Goal: Navigation & Orientation: Understand site structure

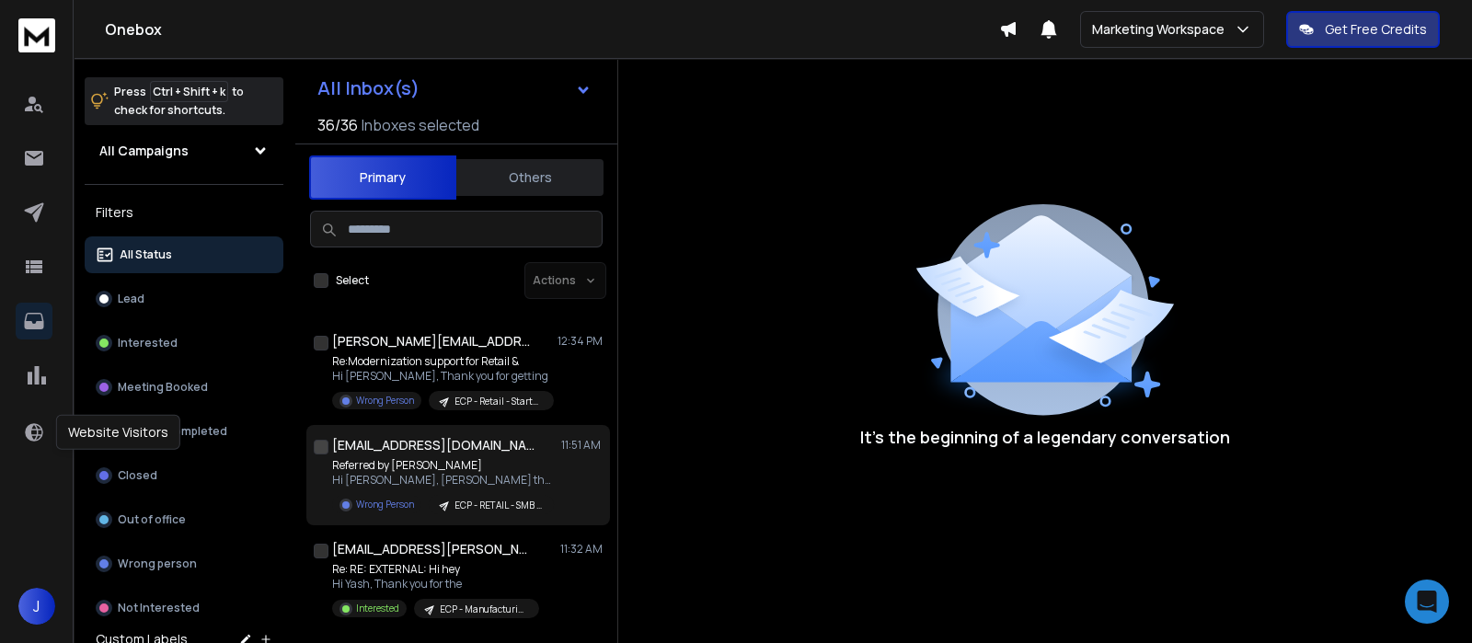
scroll to position [229, 0]
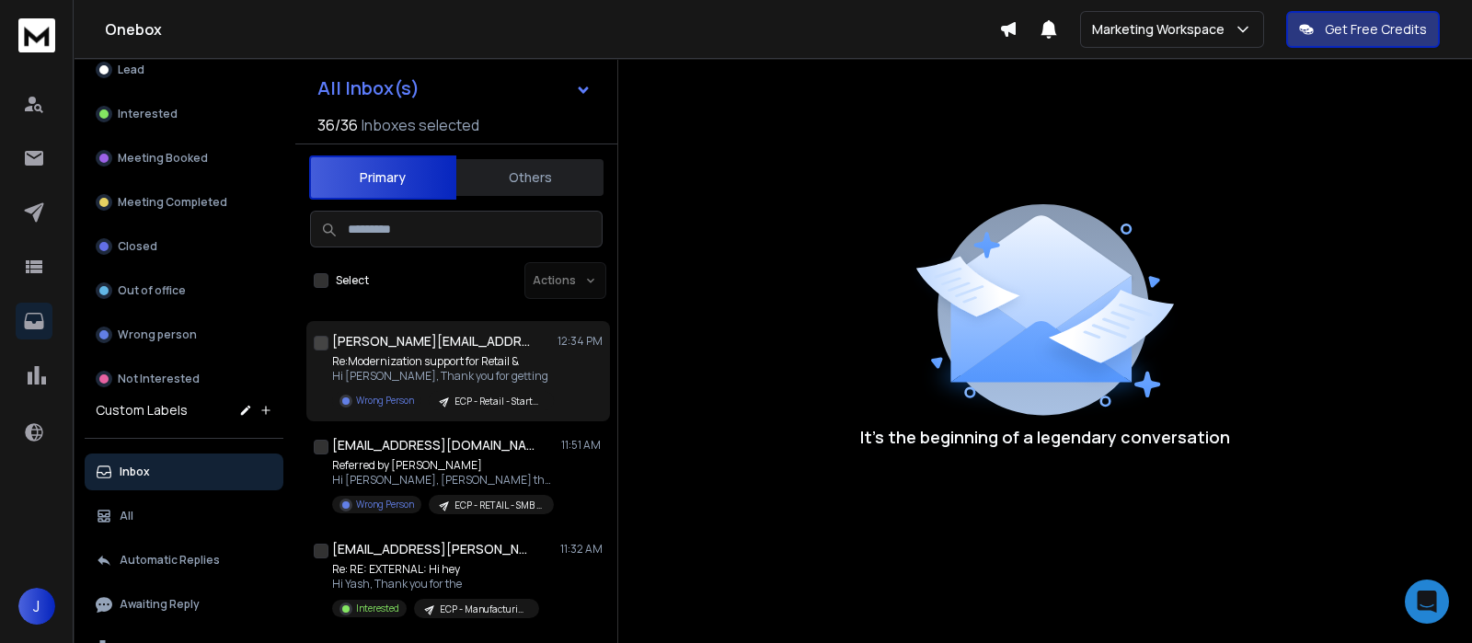
click at [427, 333] on h1 "[PERSON_NAME][EMAIL_ADDRESS][DOMAIN_NAME]" at bounding box center [433, 341] width 202 height 18
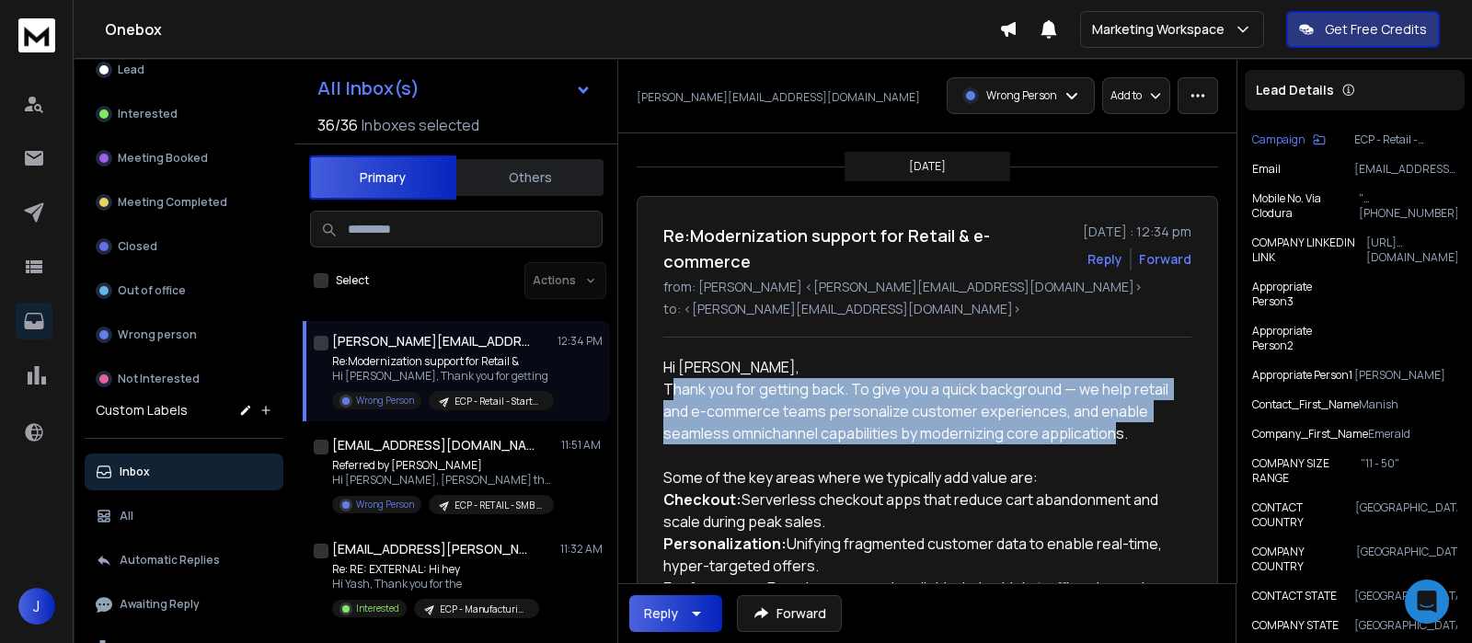
drag, startPoint x: 670, startPoint y: 393, endPoint x: 1115, endPoint y: 425, distance: 446.5
click at [1115, 424] on span "Hi [PERSON_NAME], Thank you for getting back. To give you a quick background — …" at bounding box center [917, 400] width 508 height 86
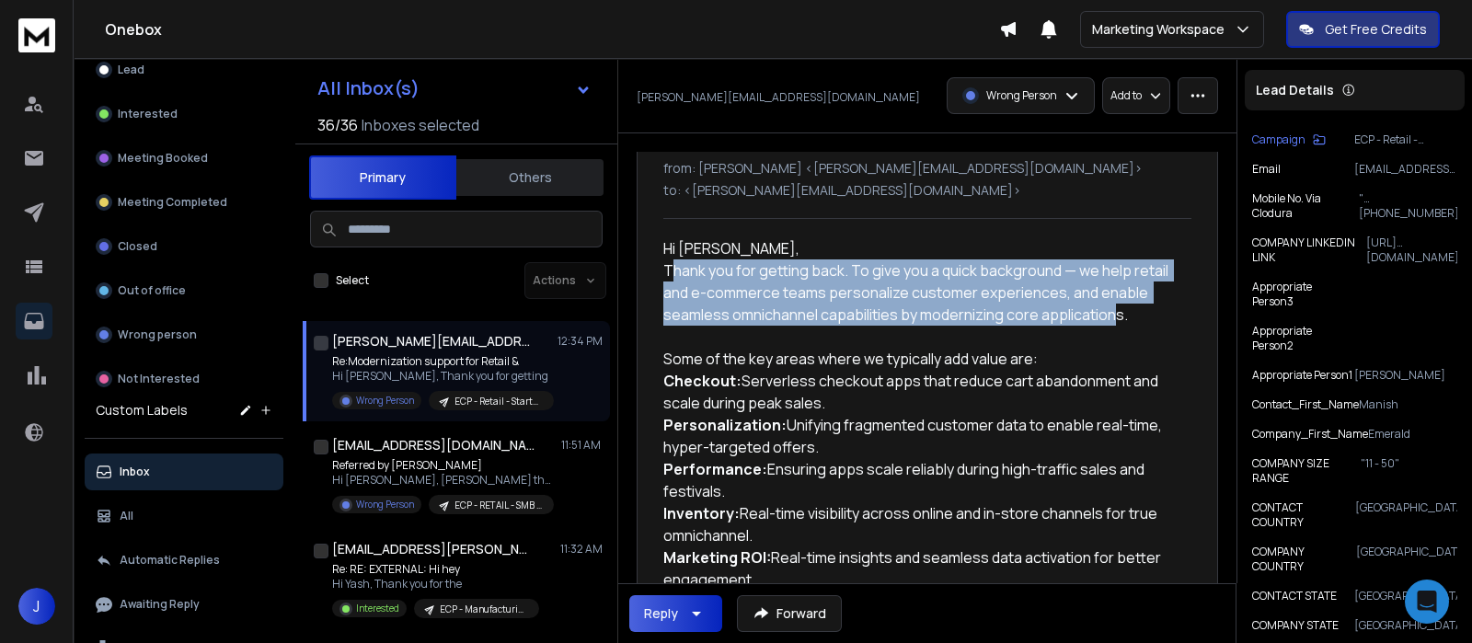
scroll to position [0, 0]
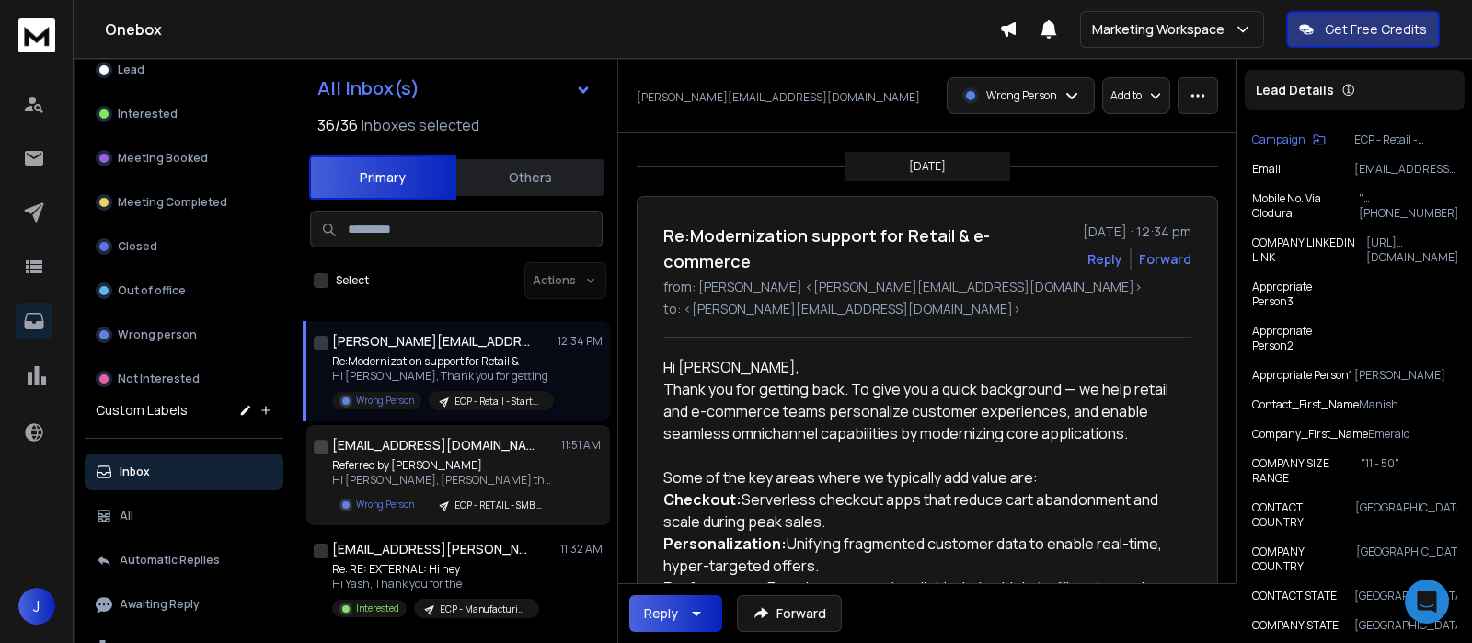
click at [495, 442] on h1 "[EMAIL_ADDRESS][DOMAIN_NAME]" at bounding box center [433, 445] width 202 height 18
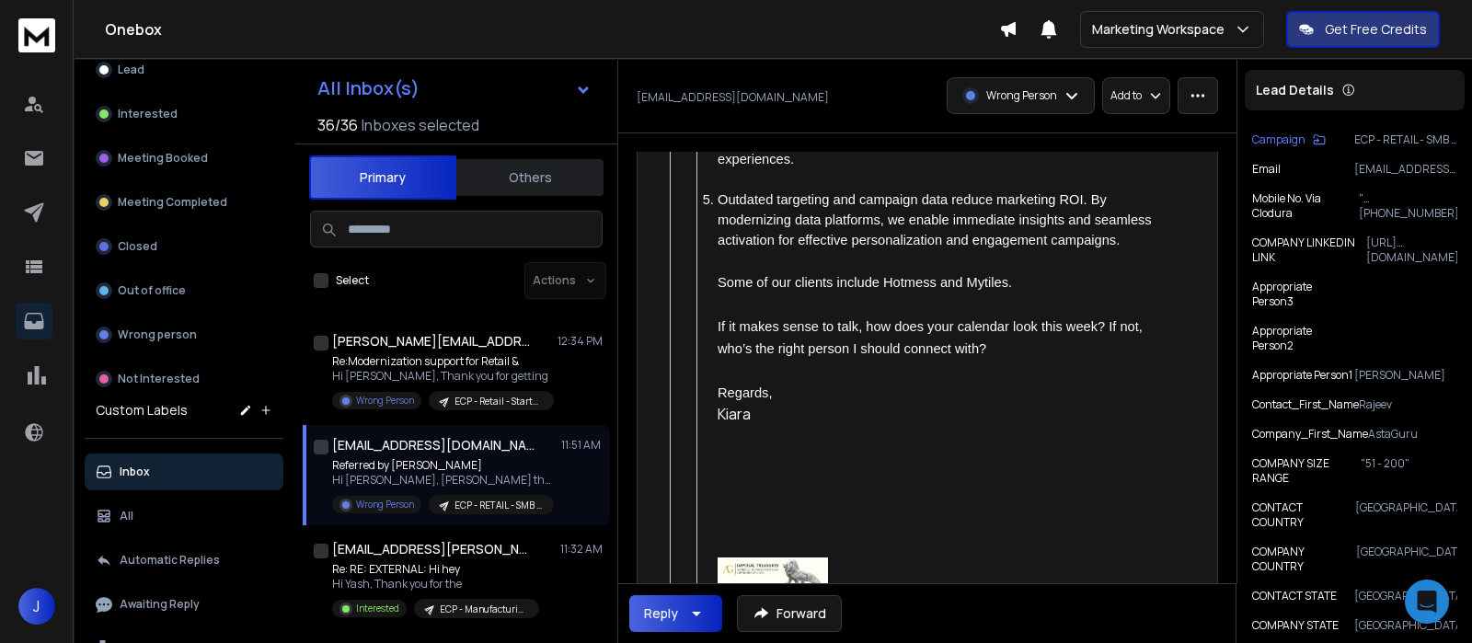
scroll to position [1877, 0]
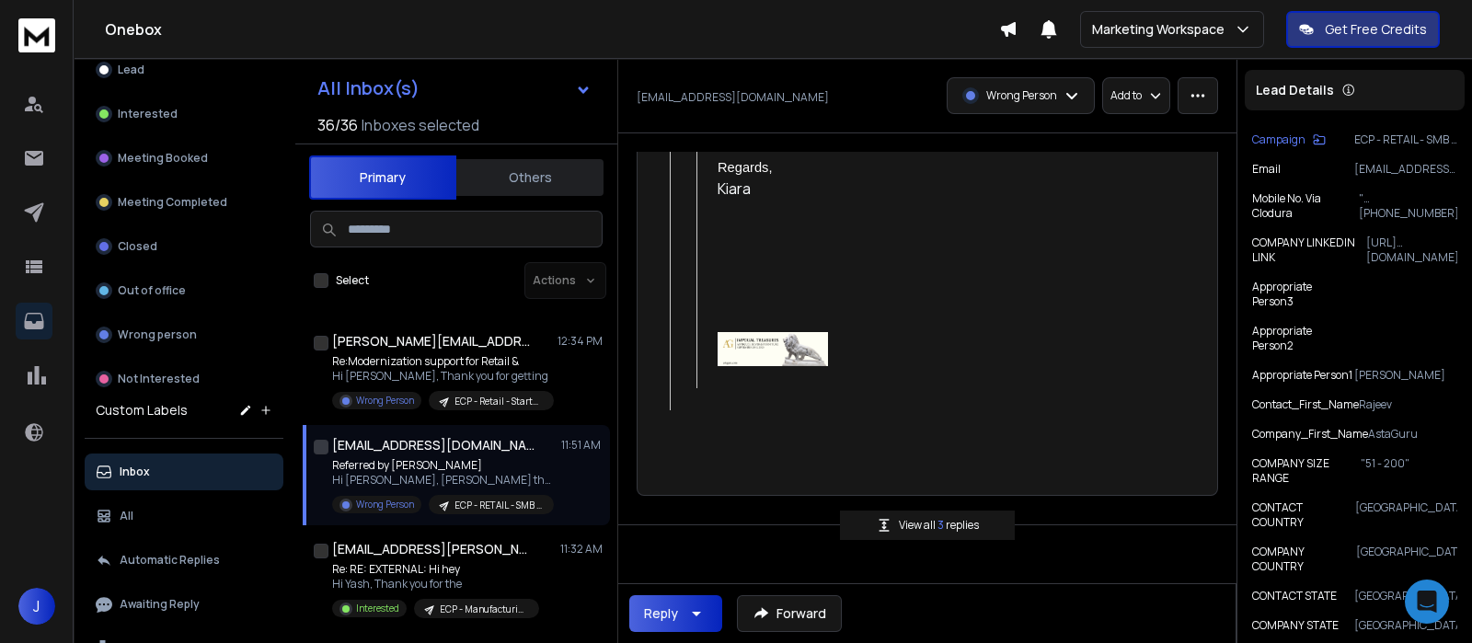
click at [943, 521] on p "View all 3 replies" at bounding box center [939, 525] width 80 height 15
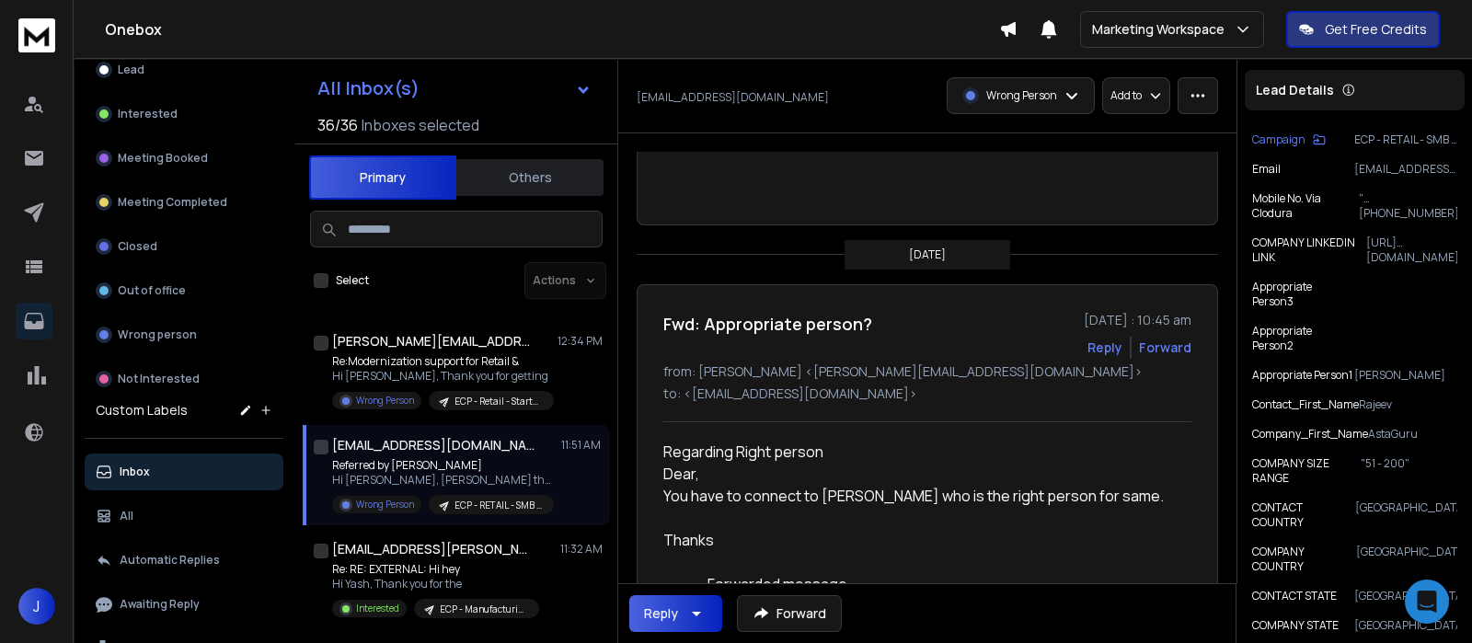
scroll to position [4063, 0]
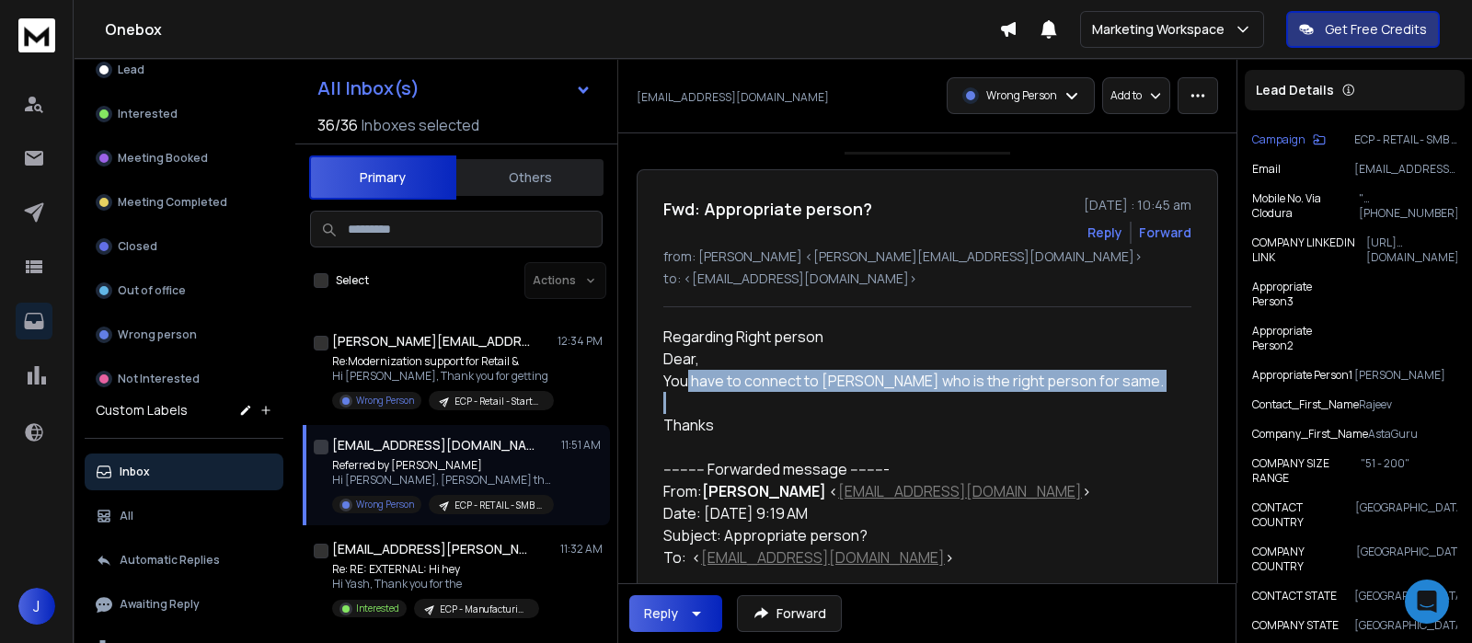
drag, startPoint x: 686, startPoint y: 399, endPoint x: 1118, endPoint y: 424, distance: 432.3
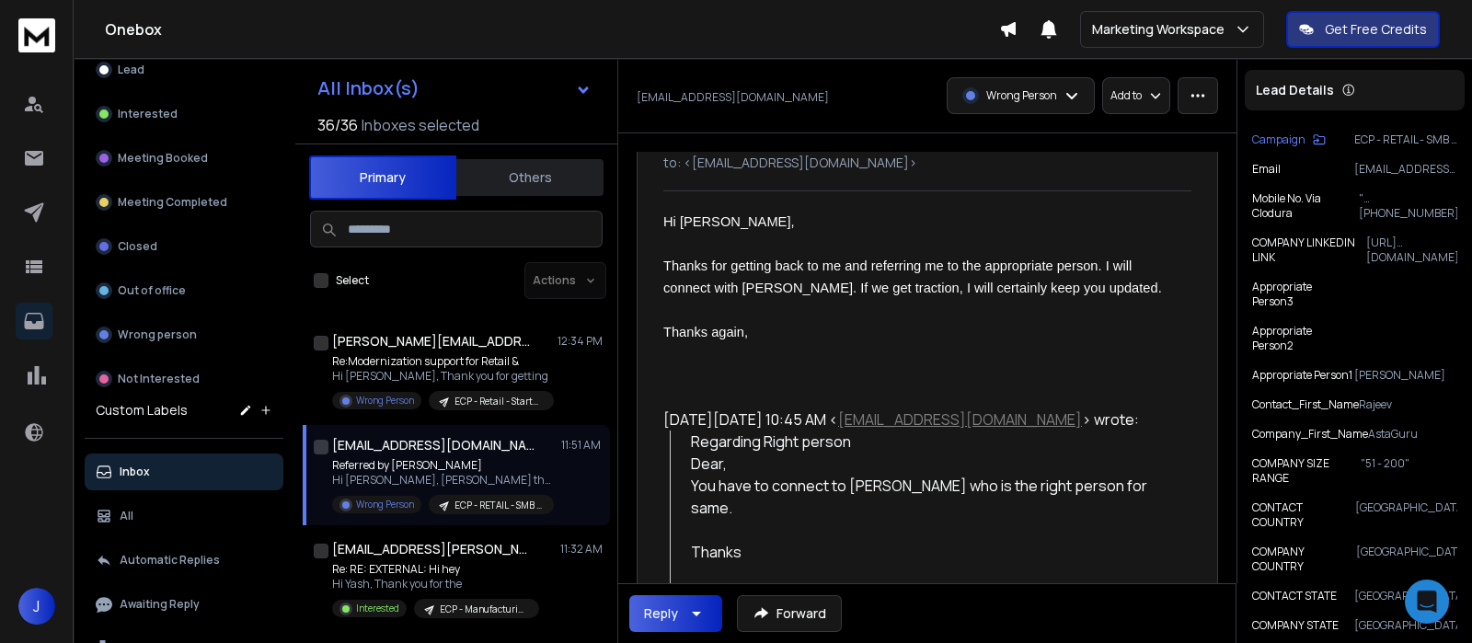
scroll to position [2222, 0]
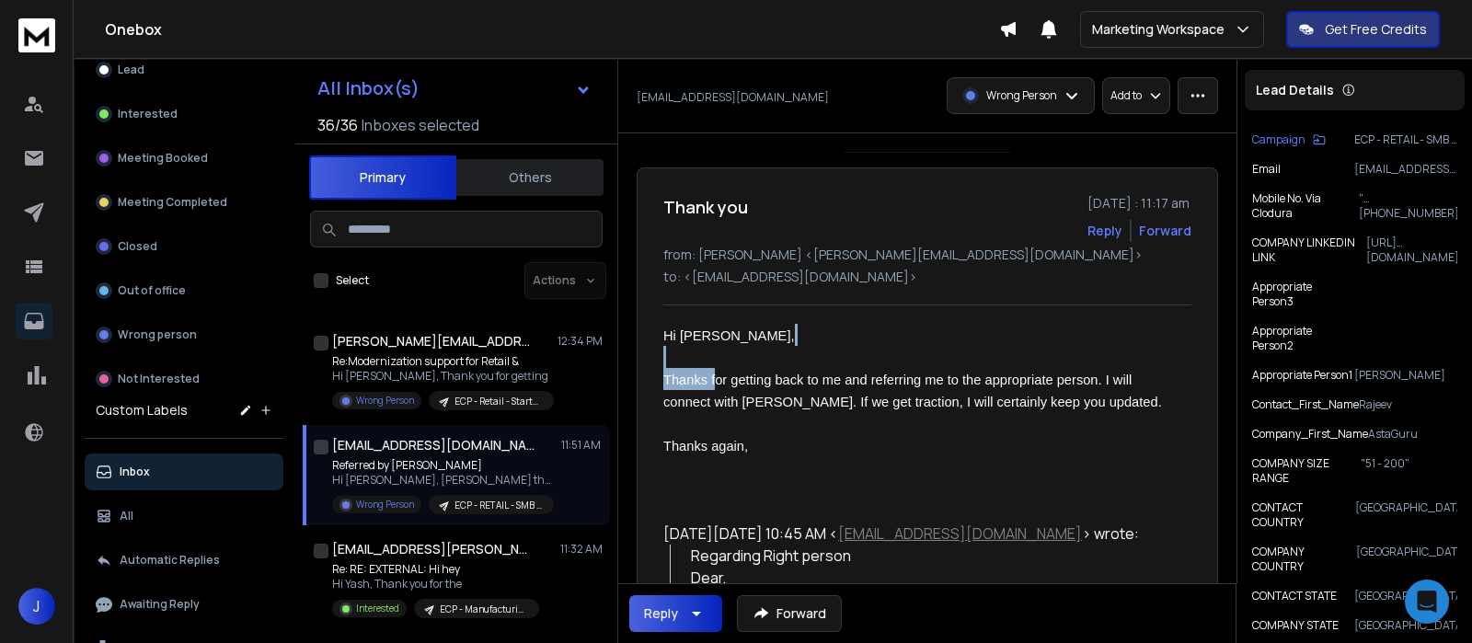
drag, startPoint x: 713, startPoint y: 422, endPoint x: 1140, endPoint y: 410, distance: 427.1
click at [1140, 410] on div "Hi [PERSON_NAME], Thanks for getting back to me and referring me to the appropr…" at bounding box center [919, 390] width 513 height 133
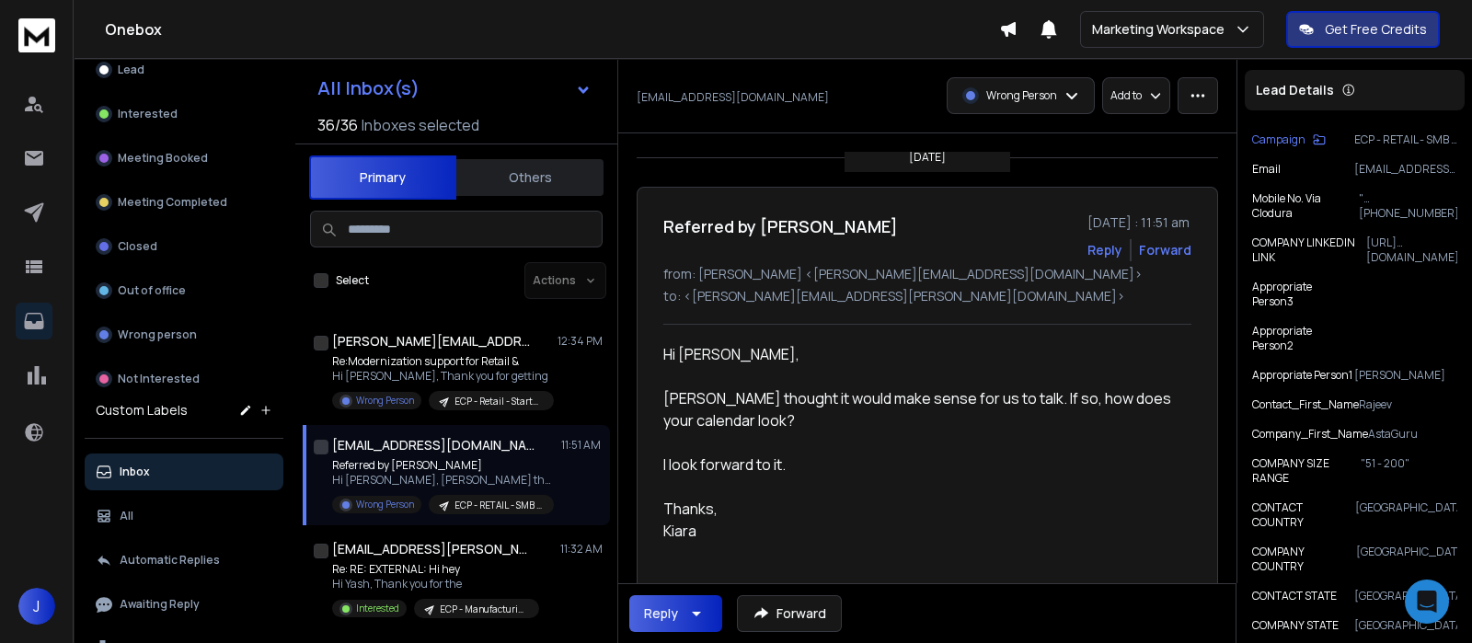
scroll to position [0, 0]
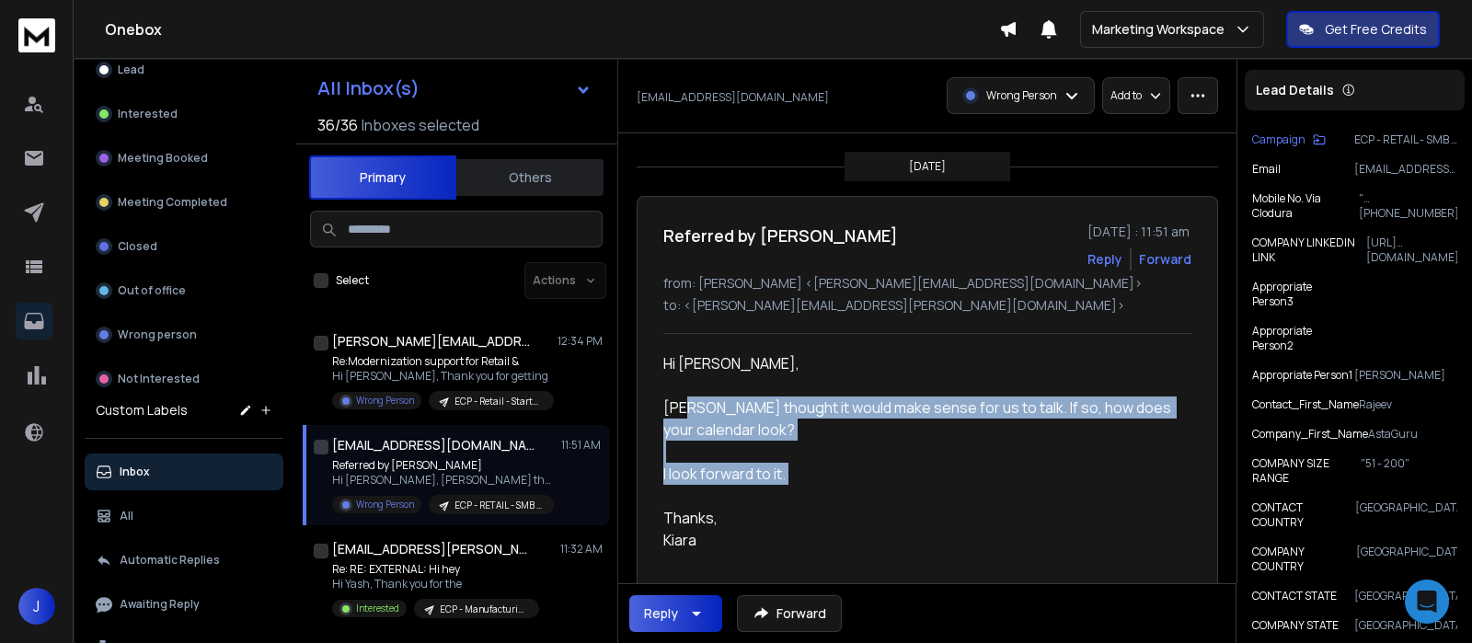
drag, startPoint x: 684, startPoint y: 407, endPoint x: 1144, endPoint y: 491, distance: 467.8
click at [759, 474] on div "I look forward to it." at bounding box center [919, 485] width 513 height 44
drag, startPoint x: 813, startPoint y: 471, endPoint x: 649, endPoint y: 411, distance: 175.2
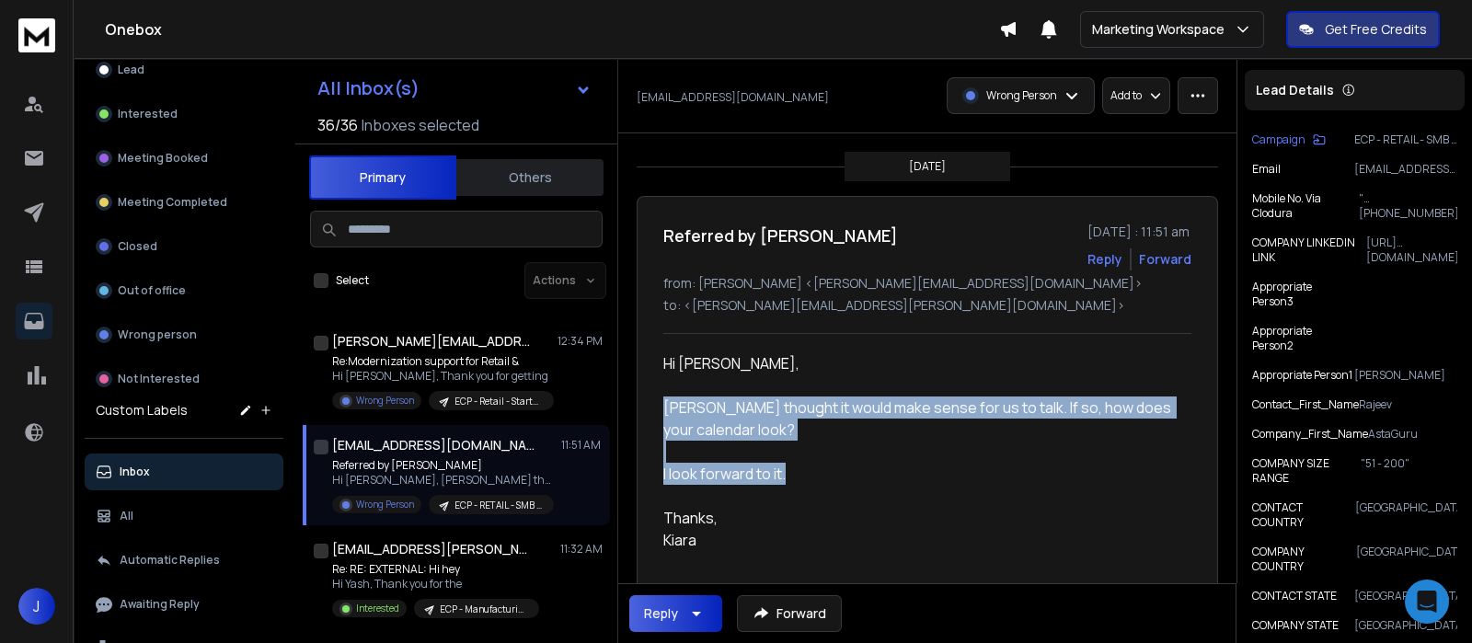
click at [663, 411] on div "[PERSON_NAME] thought it would make sense for us to talk. If so, how does your …" at bounding box center [919, 430] width 513 height 66
drag, startPoint x: 696, startPoint y: 421, endPoint x: 790, endPoint y: 421, distance: 94.8
click at [790, 421] on div "[PERSON_NAME] thought it would make sense for us to talk. If so, how does your …" at bounding box center [919, 430] width 513 height 66
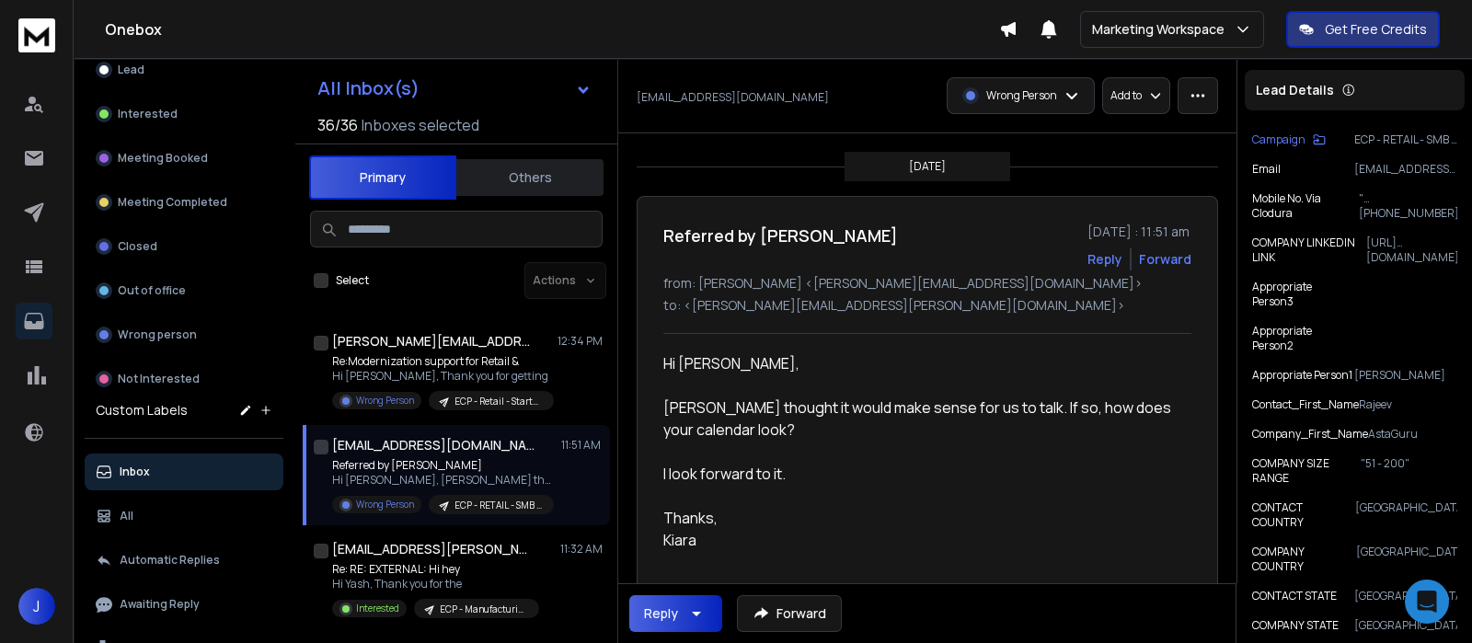
click at [776, 443] on div "[PERSON_NAME] thought it would make sense for us to talk. If so, how does your …" at bounding box center [919, 430] width 513 height 66
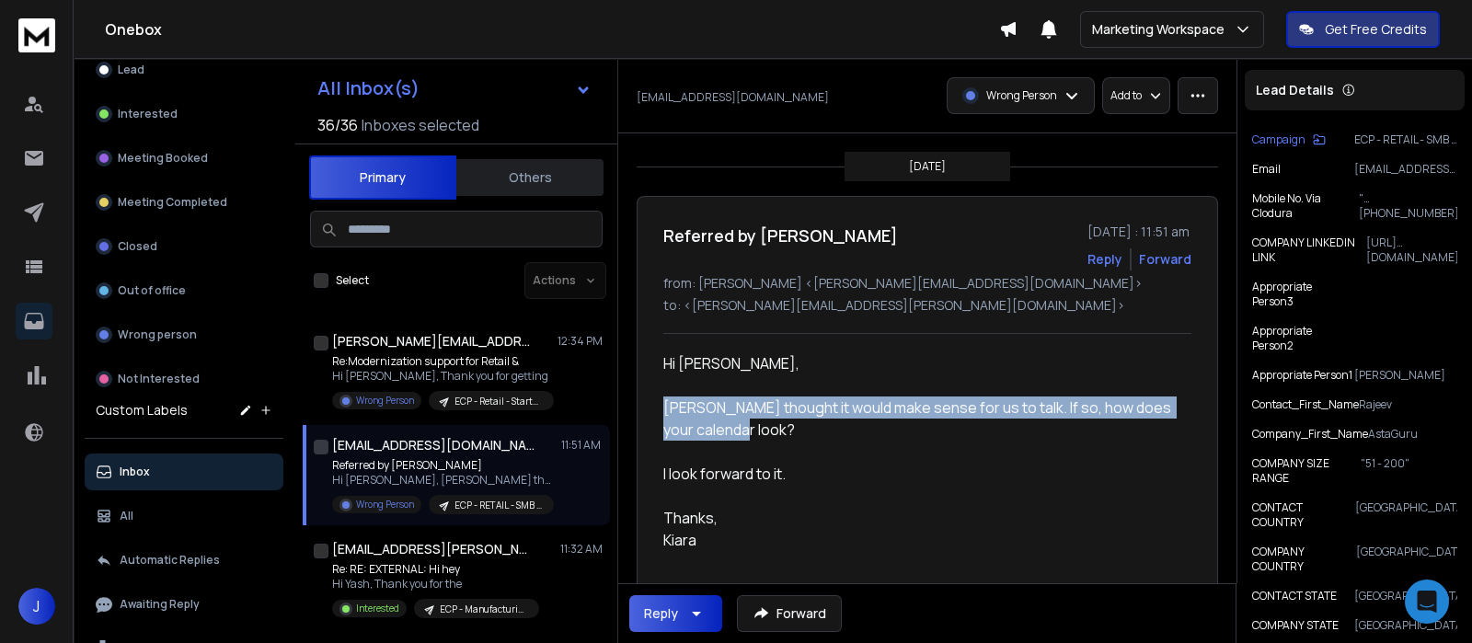
drag, startPoint x: 766, startPoint y: 425, endPoint x: 667, endPoint y: 416, distance: 98.9
click at [667, 416] on div "[PERSON_NAME] thought it would make sense for us to talk. If so, how does your …" at bounding box center [919, 430] width 513 height 66
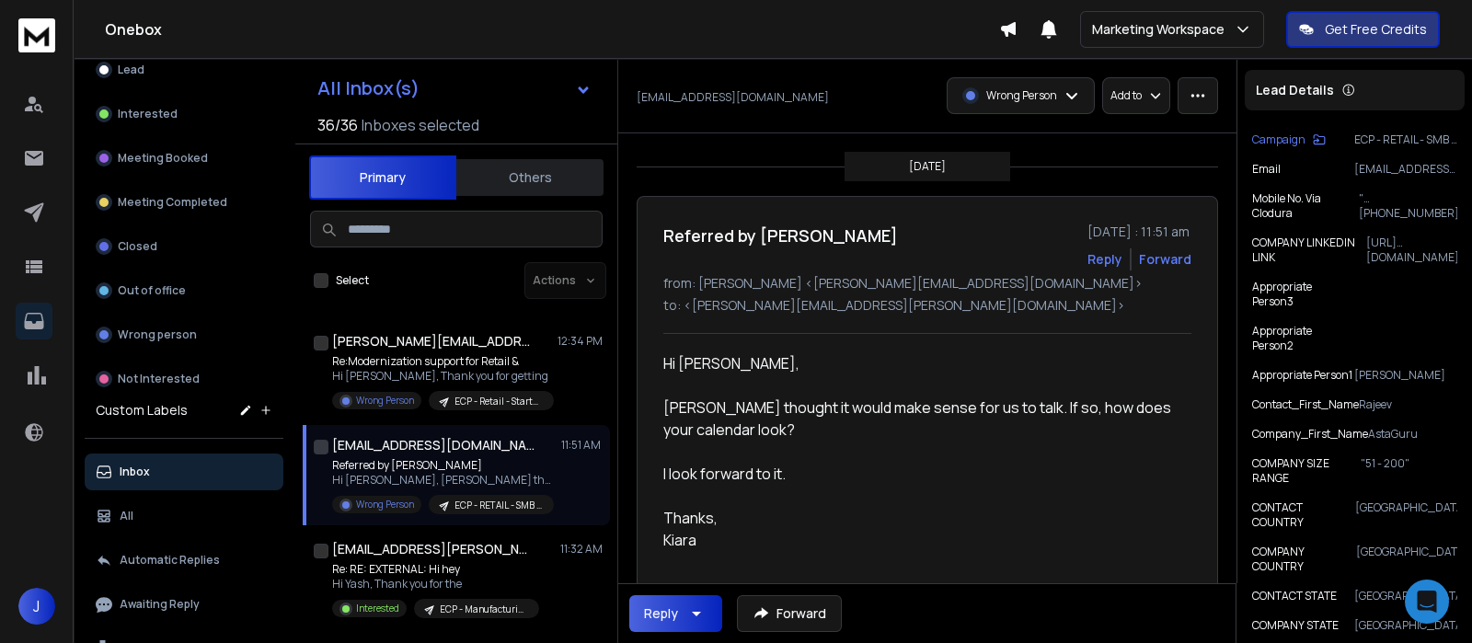
click at [663, 416] on div "[PERSON_NAME] thought it would make sense for us to talk. If so, how does your …" at bounding box center [919, 430] width 513 height 66
drag, startPoint x: 722, startPoint y: 431, endPoint x: 662, endPoint y: 431, distance: 60.7
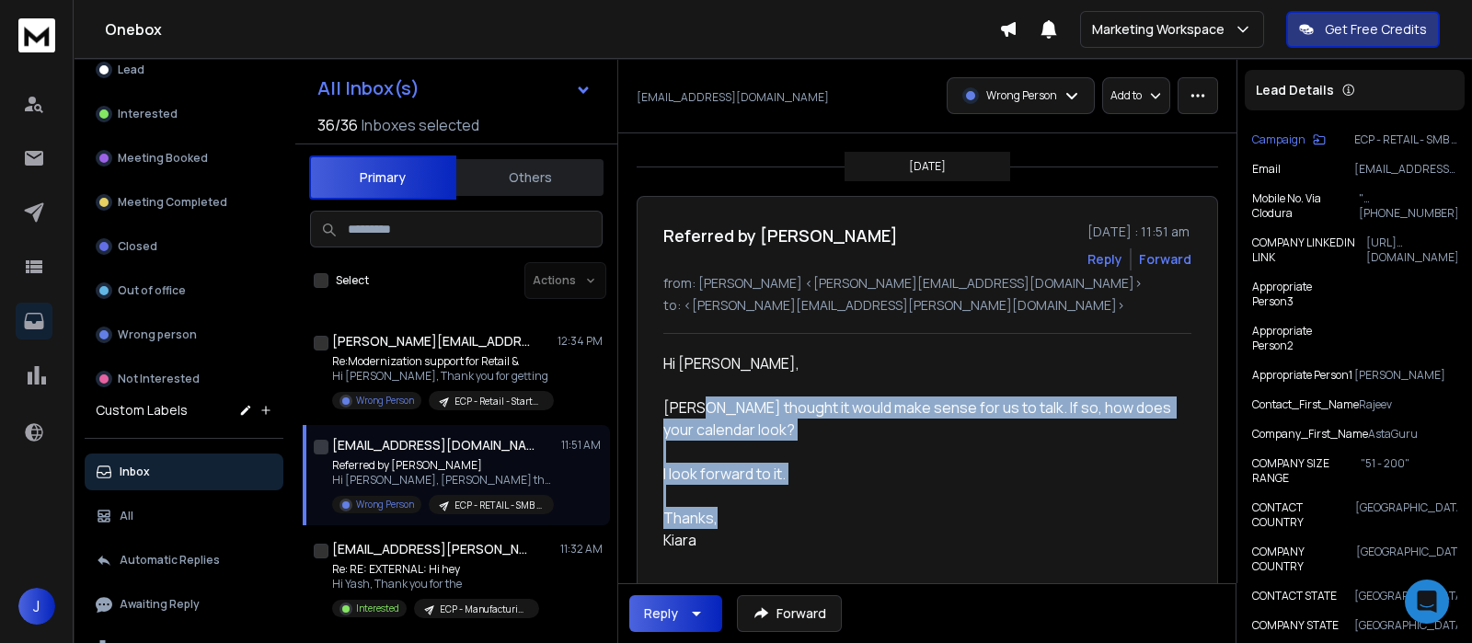
drag, startPoint x: 699, startPoint y: 407, endPoint x: 1035, endPoint y: 521, distance: 354.7
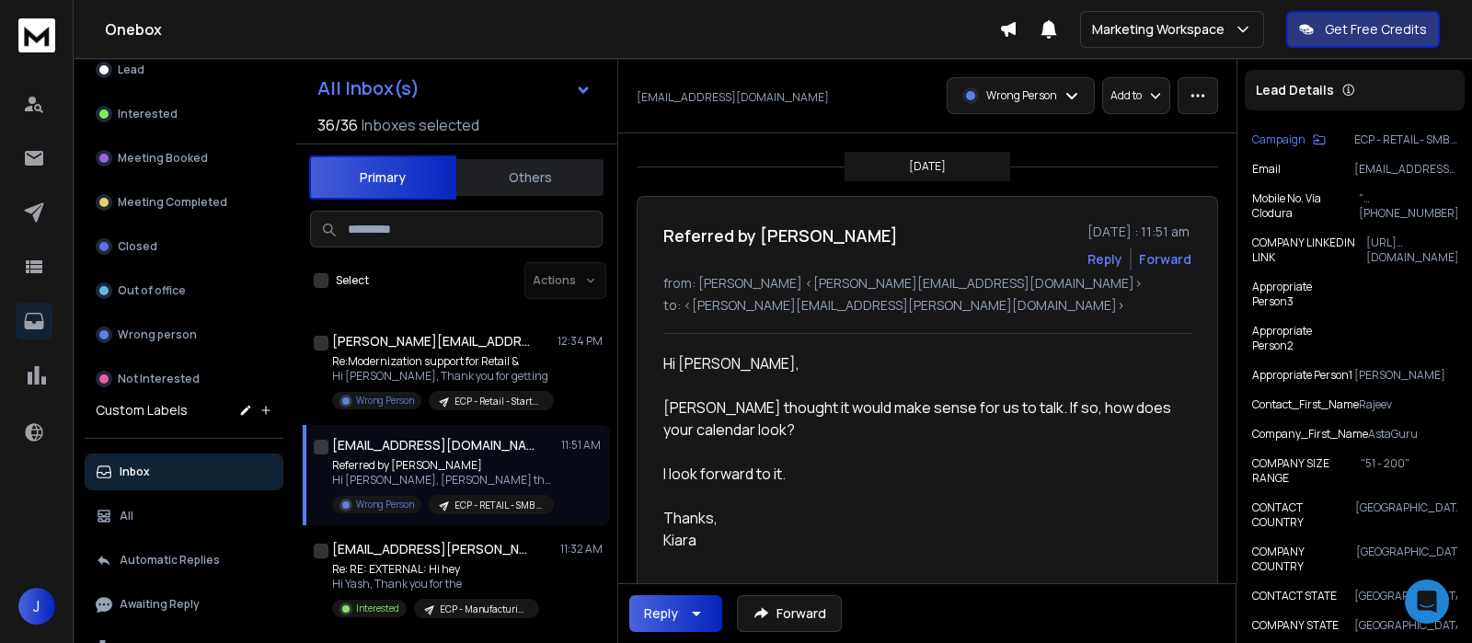
click at [883, 394] on div "Hi [PERSON_NAME]," at bounding box center [919, 374] width 513 height 44
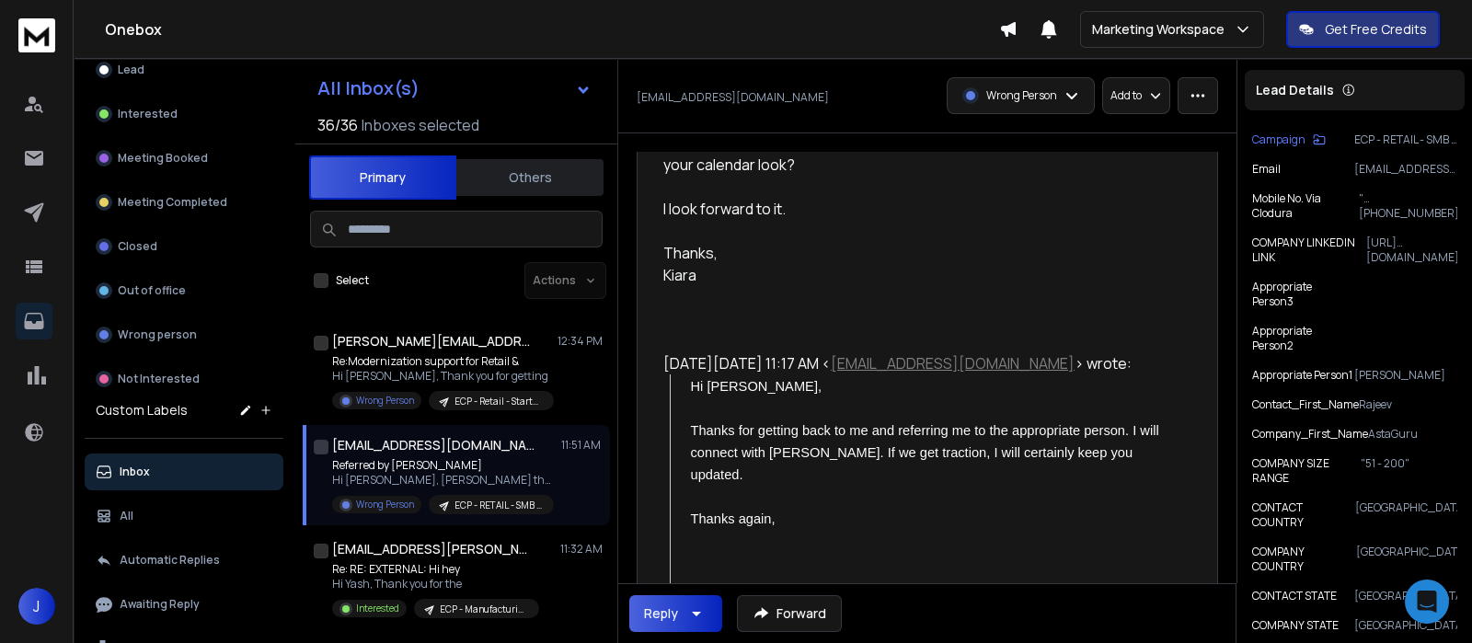
scroll to position [345, 0]
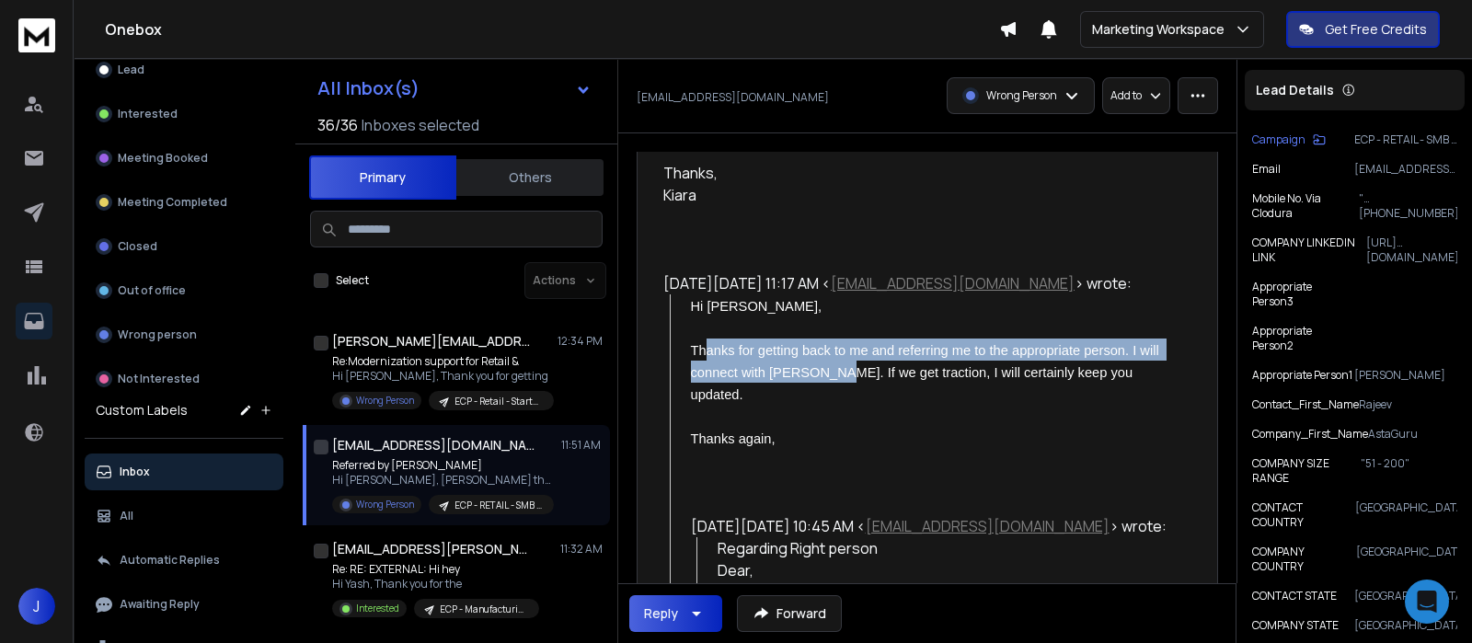
drag, startPoint x: 704, startPoint y: 382, endPoint x: 837, endPoint y: 392, distance: 133.8
click at [837, 392] on div "Hi [PERSON_NAME], Thanks for getting back to me and referring me to the appropr…" at bounding box center [934, 371] width 487 height 155
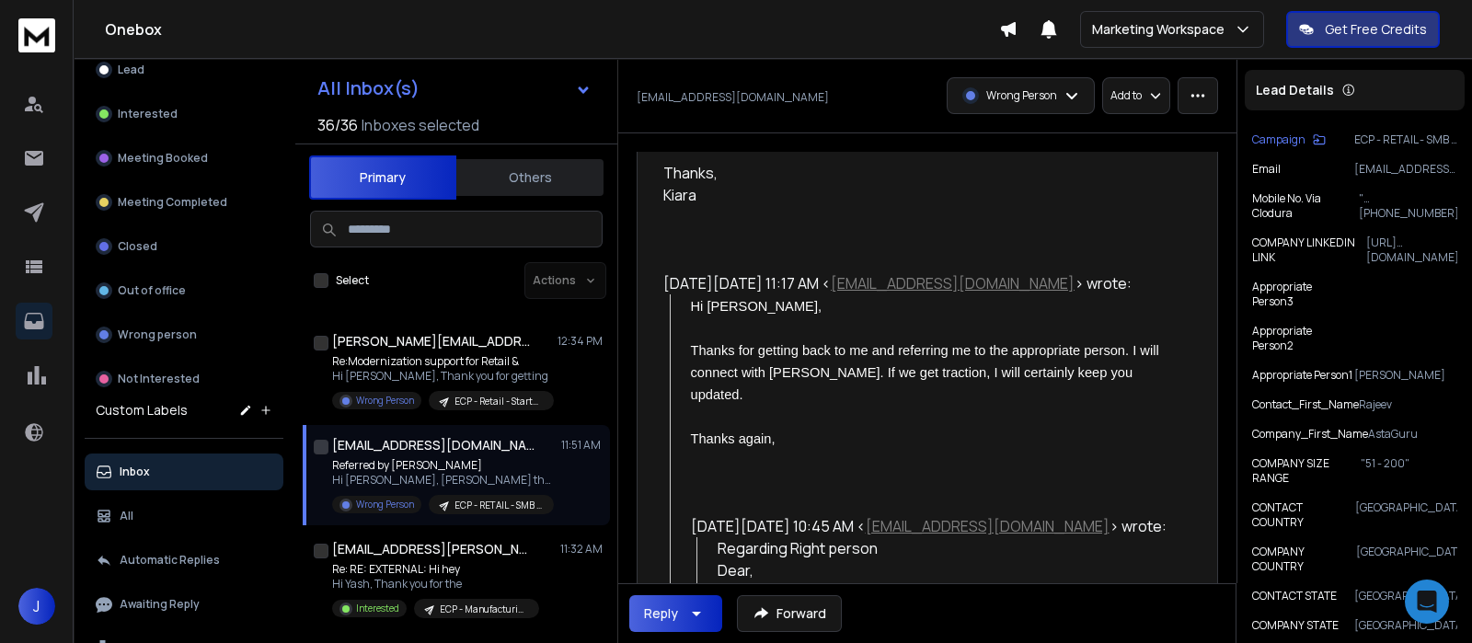
click at [715, 356] on div "Hi [PERSON_NAME], Thanks for getting back to me and referring me to the appropr…" at bounding box center [934, 371] width 487 height 155
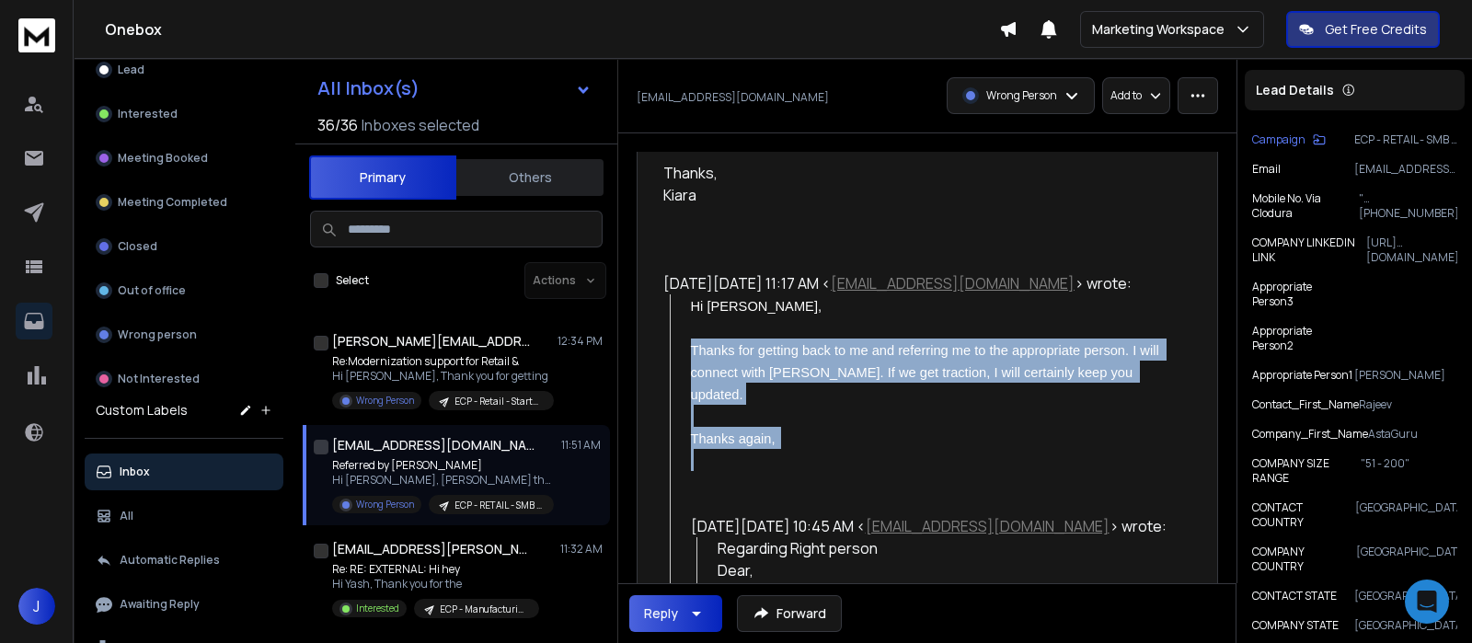
drag, startPoint x: 691, startPoint y: 374, endPoint x: 814, endPoint y: 457, distance: 149.0
click at [814, 457] on div at bounding box center [934, 460] width 487 height 22
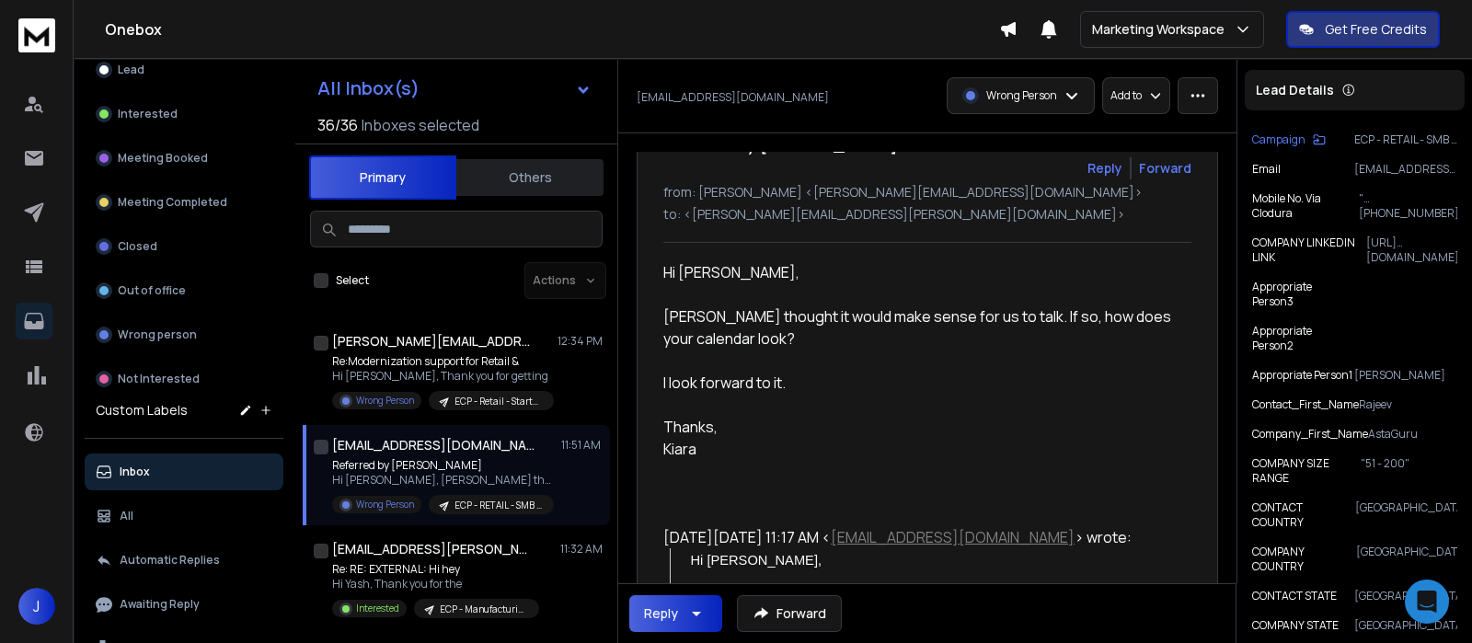
scroll to position [0, 0]
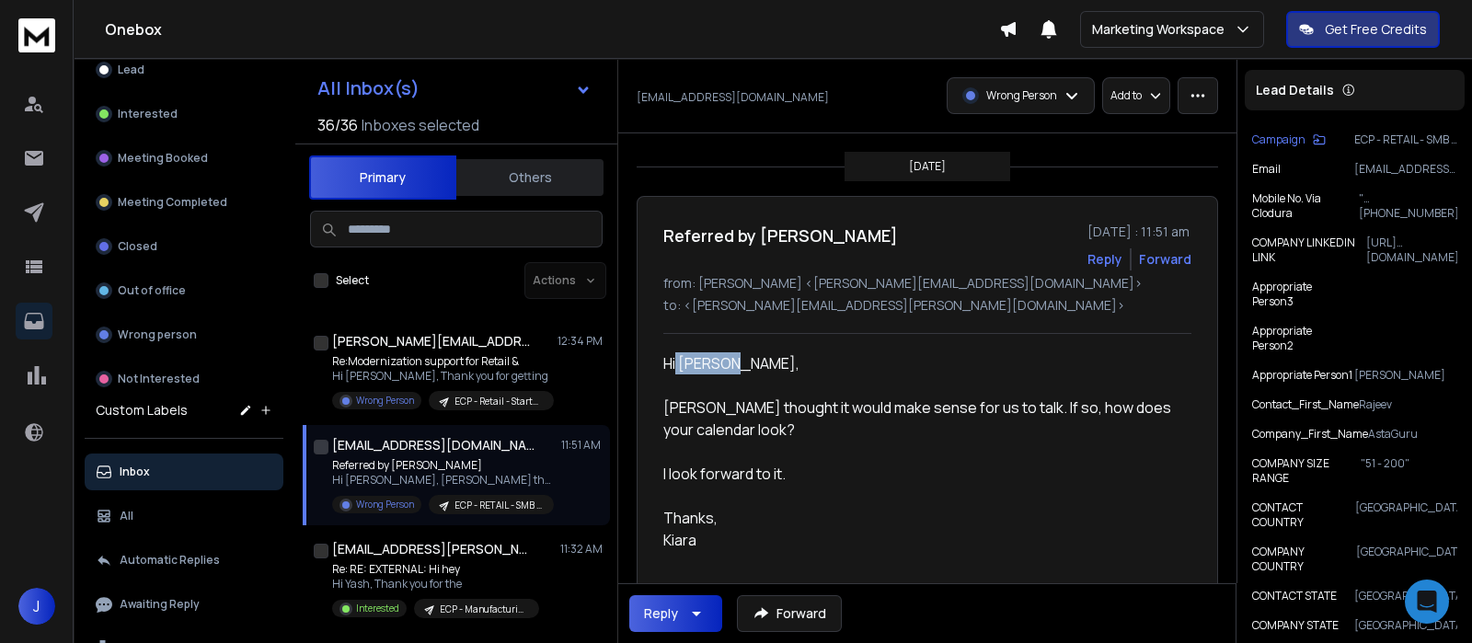
drag, startPoint x: 677, startPoint y: 367, endPoint x: 727, endPoint y: 367, distance: 49.7
click at [727, 367] on div "Hi [PERSON_NAME]," at bounding box center [919, 374] width 513 height 44
click at [764, 366] on div "Hi [PERSON_NAME]," at bounding box center [919, 374] width 513 height 44
drag, startPoint x: 764, startPoint y: 367, endPoint x: 730, endPoint y: 361, distance: 34.7
click at [730, 361] on div "Hi [PERSON_NAME]," at bounding box center [919, 374] width 513 height 44
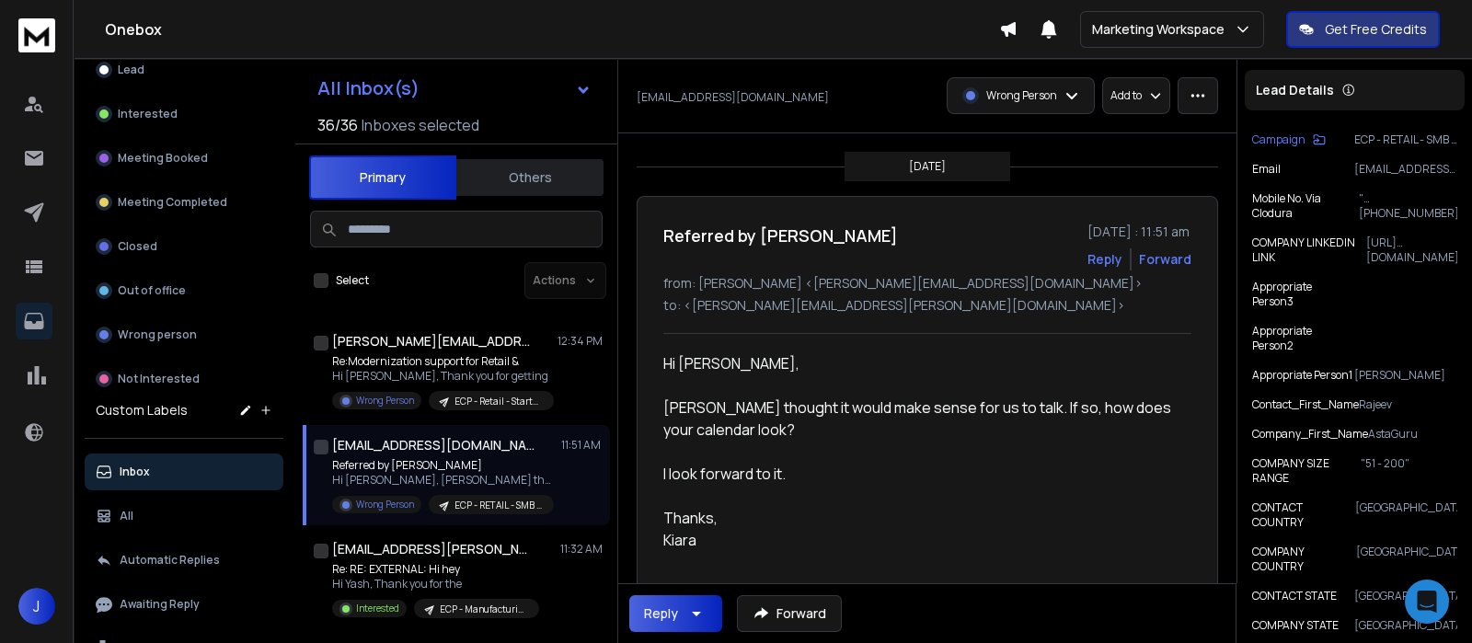
click at [706, 410] on div "[PERSON_NAME] thought it would make sense for us to talk. If so, how does your …" at bounding box center [919, 430] width 513 height 66
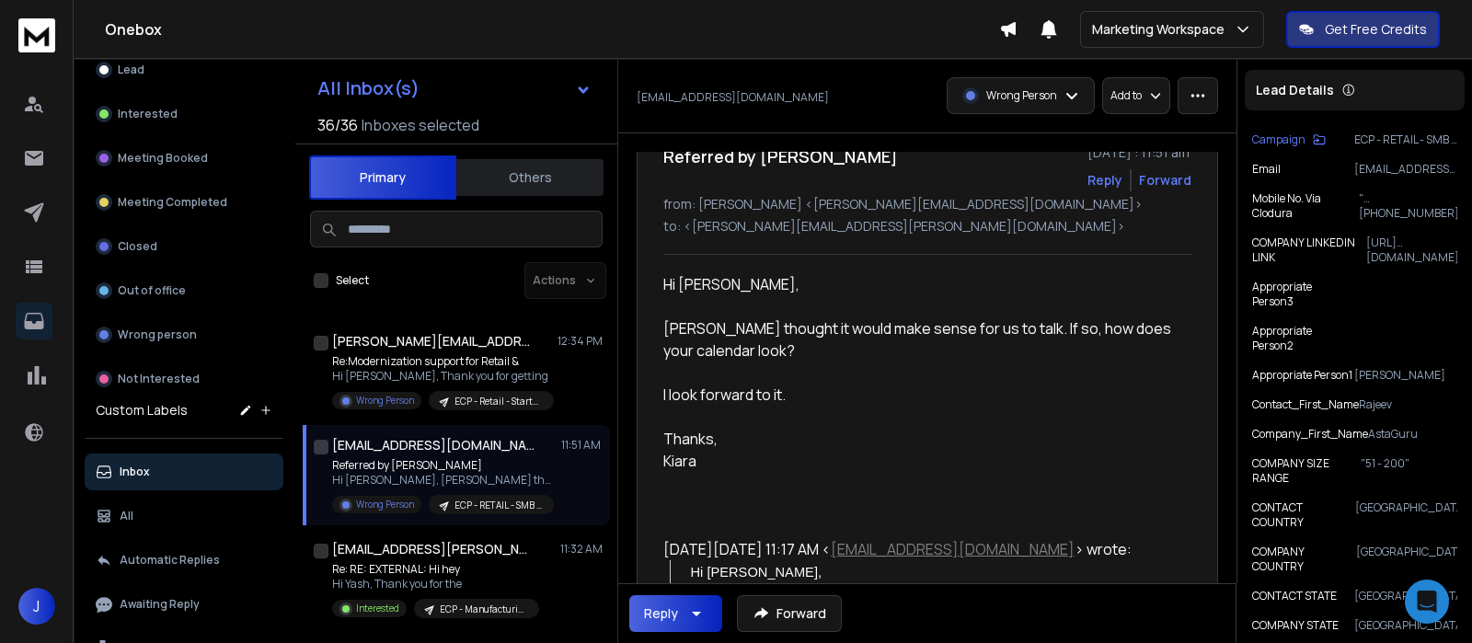
scroll to position [78, 0]
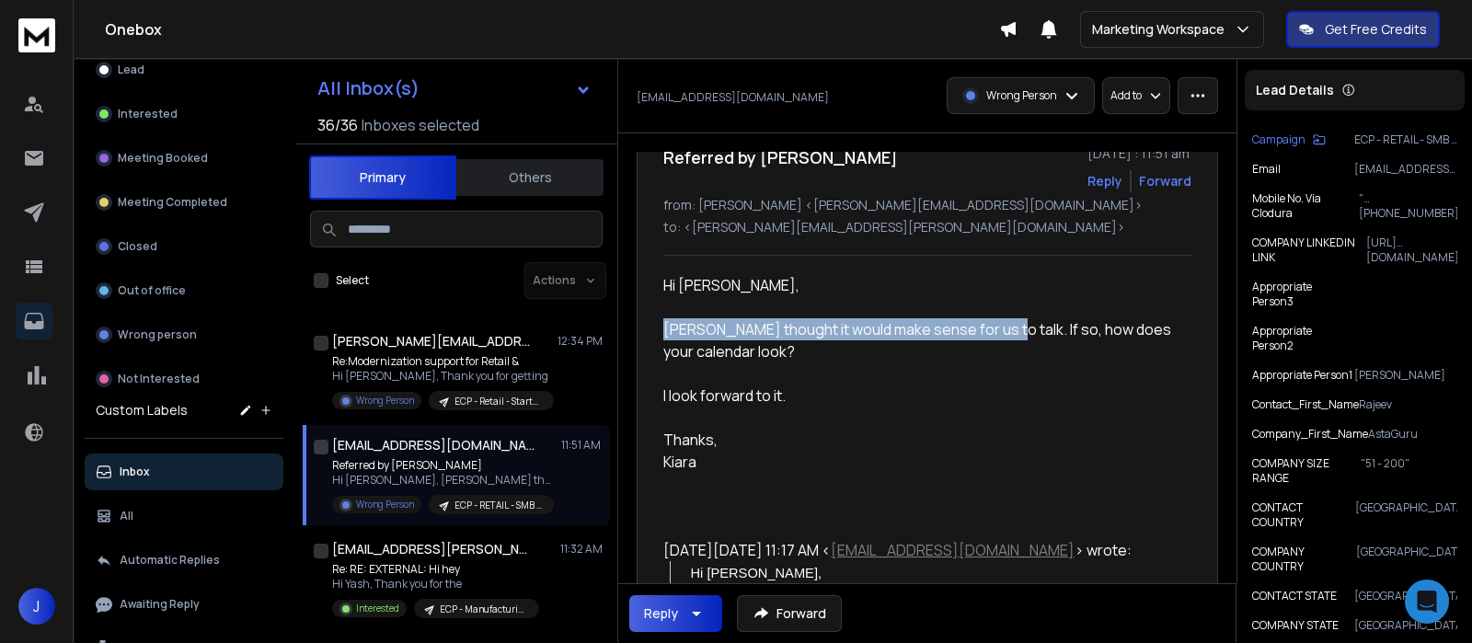
drag, startPoint x: 658, startPoint y: 324, endPoint x: 997, endPoint y: 330, distance: 339.6
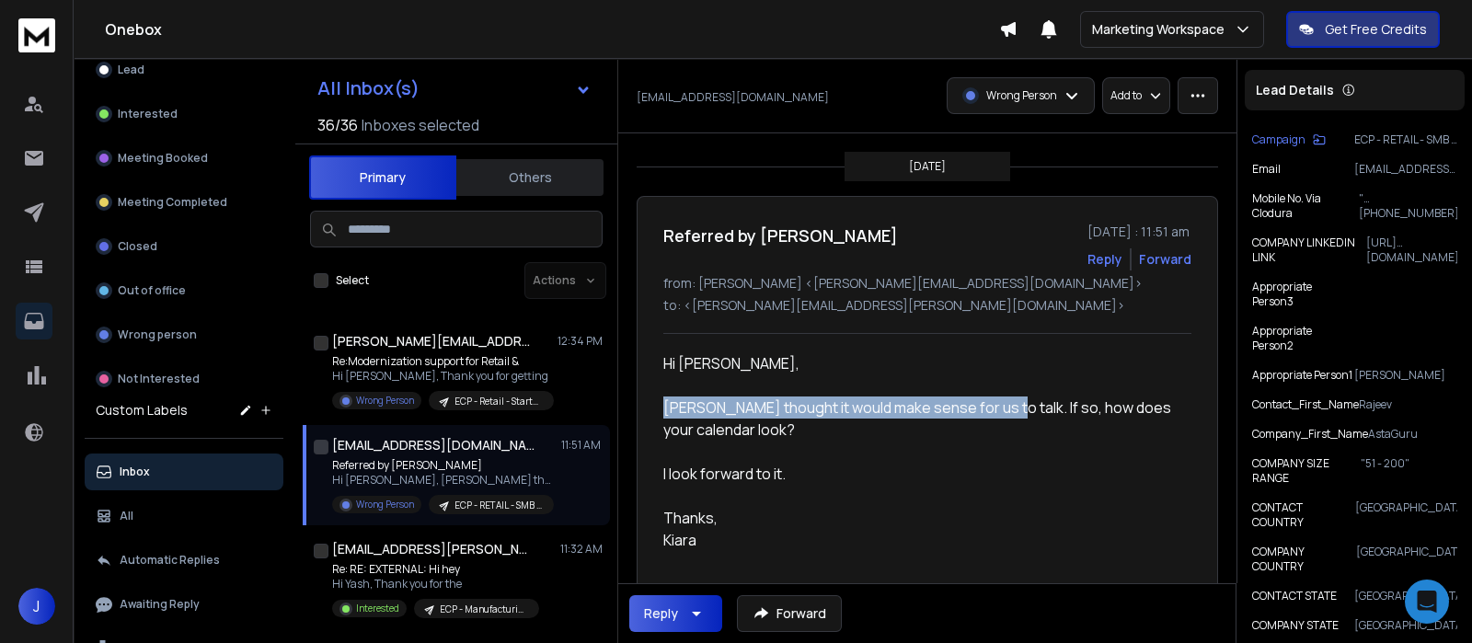
scroll to position [114, 0]
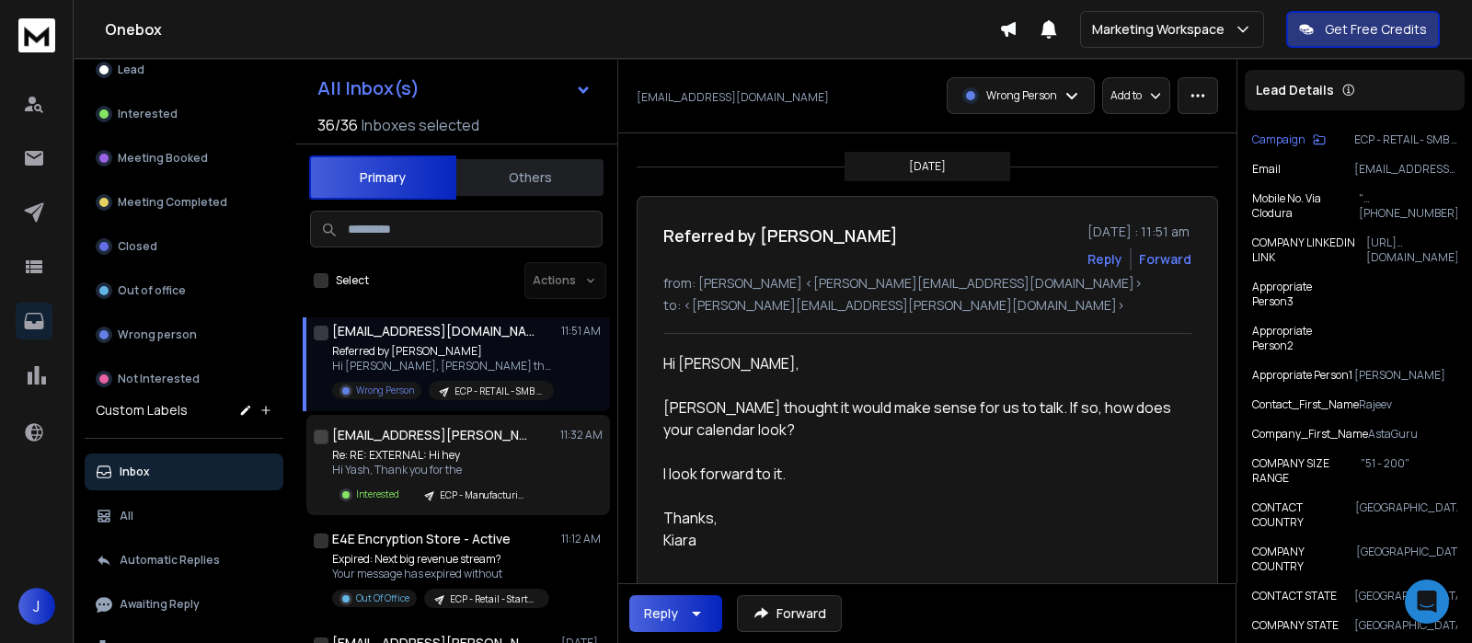
click at [429, 448] on p "Re: RE: EXTERNAL: Hi hey" at bounding box center [435, 455] width 207 height 15
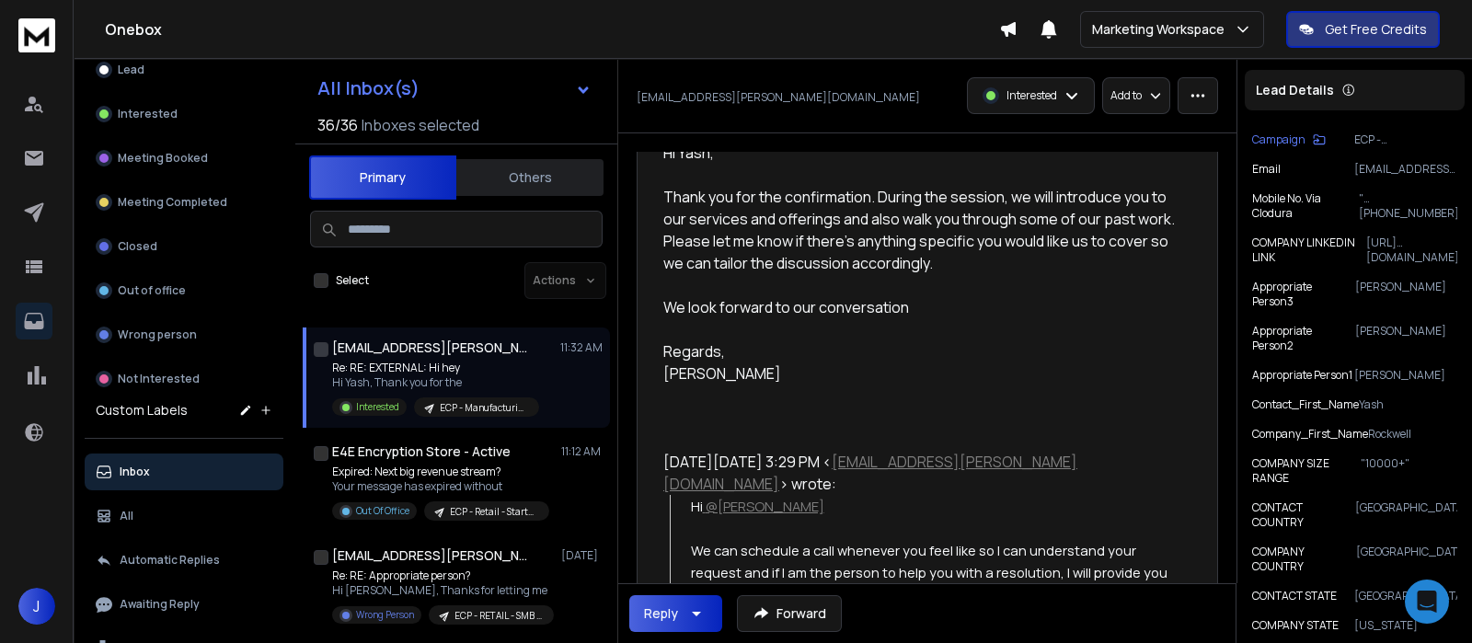
scroll to position [229, 0]
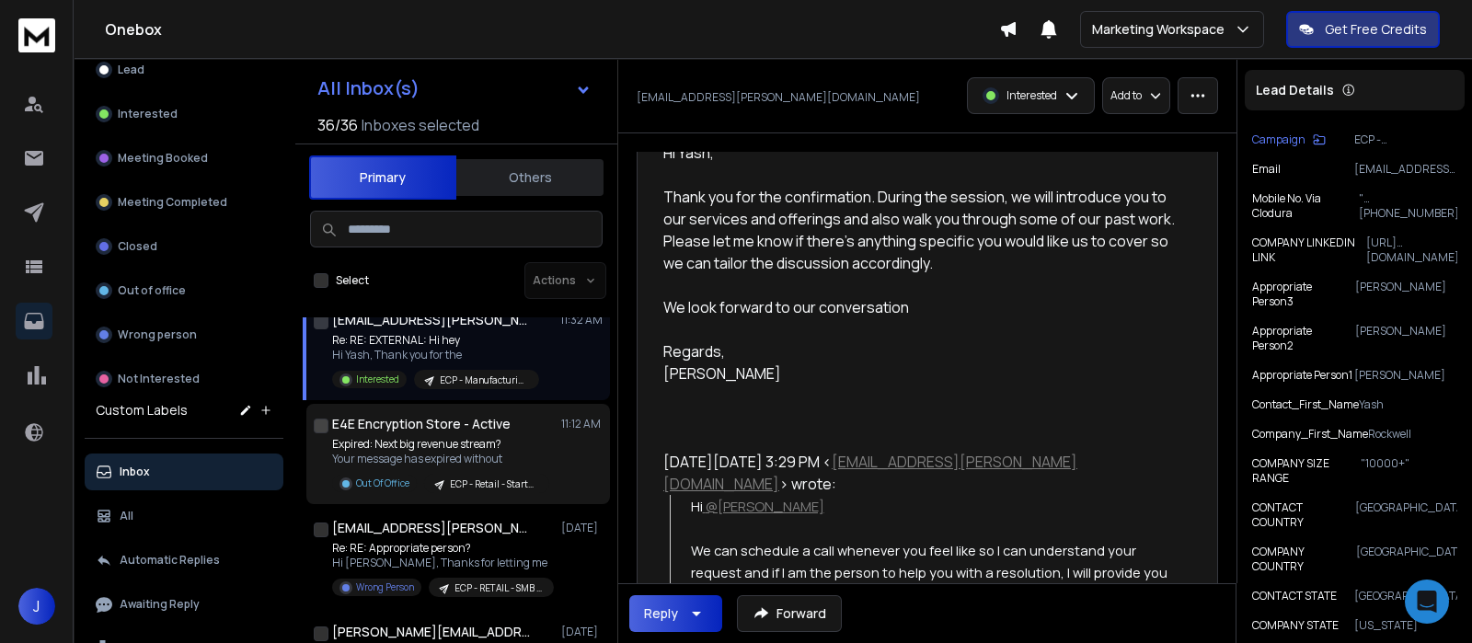
click at [513, 438] on p "Expired: Next big revenue stream?" at bounding box center [440, 444] width 217 height 15
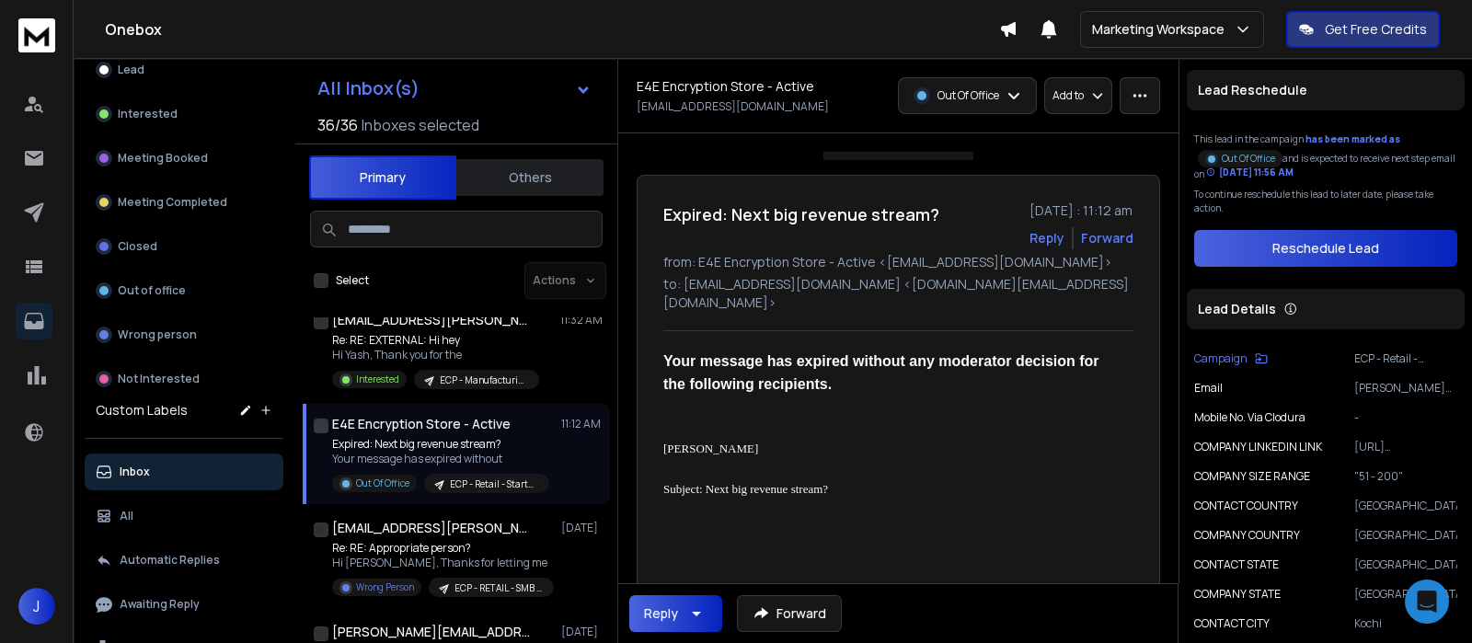
scroll to position [0, 0]
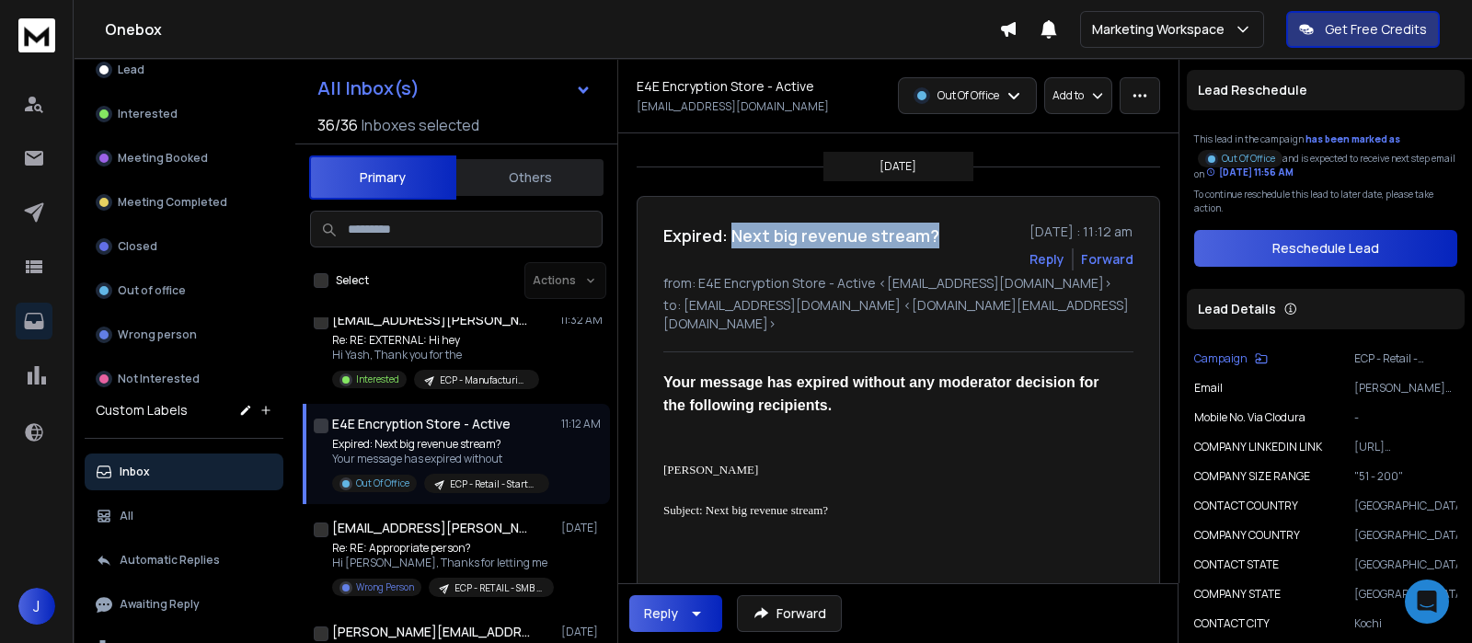
drag, startPoint x: 731, startPoint y: 256, endPoint x: 931, endPoint y: 248, distance: 200.8
click at [931, 248] on h1 "Expired: Next big revenue stream?" at bounding box center [801, 236] width 276 height 26
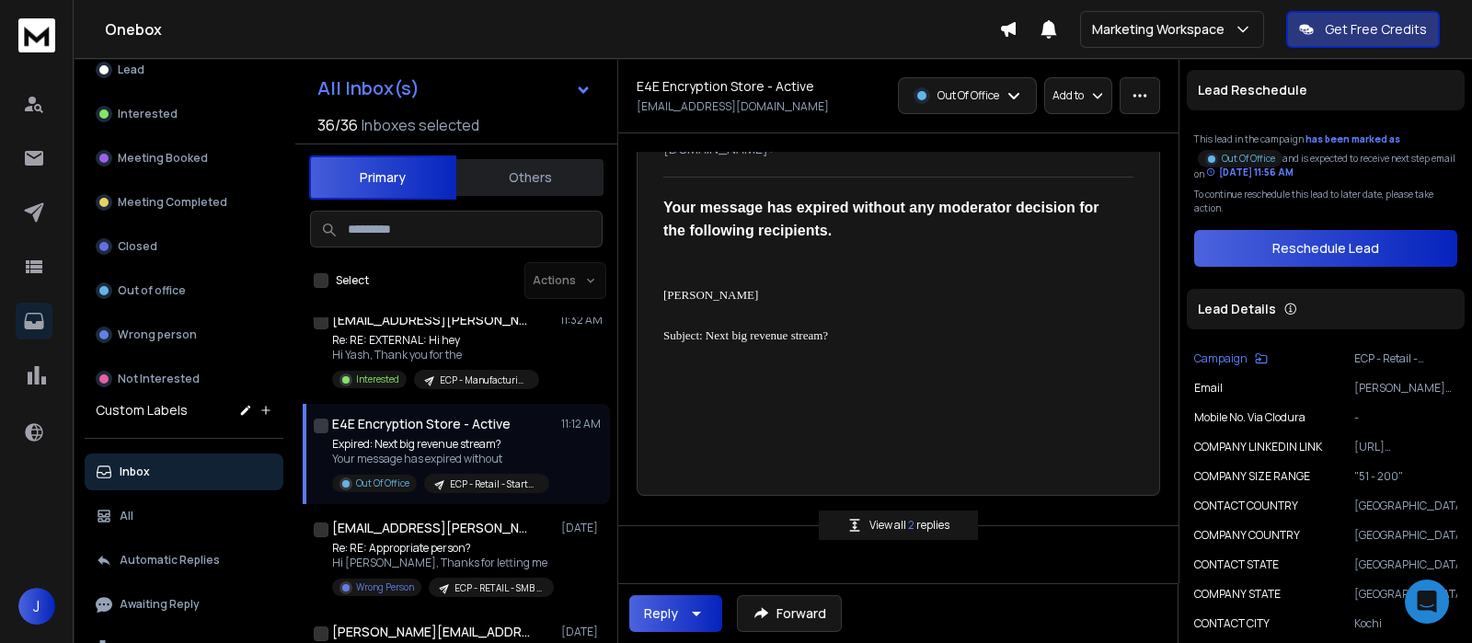
click at [915, 536] on div "View all 2 replies" at bounding box center [898, 525] width 159 height 29
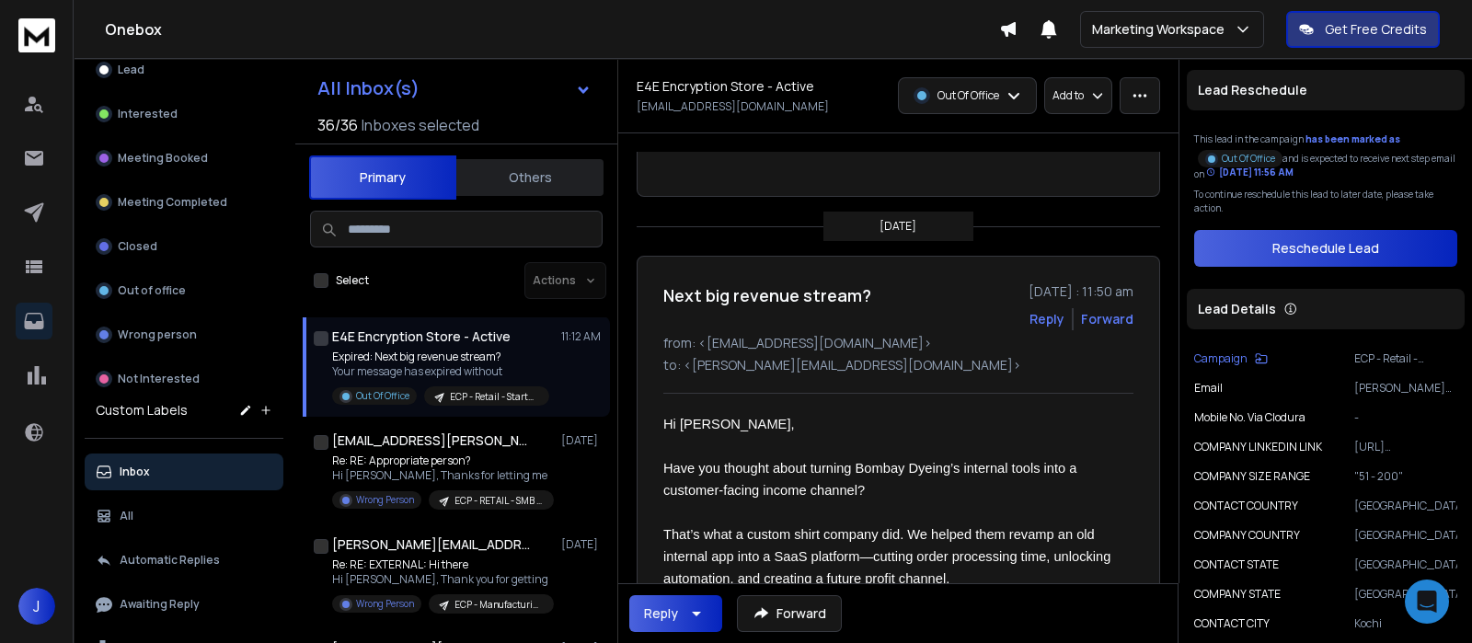
scroll to position [345, 0]
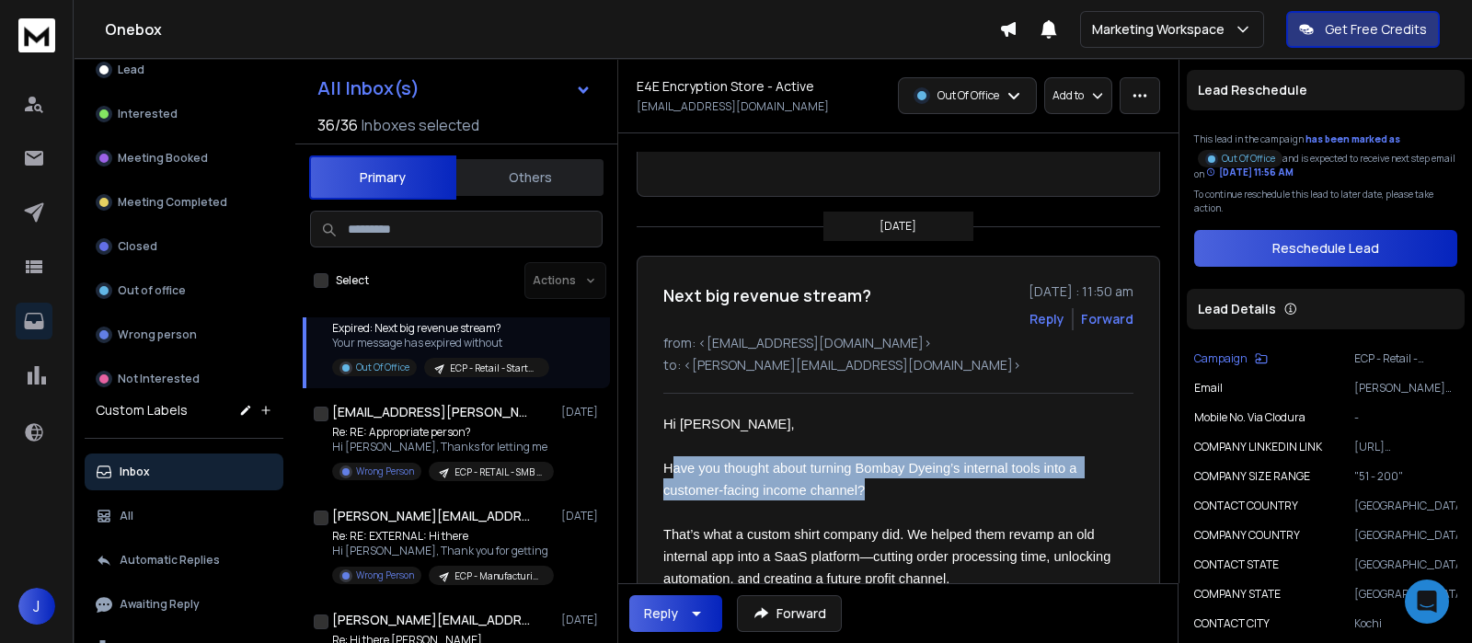
drag, startPoint x: 671, startPoint y: 488, endPoint x: 1042, endPoint y: 499, distance: 371.0
click at [1042, 499] on div "Have you thought about turning Bombay Dyeing’s internal tools into a customer-f…" at bounding box center [890, 478] width 455 height 44
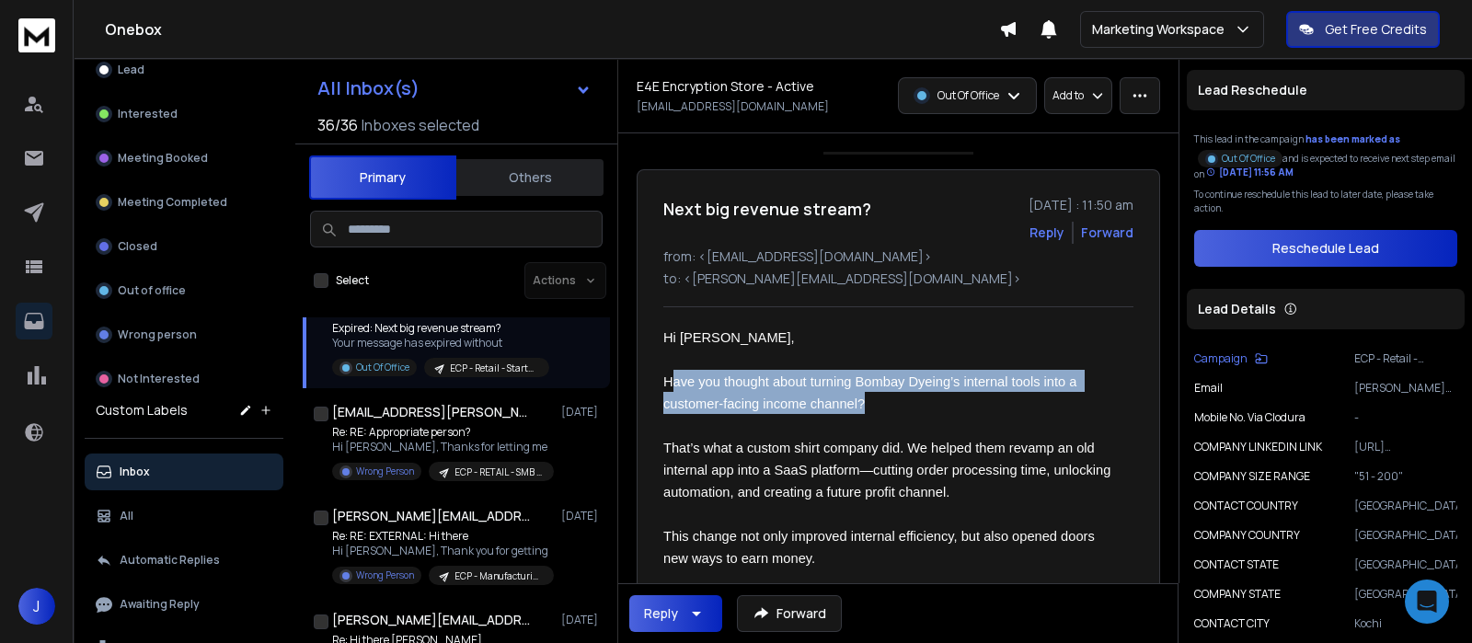
scroll to position [1755, 0]
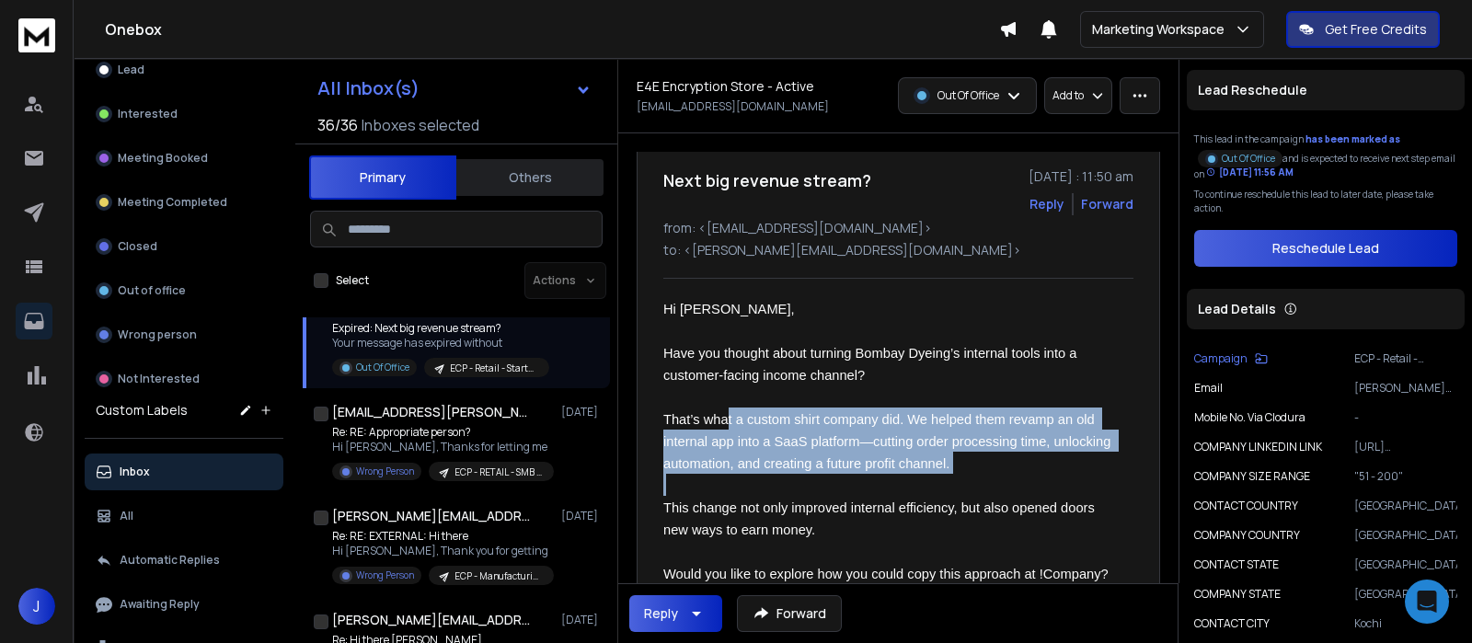
drag, startPoint x: 724, startPoint y: 430, endPoint x: 1017, endPoint y: 506, distance: 302.4
click at [1017, 506] on b "Hi [PERSON_NAME], Have you thought about turning Bombay Dyeing’s internal tools…" at bounding box center [890, 473] width 455 height 353
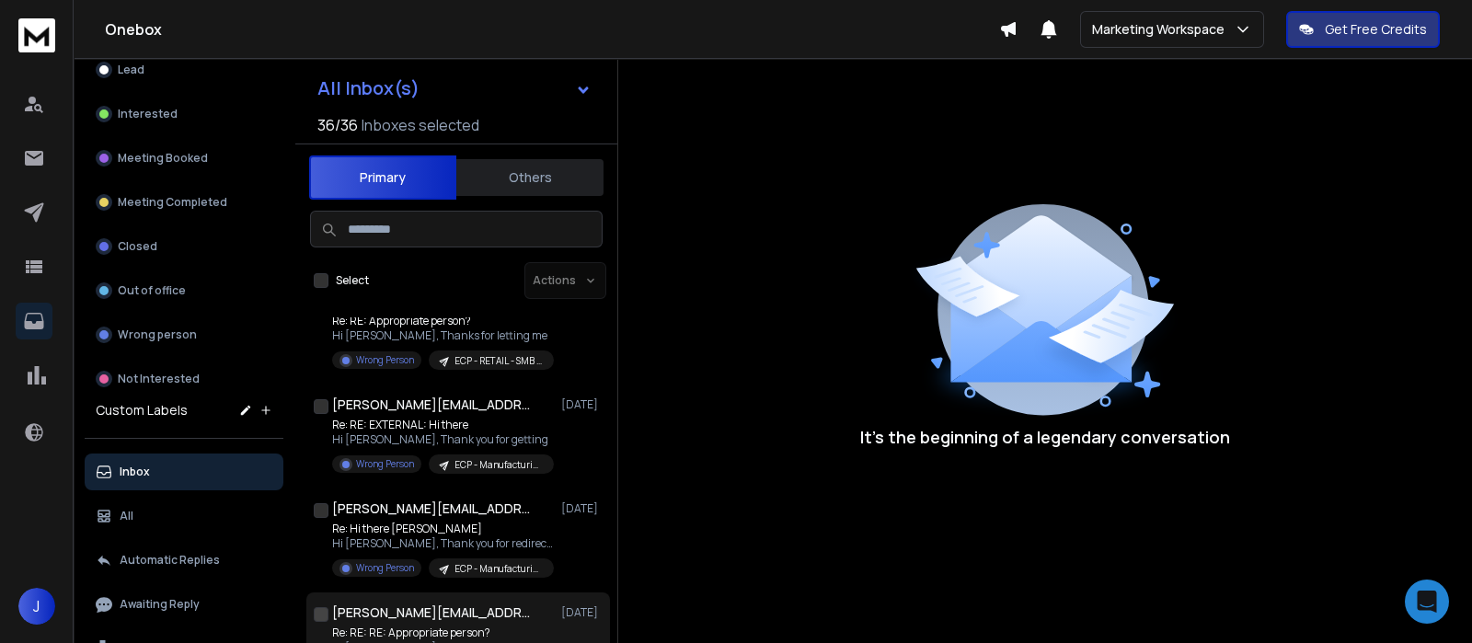
scroll to position [345, 0]
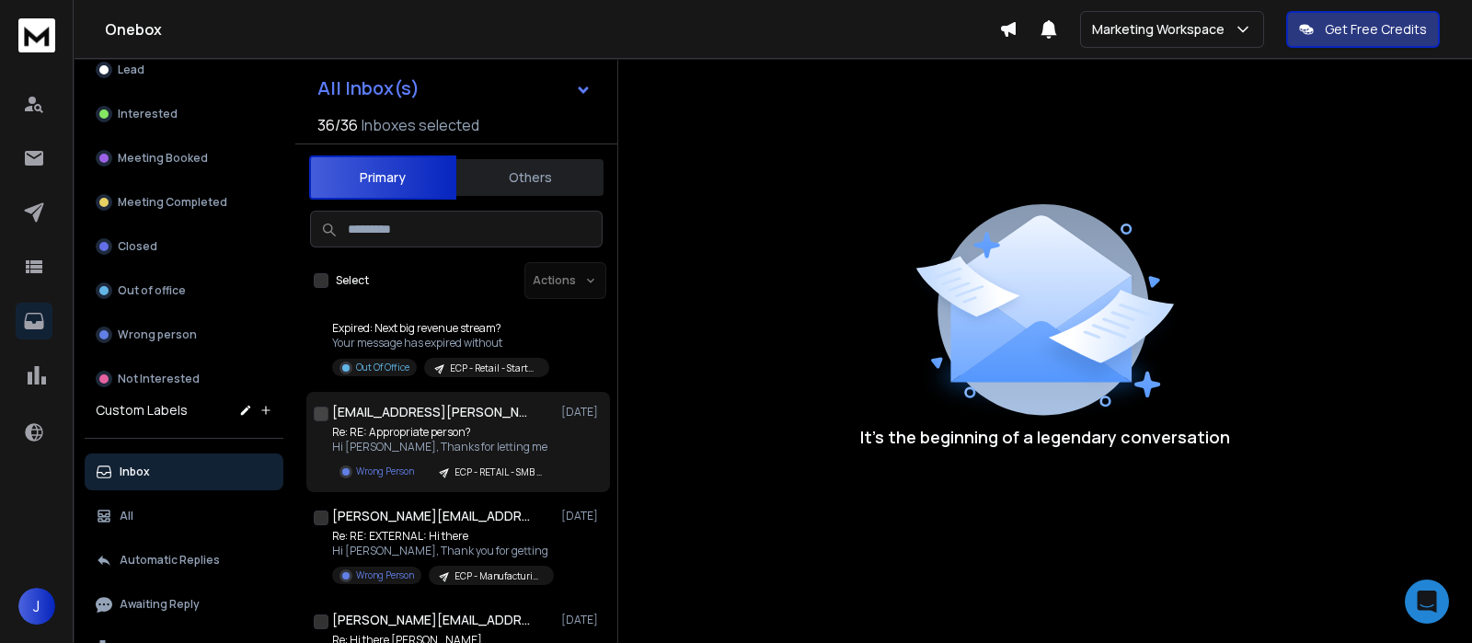
click at [512, 416] on div "[EMAIL_ADDRESS][PERSON_NAME][DOMAIN_NAME] [DATE]" at bounding box center [467, 412] width 271 height 18
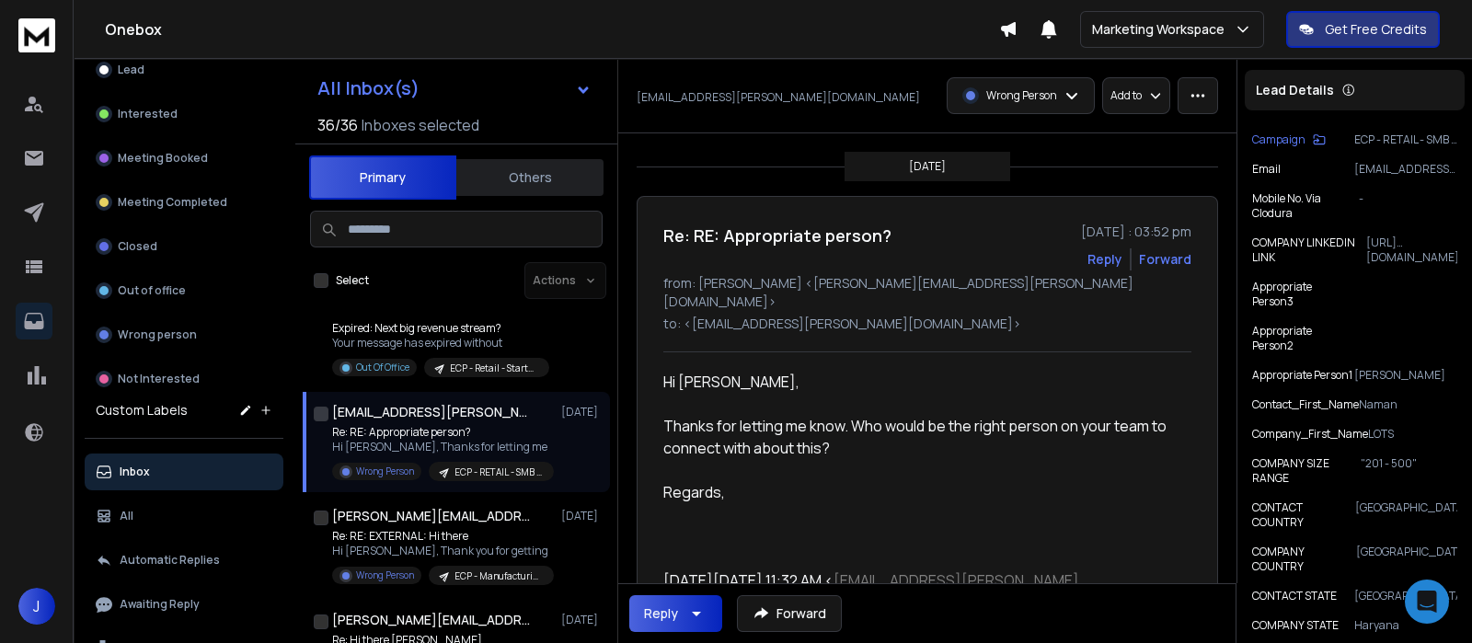
click at [1197, 103] on icon "button" at bounding box center [1198, 95] width 17 height 17
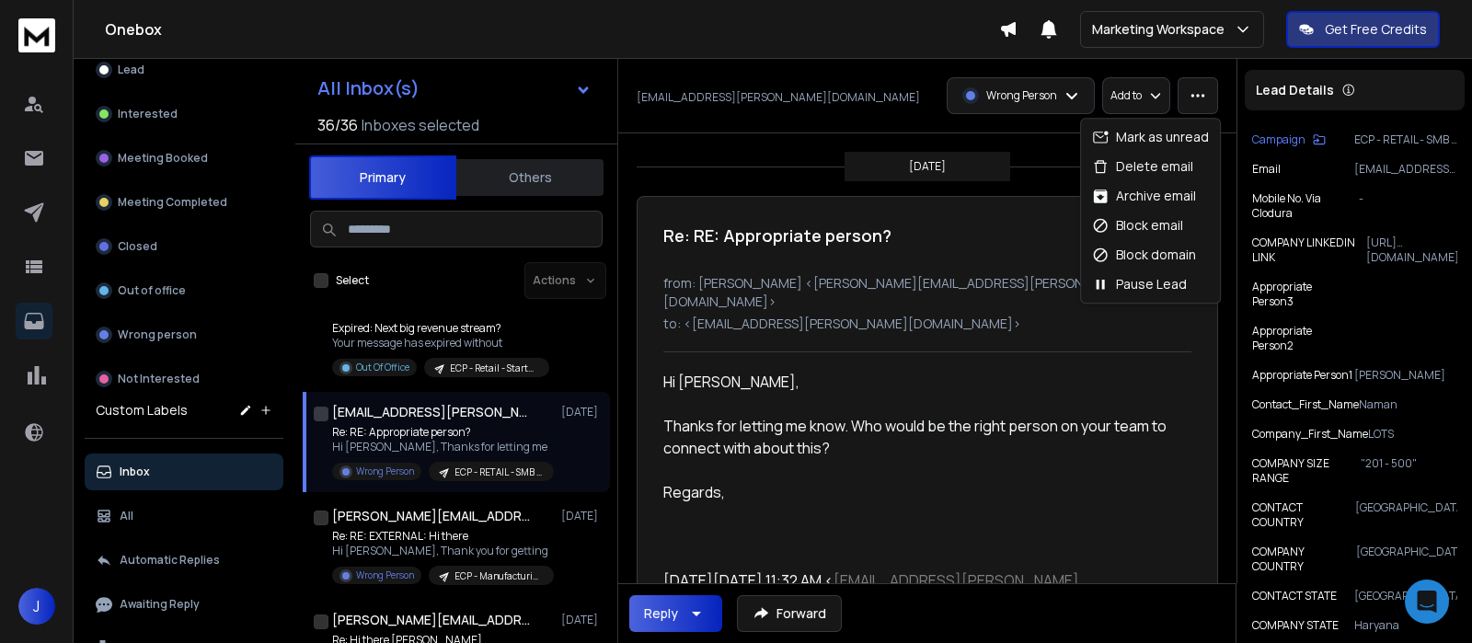
click at [823, 121] on div "[PERSON_NAME][EMAIL_ADDRESS][PERSON_NAME][DOMAIN_NAME] Wrong Person Add to Wron…" at bounding box center [927, 96] width 618 height 75
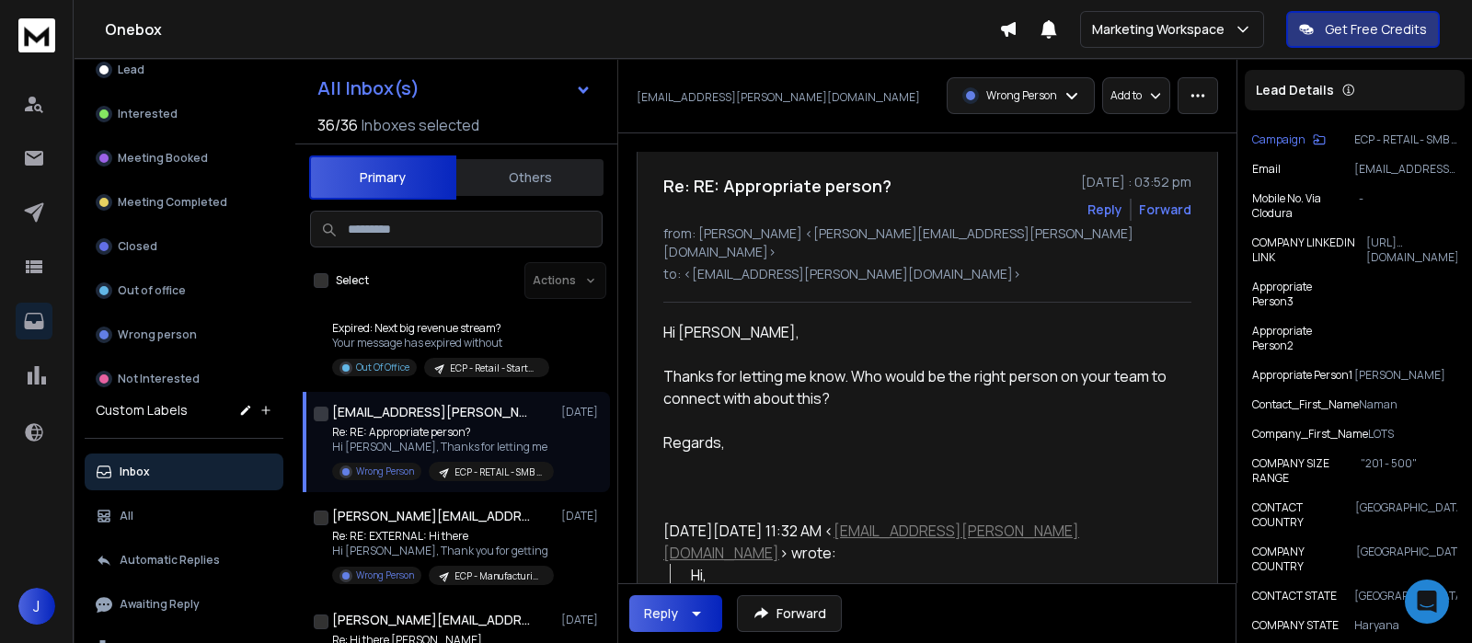
scroll to position [0, 0]
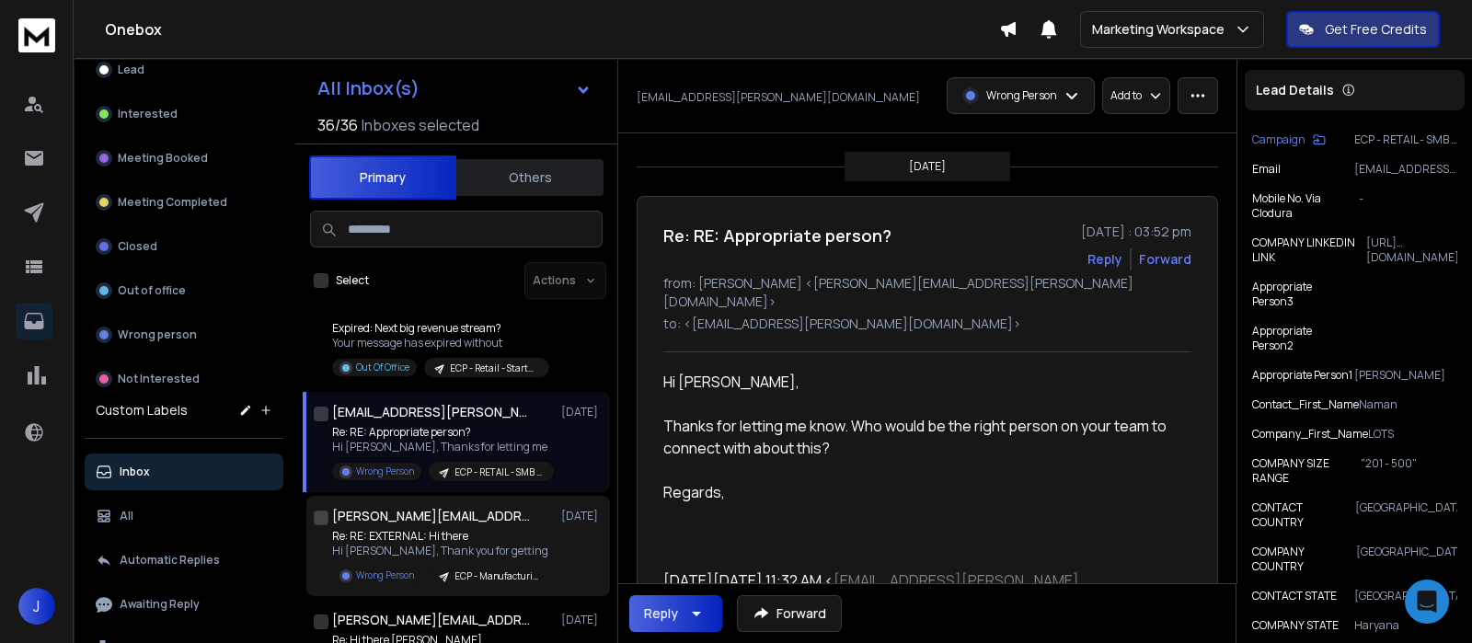
click at [444, 536] on p "Re: RE: EXTERNAL: Hi there" at bounding box center [442, 536] width 221 height 15
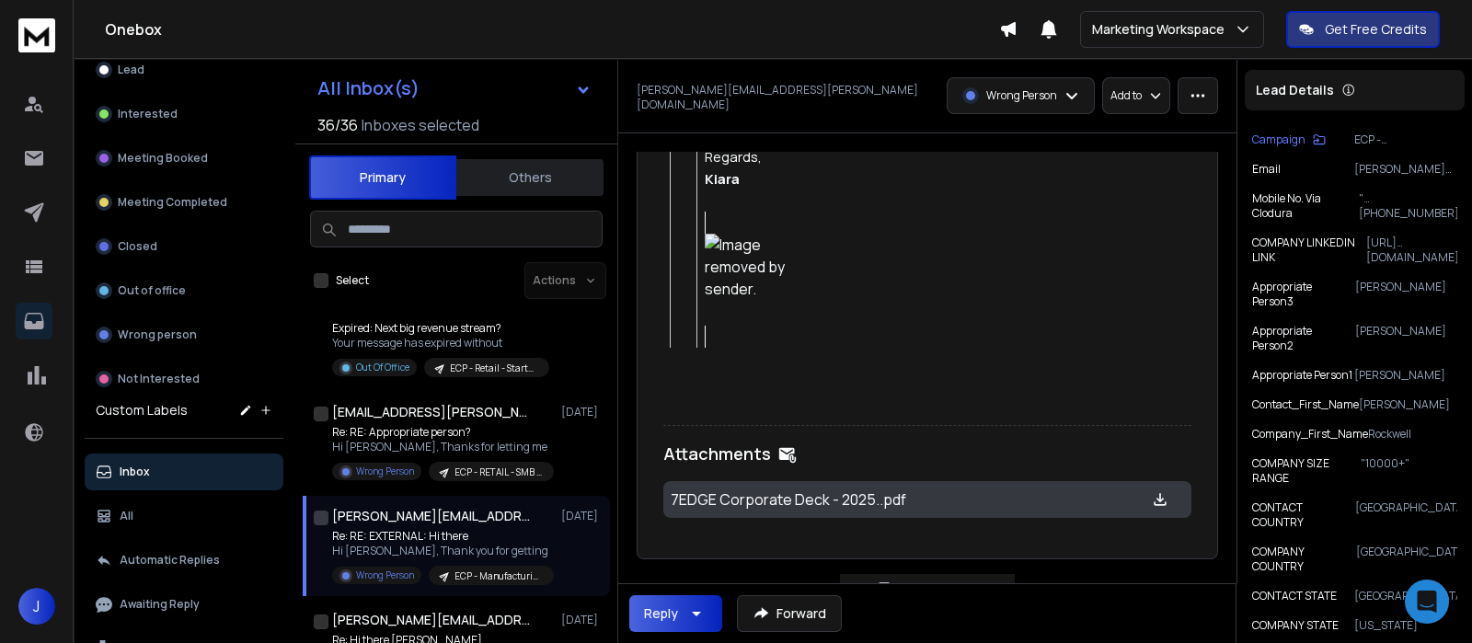
scroll to position [3054, 0]
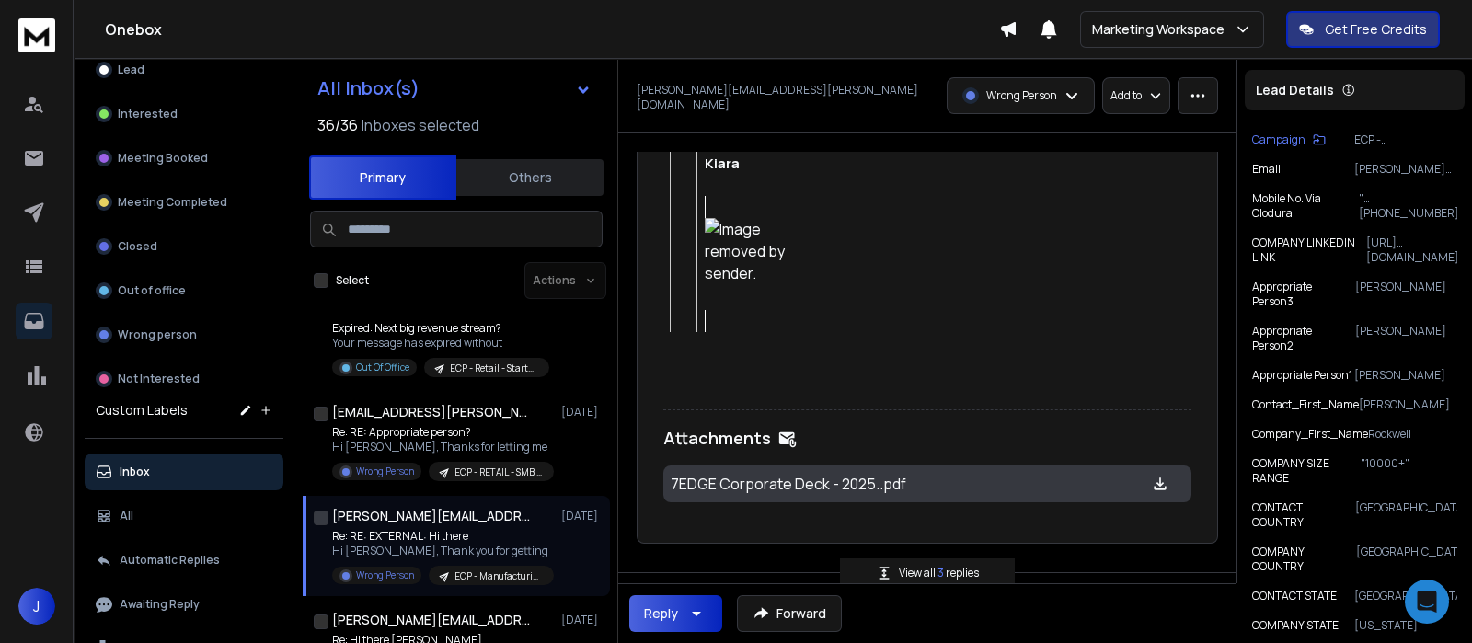
click at [929, 566] on p "View all 3 replies" at bounding box center [939, 573] width 80 height 15
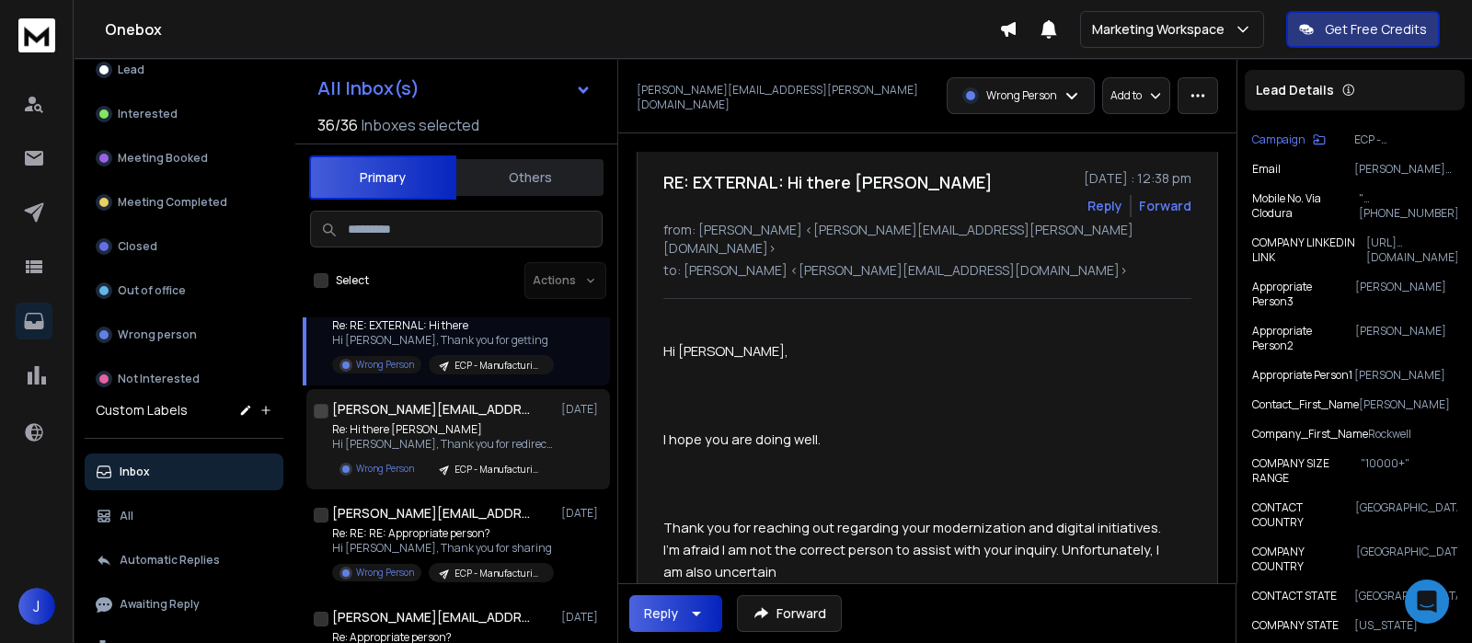
scroll to position [580, 0]
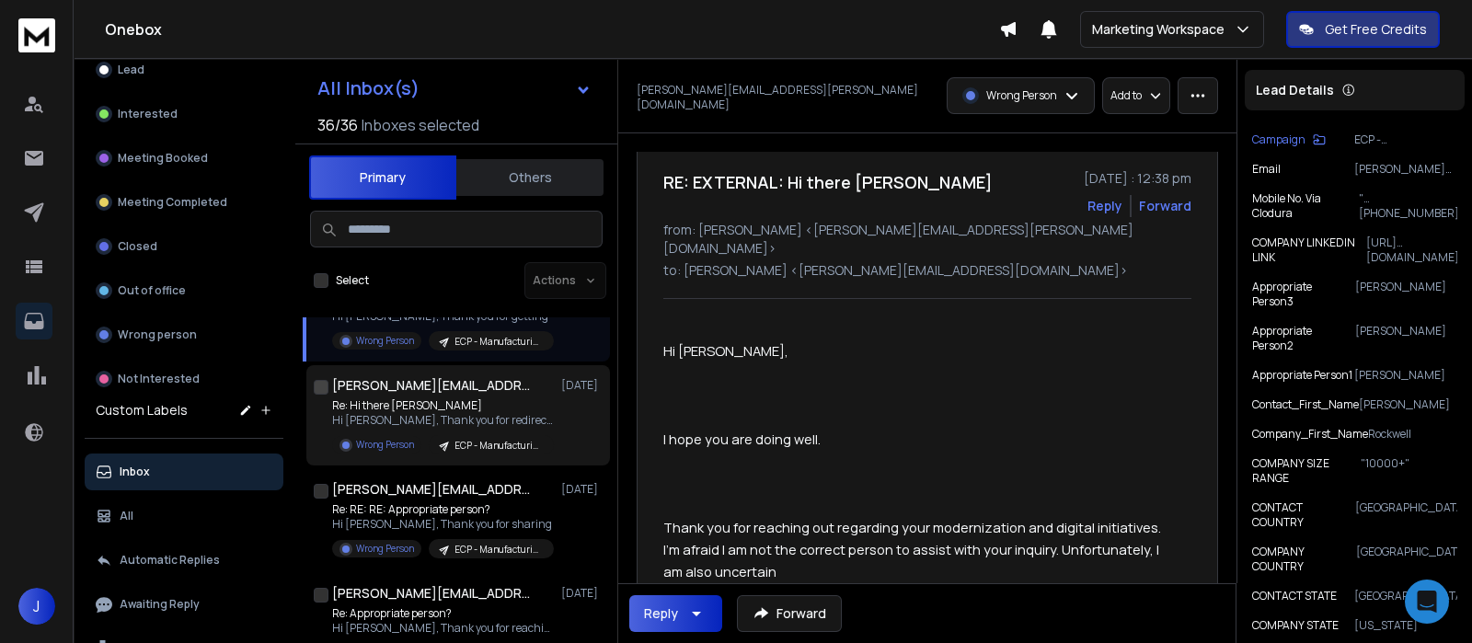
click at [386, 404] on p "Re: Hi there [PERSON_NAME]" at bounding box center [442, 405] width 221 height 15
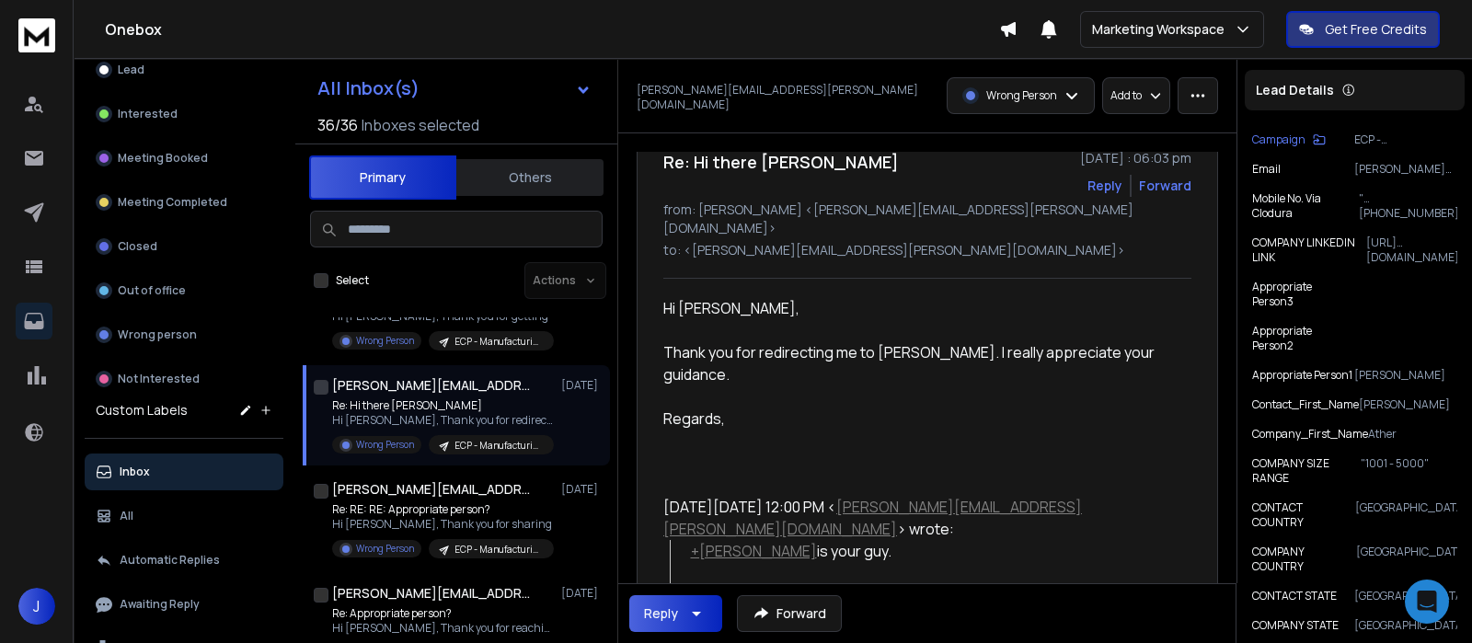
scroll to position [114, 0]
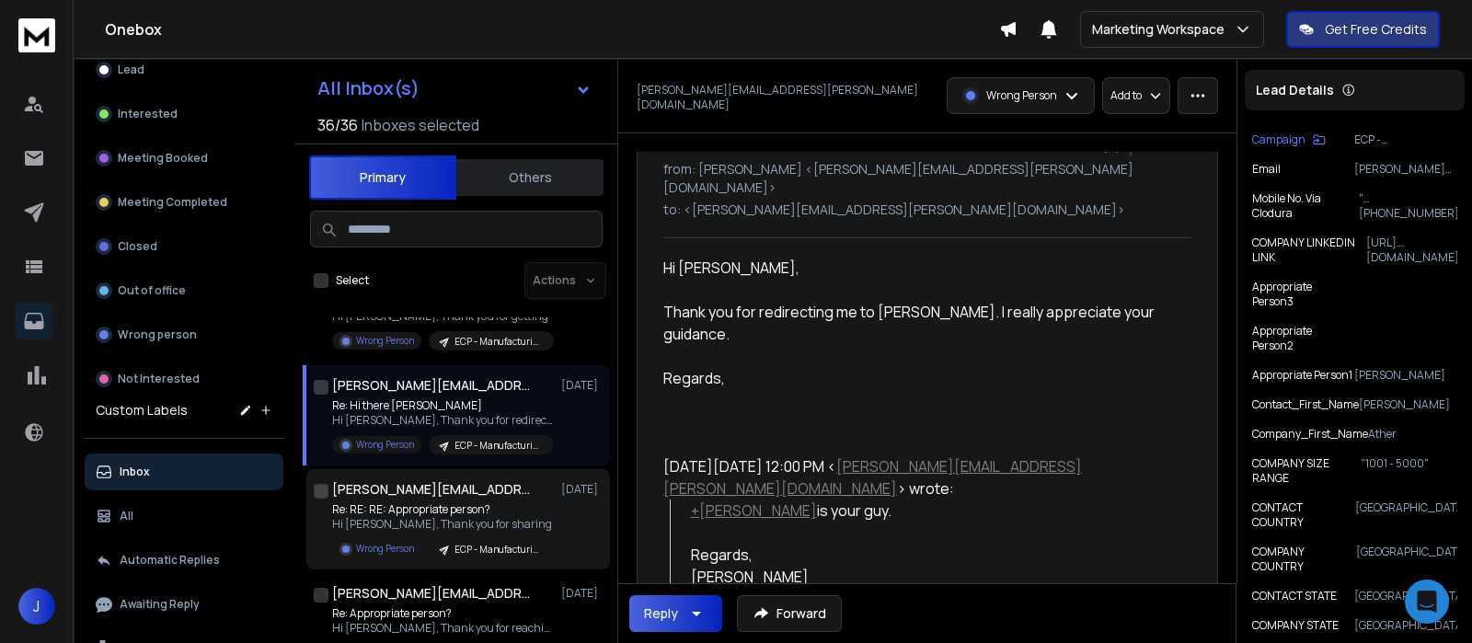
click at [468, 517] on p "Hi [PERSON_NAME], Thank you for sharing" at bounding box center [442, 524] width 221 height 15
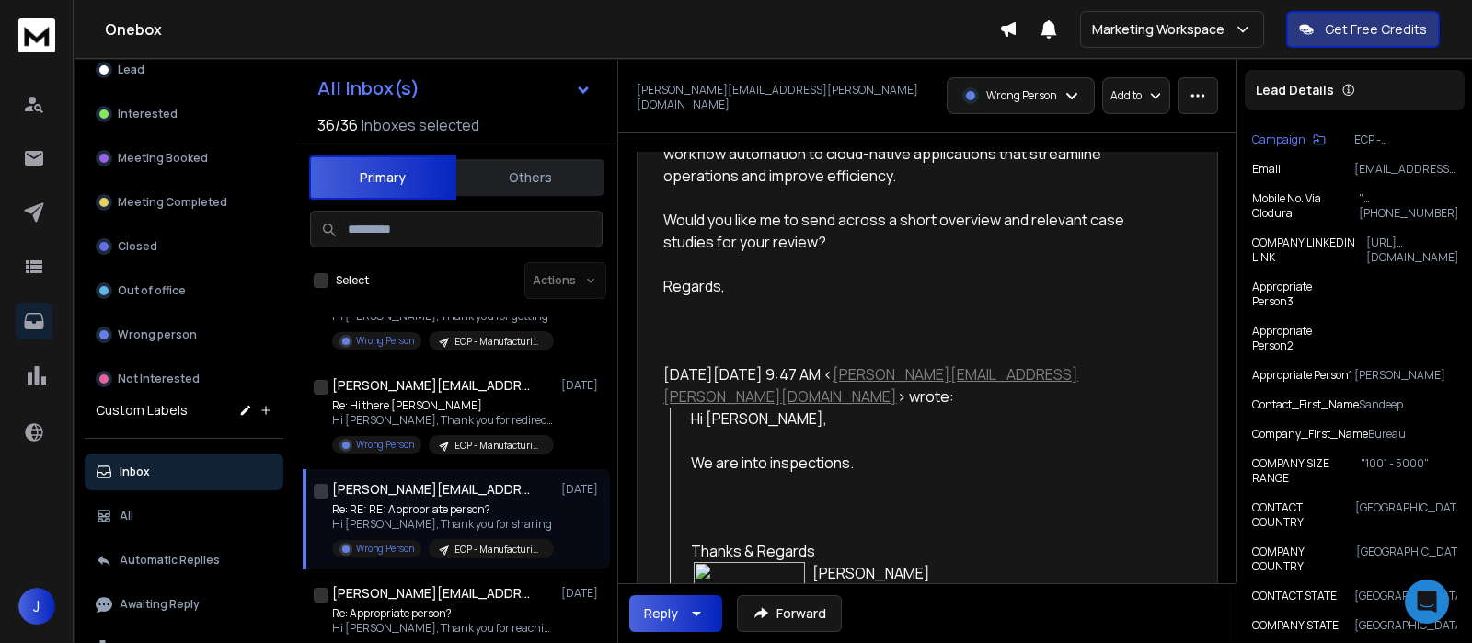
scroll to position [345, 0]
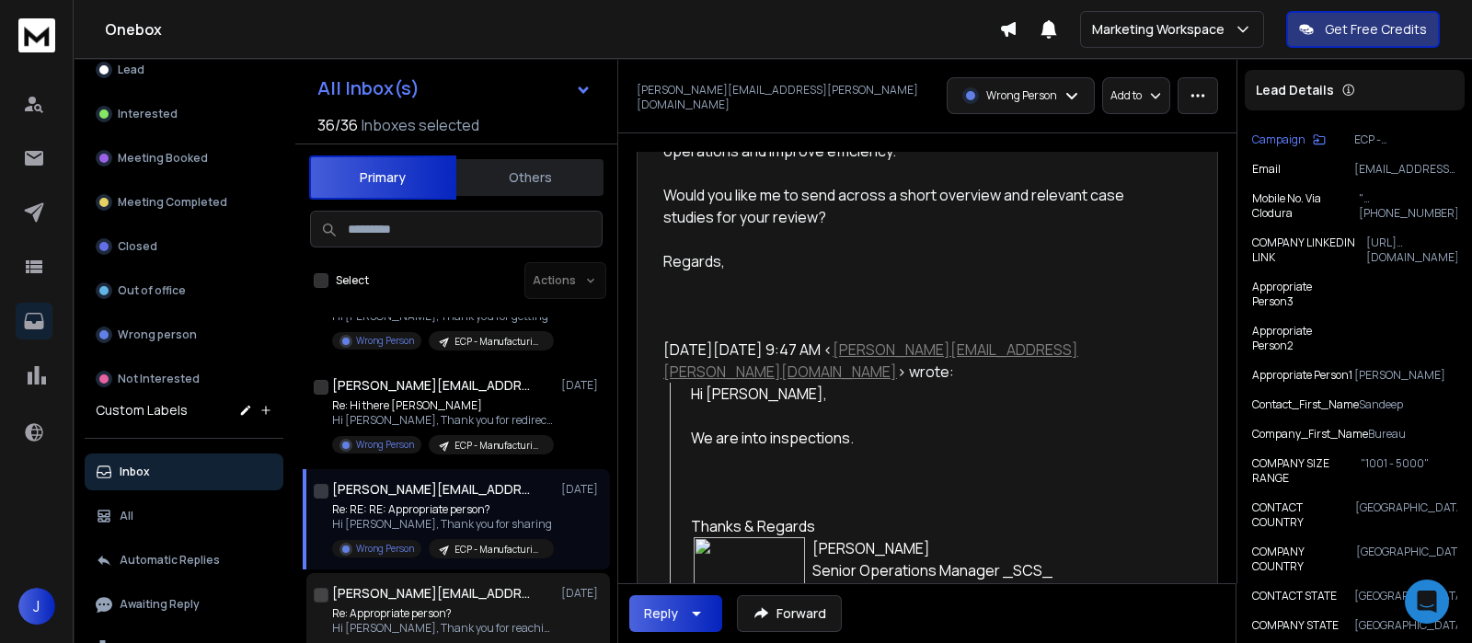
click at [436, 584] on h1 "[PERSON_NAME][EMAIL_ADDRESS][PERSON_NAME][DOMAIN_NAME]" at bounding box center [433, 593] width 202 height 18
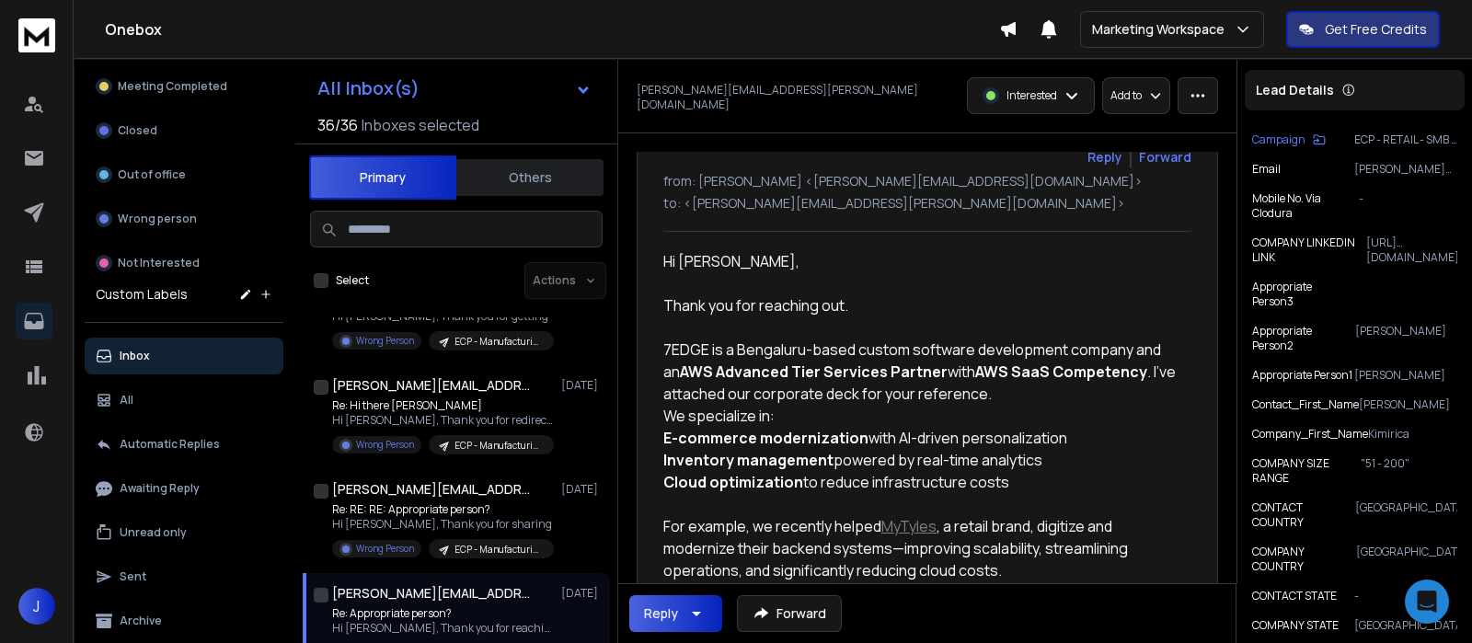
scroll to position [114, 0]
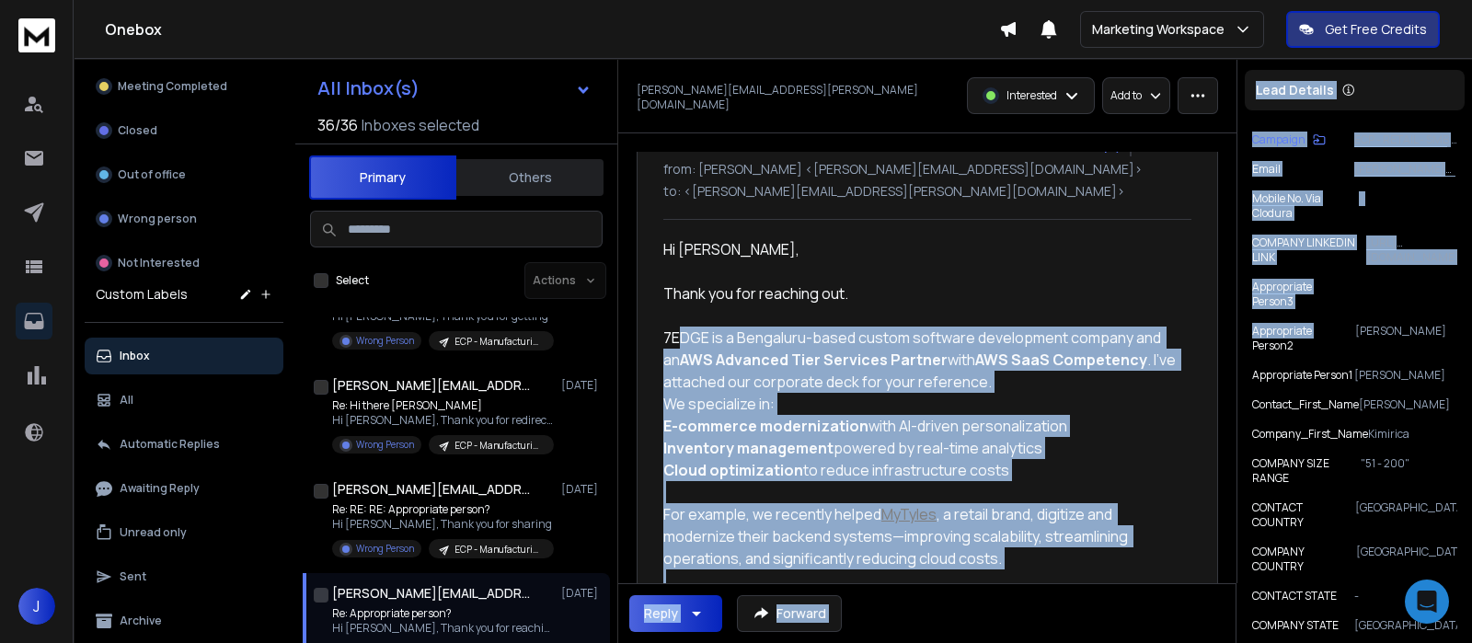
drag, startPoint x: 677, startPoint y: 328, endPoint x: 1257, endPoint y: 338, distance: 579.8
click at [1257, 338] on div "All Inbox(s) 36 / 36 Inboxes selected Primary Others Select Actions [PERSON_NAM…" at bounding box center [883, 380] width 1178 height 643
click at [1112, 350] on strong "AWS SaaS Competency" at bounding box center [1061, 360] width 172 height 20
click at [1155, 352] on div "7EDGE is a Bengaluru-based custom software development company and an AWS Advan…" at bounding box center [919, 349] width 513 height 88
click at [1146, 343] on div "7EDGE is a Bengaluru-based custom software development company and an AWS Advan…" at bounding box center [919, 349] width 513 height 88
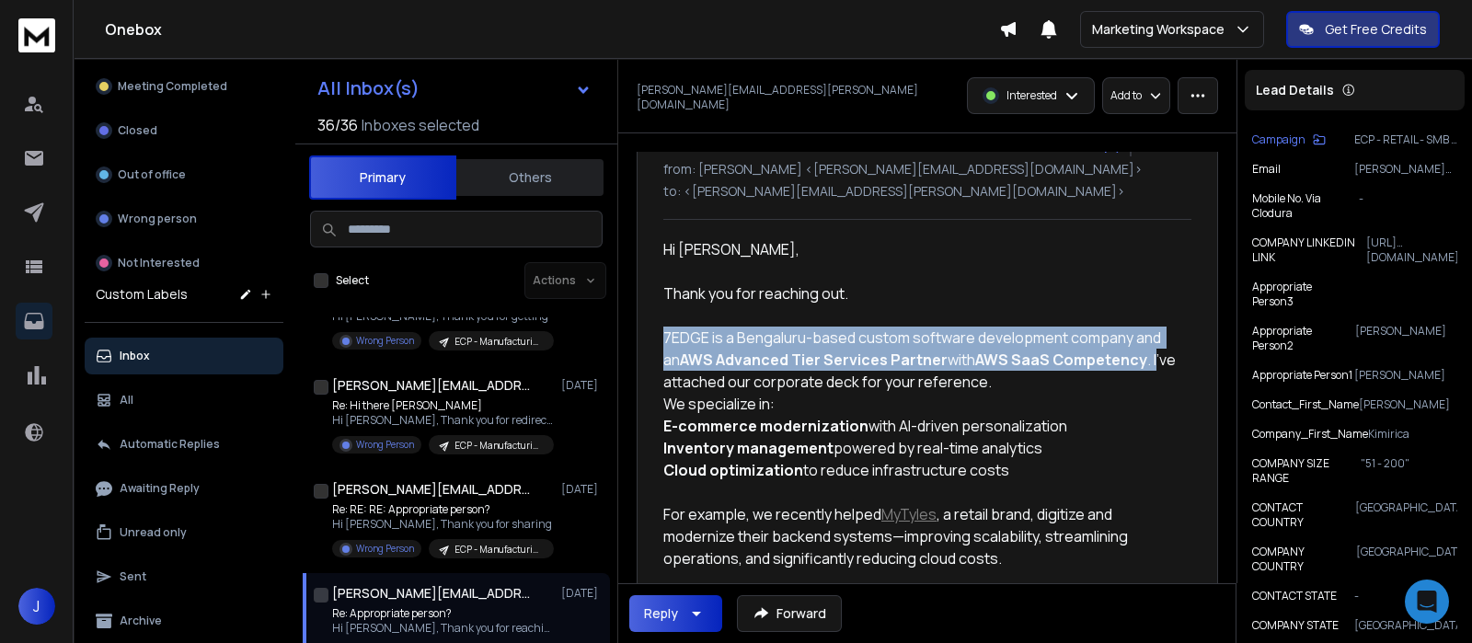
drag, startPoint x: 1152, startPoint y: 341, endPoint x: 665, endPoint y: 320, distance: 487.2
click at [665, 320] on div "7EDGE is a Bengaluru-based custom software development company and an AWS Advan…" at bounding box center [919, 349] width 513 height 88
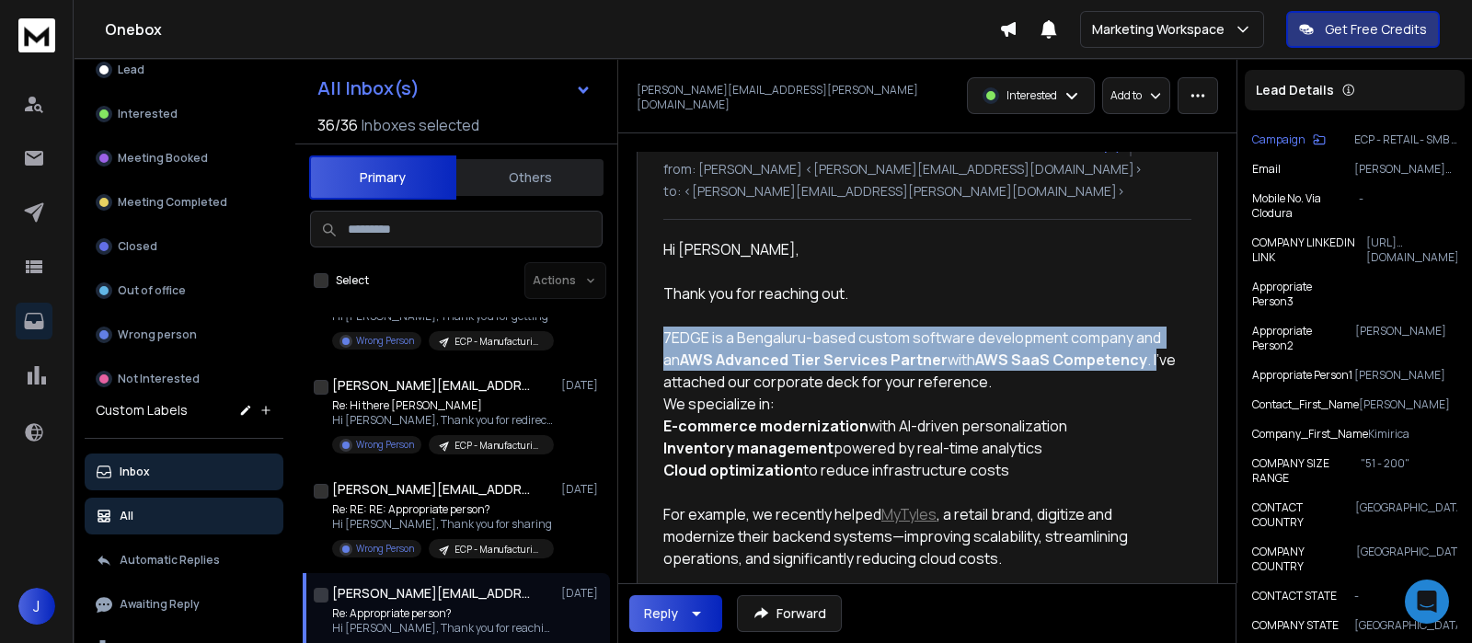
click at [162, 499] on button "All" at bounding box center [184, 516] width 199 height 37
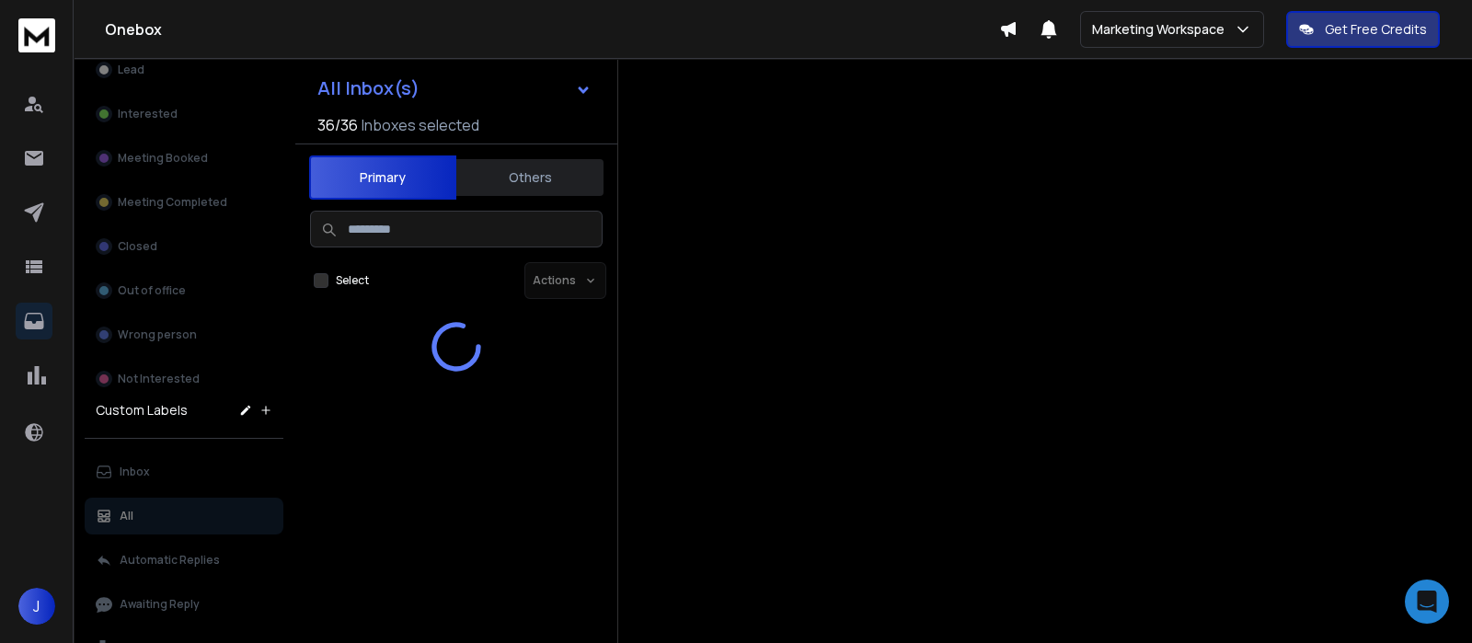
scroll to position [0, 0]
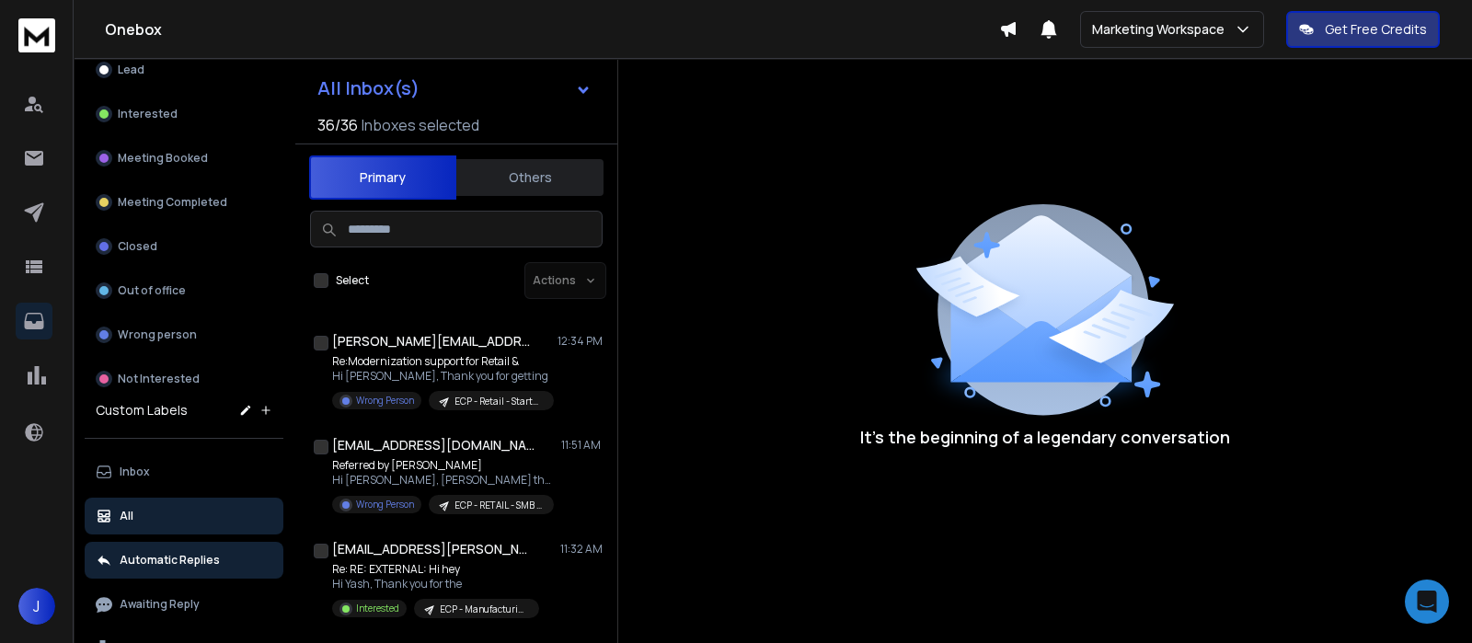
click at [198, 566] on p "Automatic Replies" at bounding box center [170, 560] width 100 height 15
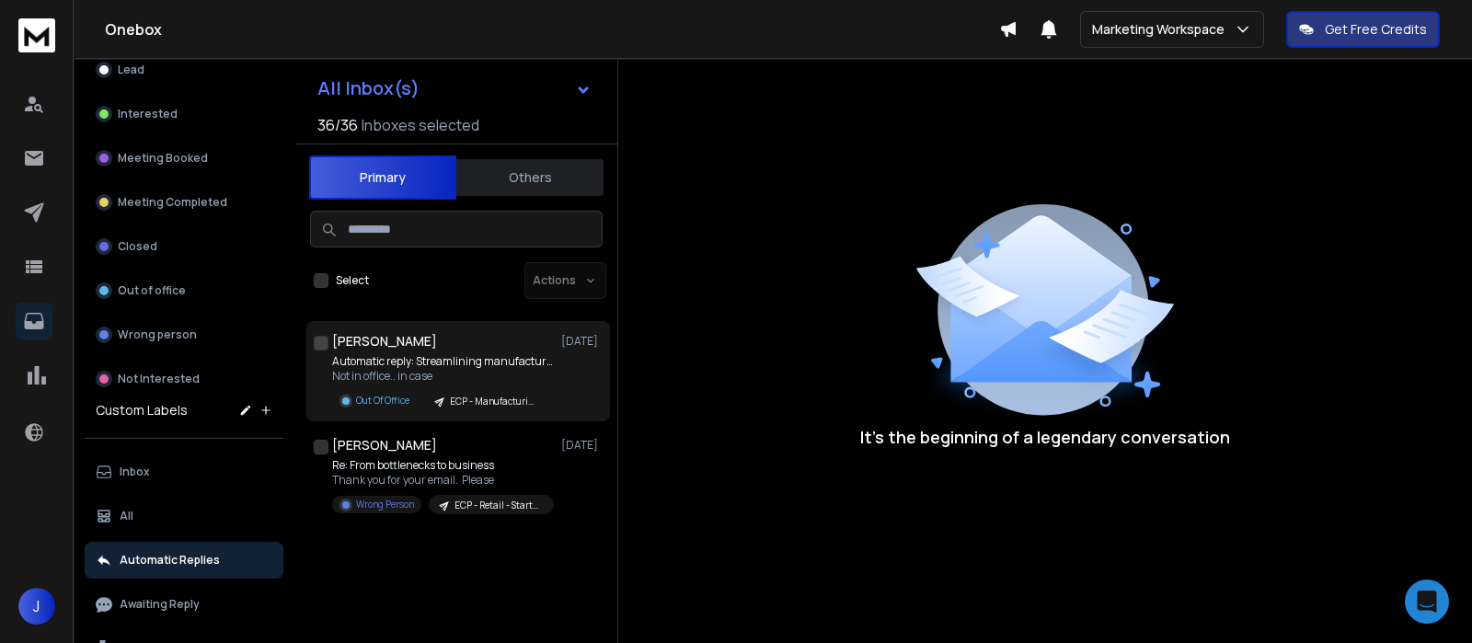
click at [426, 363] on p "Automatic reply: Streamlining manufacturing workflows" at bounding box center [442, 361] width 221 height 15
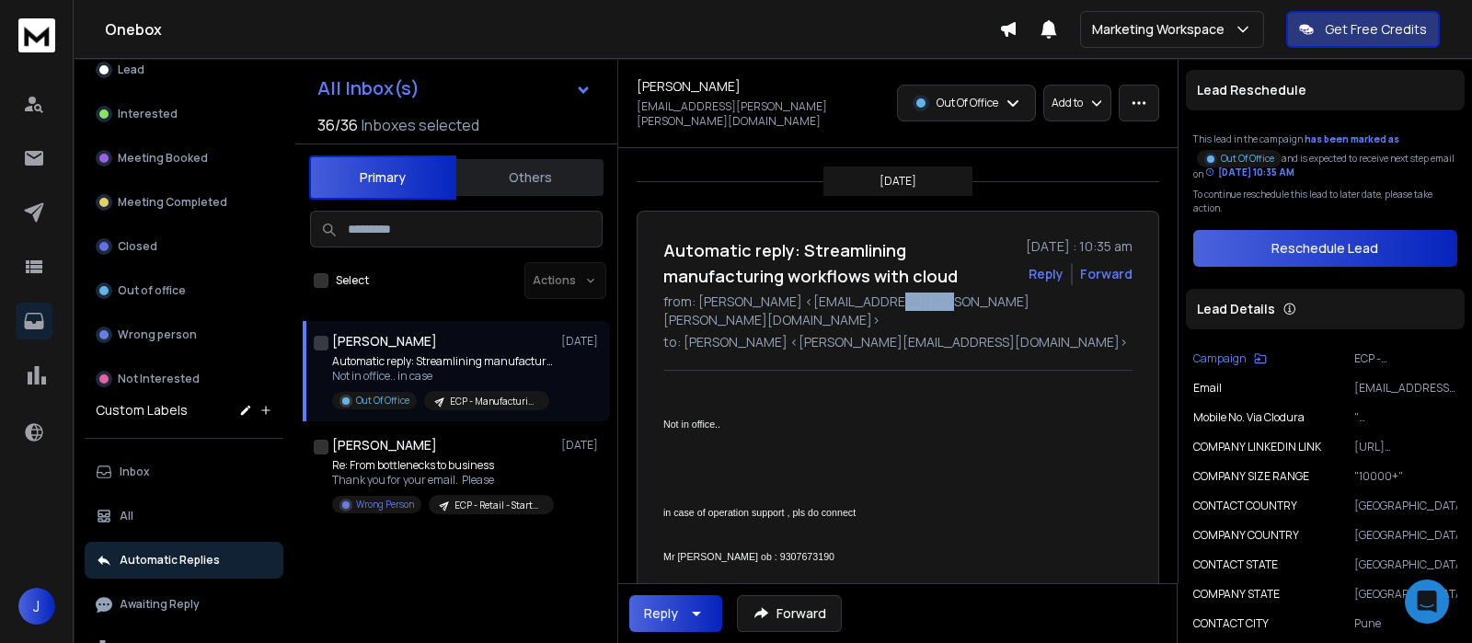
drag, startPoint x: 893, startPoint y: 314, endPoint x: 938, endPoint y: 315, distance: 45.1
click at [938, 315] on p "from: [PERSON_NAME] <[EMAIL_ADDRESS][PERSON_NAME][PERSON_NAME][DOMAIN_NAME]>" at bounding box center [897, 311] width 469 height 37
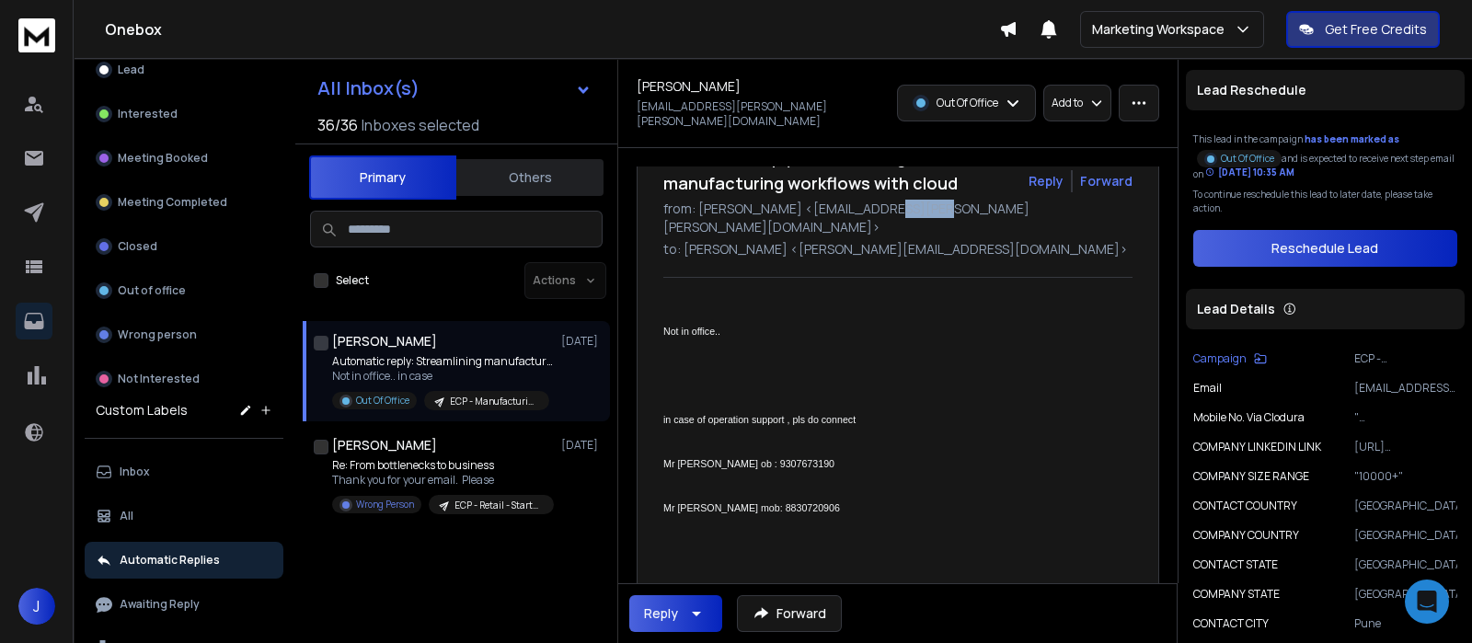
scroll to position [114, 0]
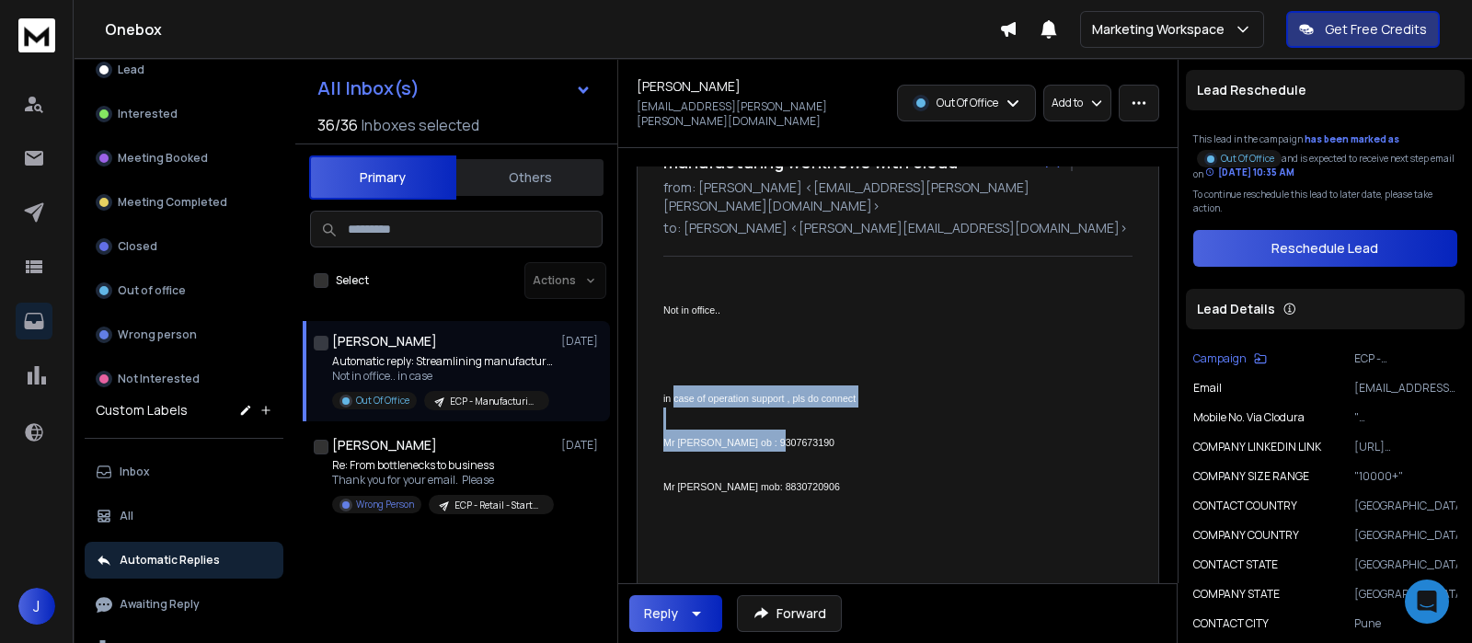
drag, startPoint x: 673, startPoint y: 387, endPoint x: 837, endPoint y: 436, distance: 171.8
click at [837, 436] on div "Not in office.. in case of operation support , pls do connect Mr [PERSON_NAME] …" at bounding box center [890, 418] width 455 height 287
click at [681, 437] on span "Mr [PERSON_NAME] ob : 9307673190" at bounding box center [748, 442] width 171 height 11
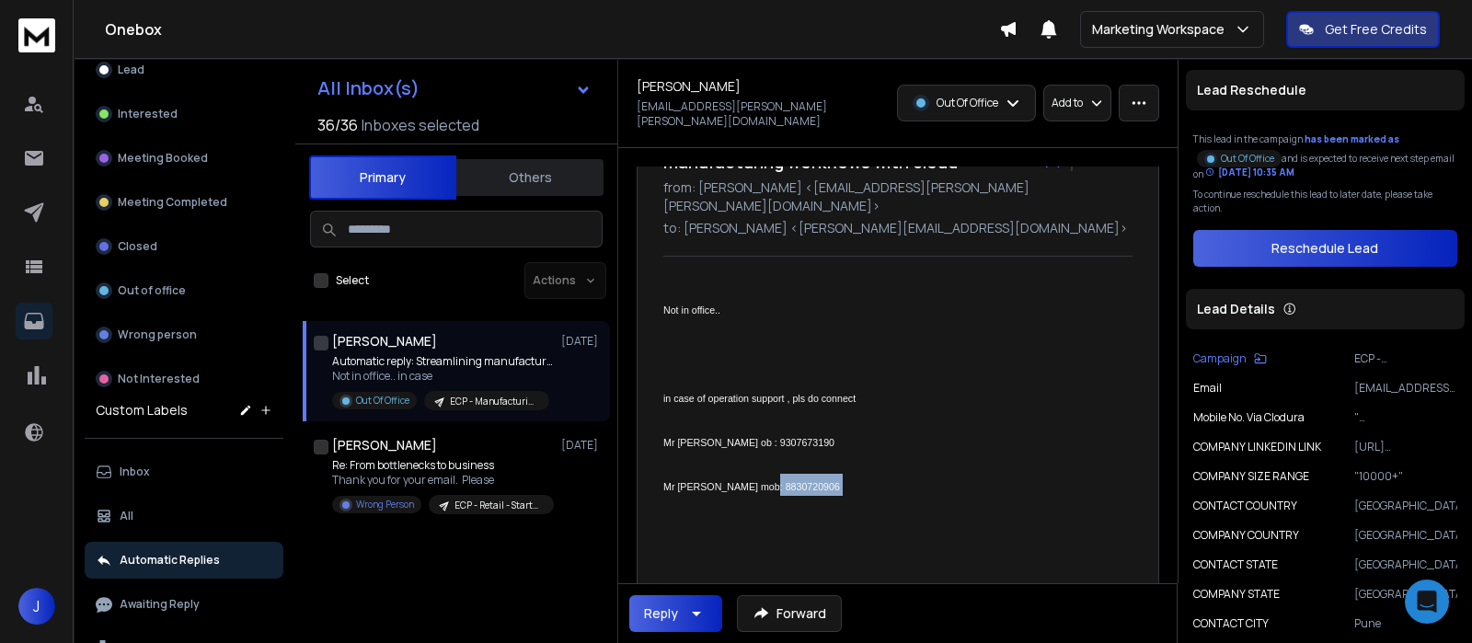
drag, startPoint x: 686, startPoint y: 488, endPoint x: 759, endPoint y: 484, distance: 73.7
click at [759, 484] on div "Not in office.. in case of operation support , pls do connect Mr [PERSON_NAME] …" at bounding box center [890, 418] width 455 height 287
click at [759, 484] on p "Mr [PERSON_NAME] mob: 8830720906" at bounding box center [890, 485] width 455 height 22
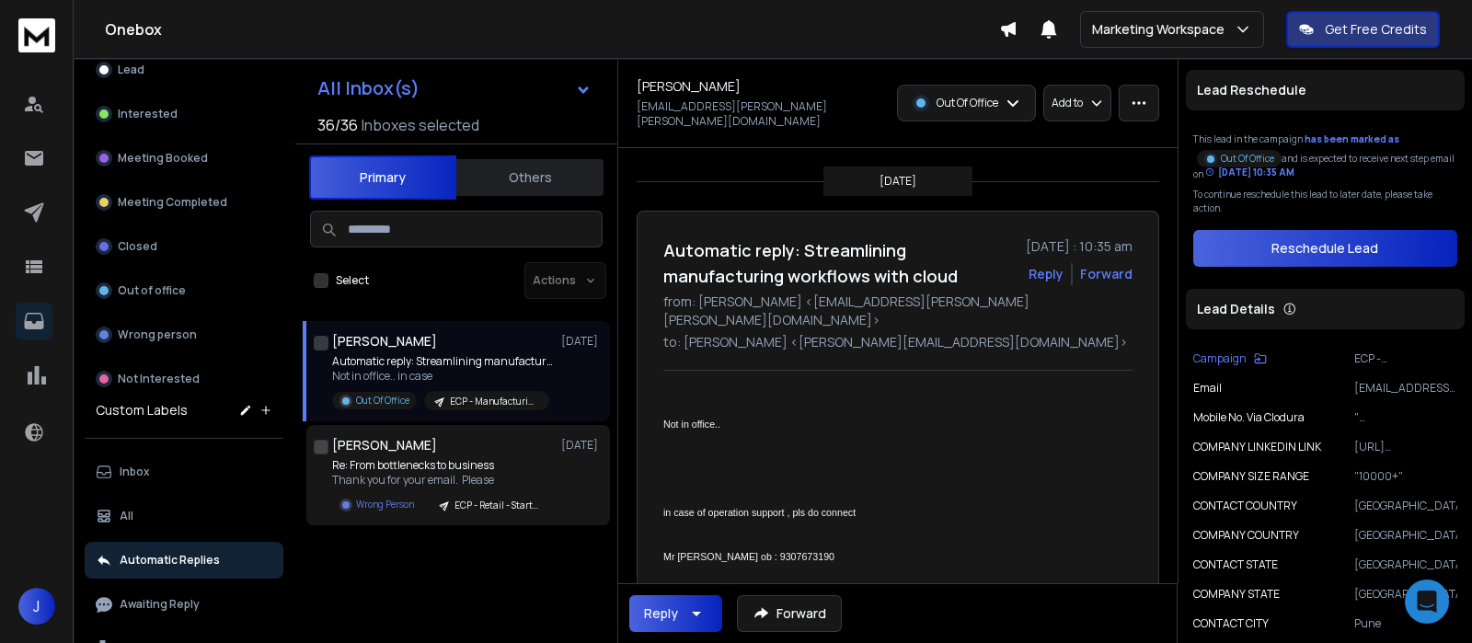
click at [419, 458] on p "Re: From bottlenecks to business" at bounding box center [442, 465] width 221 height 15
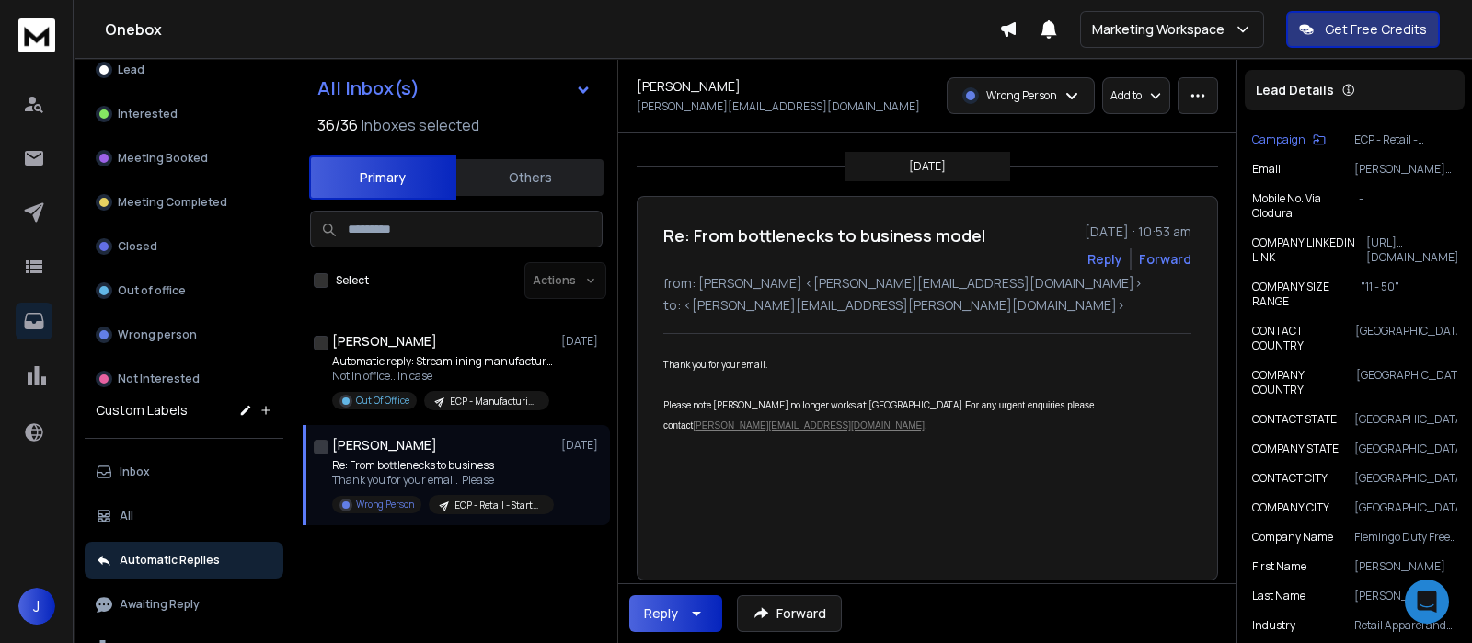
click at [428, 465] on p "Re: From bottlenecks to business" at bounding box center [442, 465] width 221 height 15
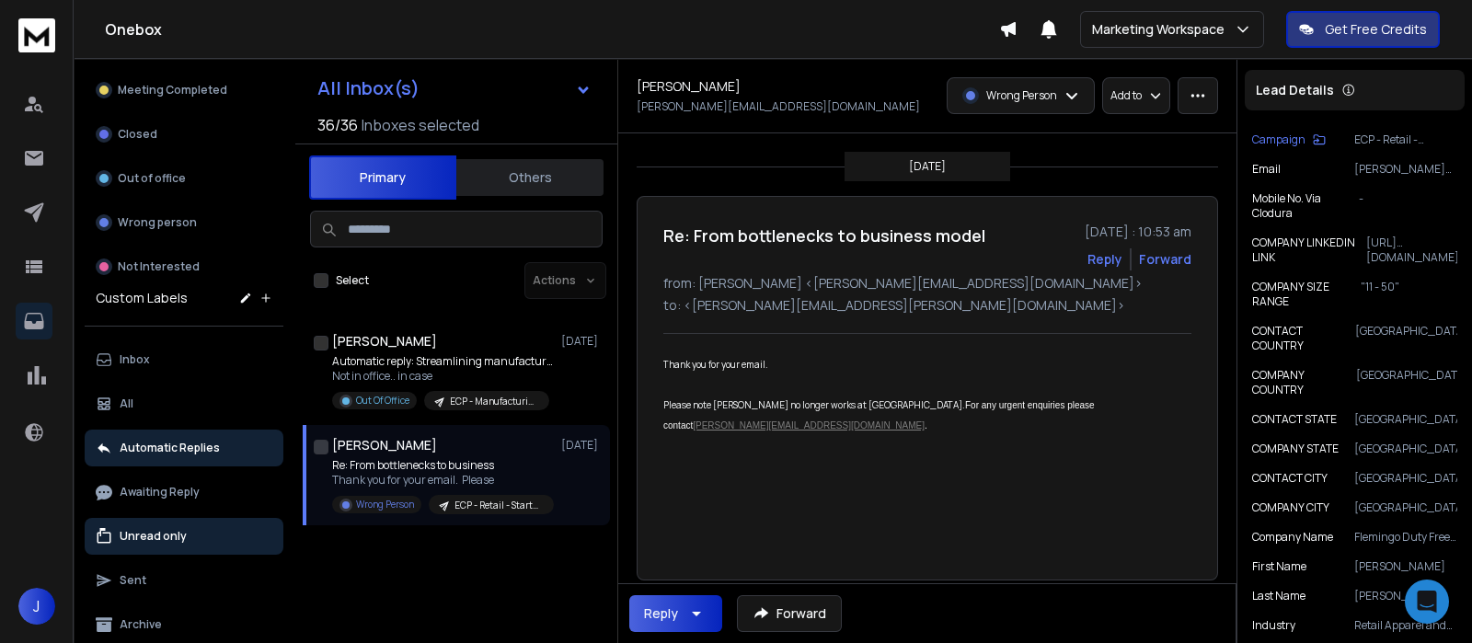
scroll to position [345, 0]
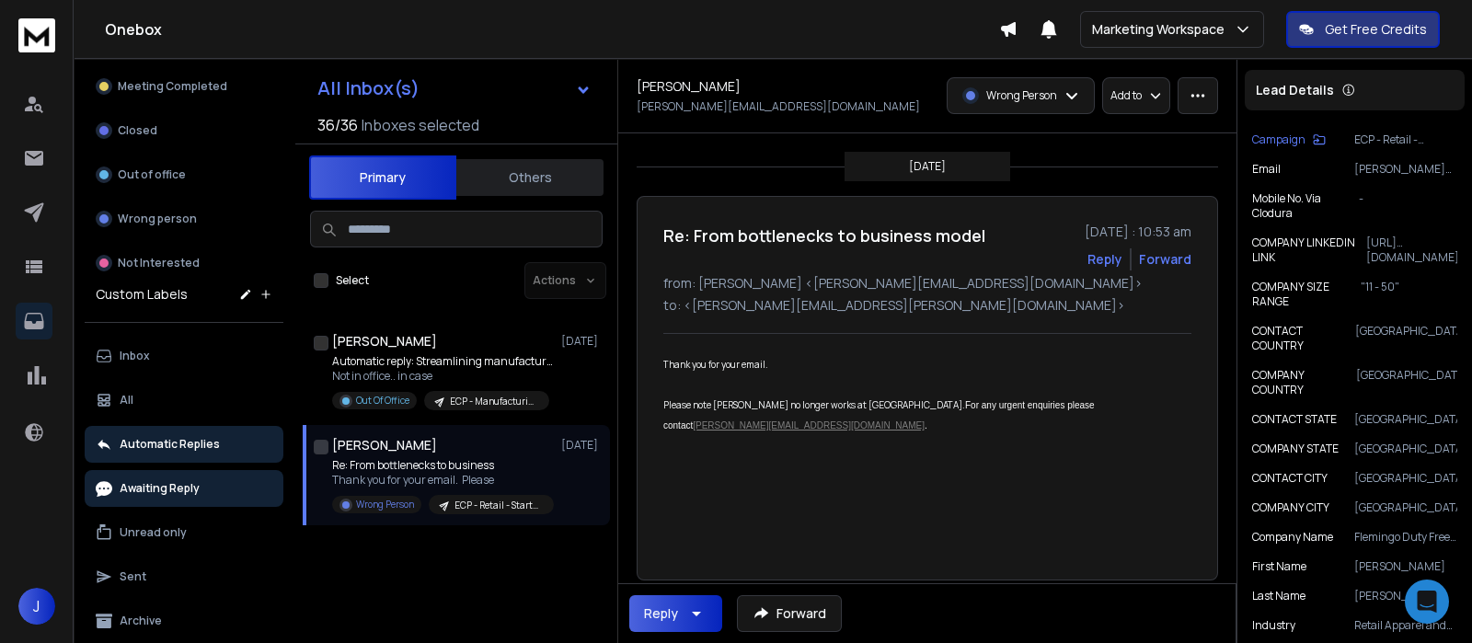
click at [221, 478] on button "Awaiting Reply" at bounding box center [184, 488] width 199 height 37
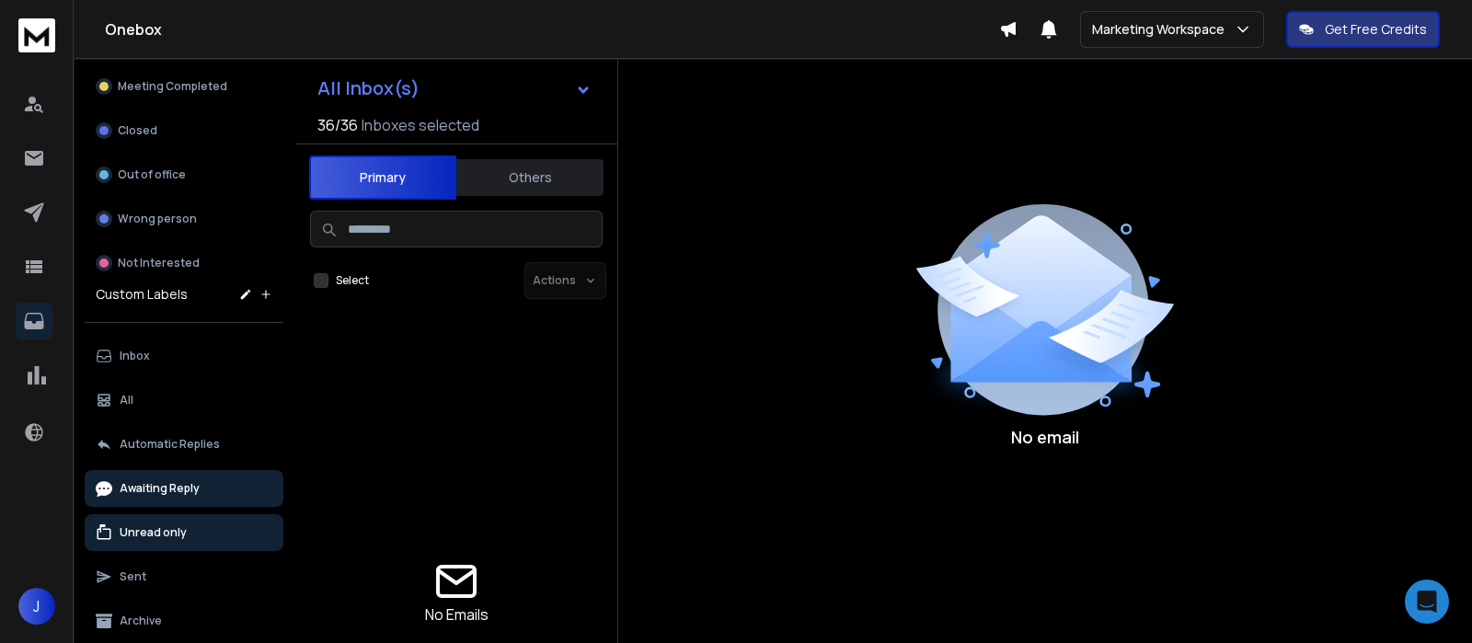
click at [213, 536] on button "Unread only" at bounding box center [184, 532] width 199 height 37
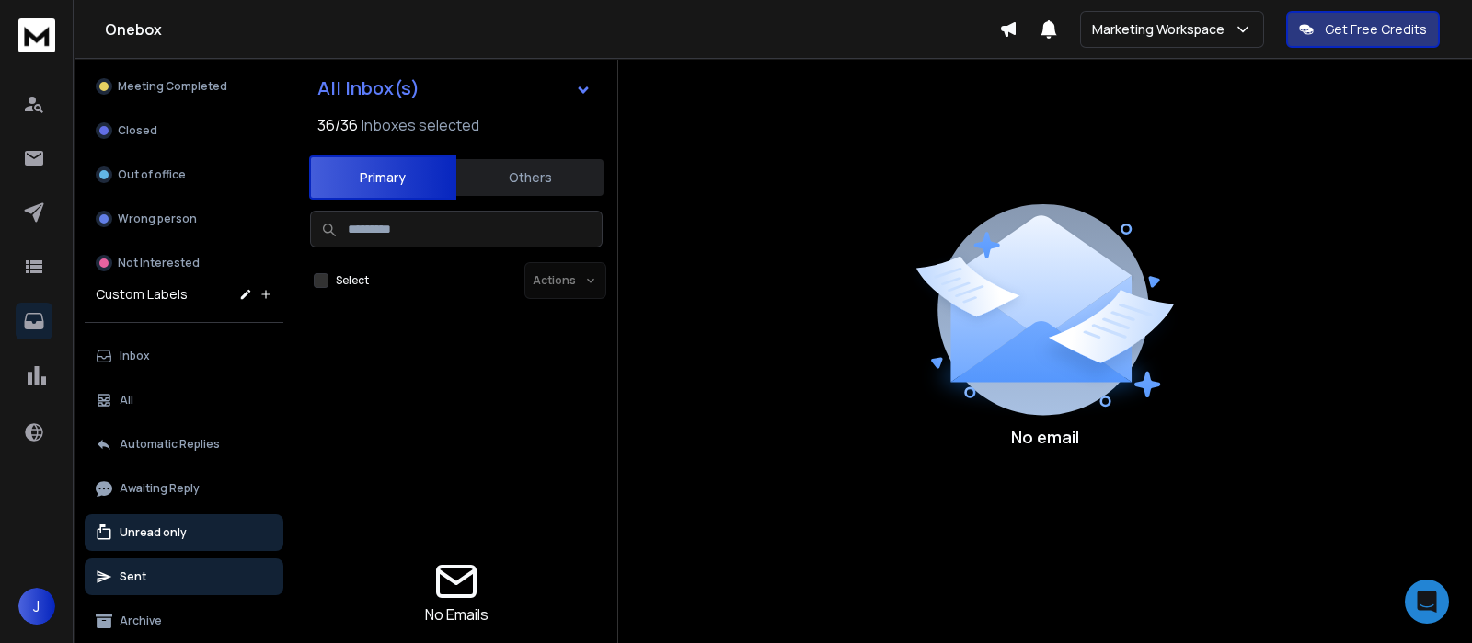
click at [189, 582] on button "Sent" at bounding box center [184, 577] width 199 height 37
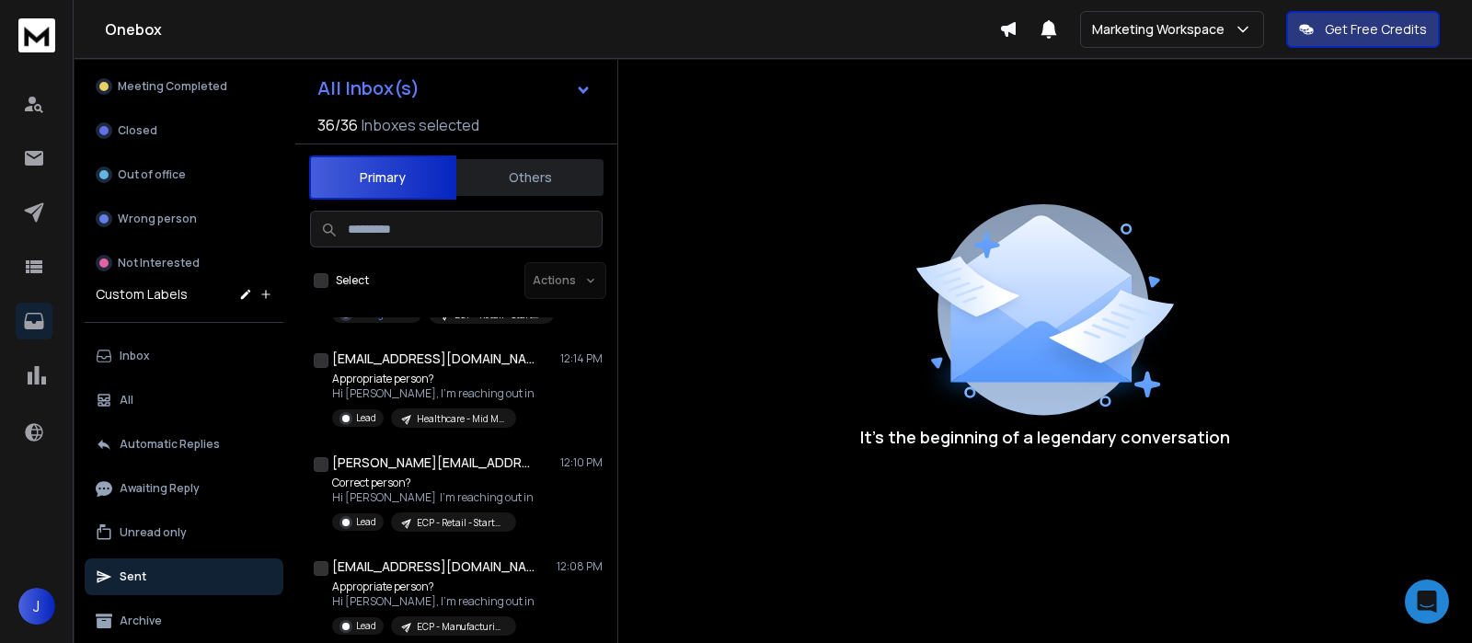
scroll to position [114, 0]
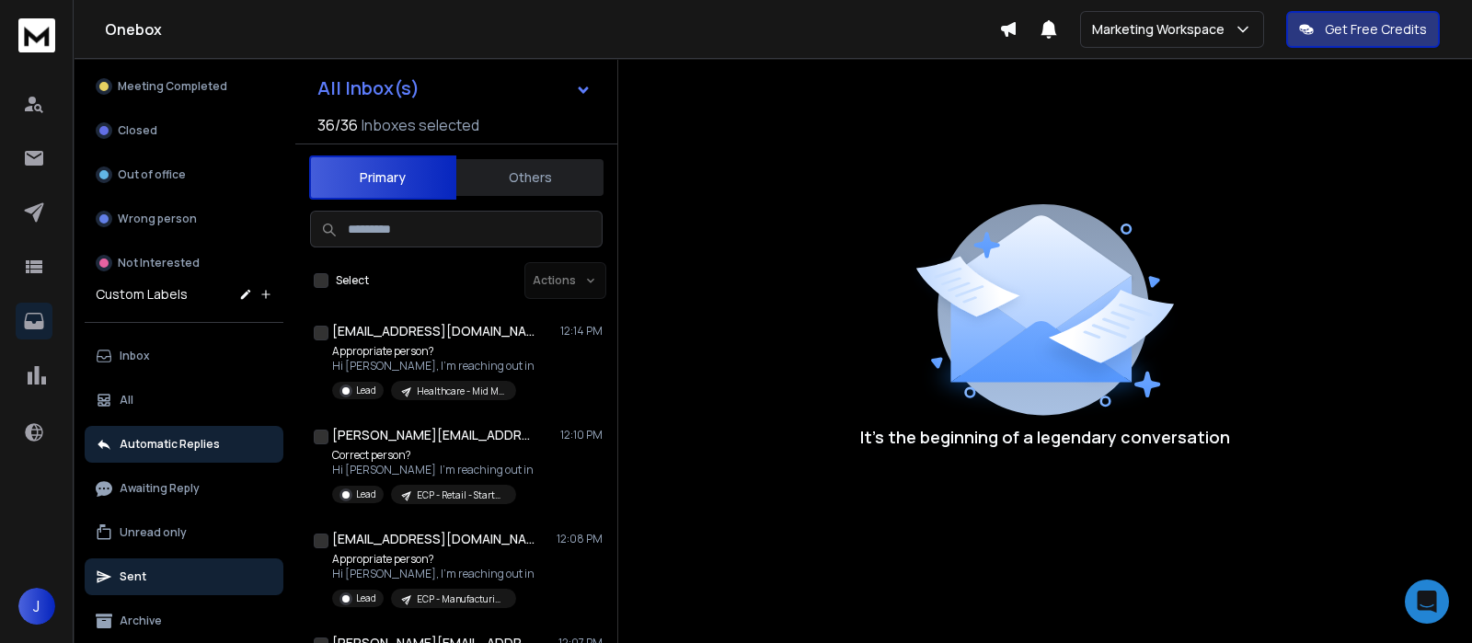
click at [163, 438] on p "Automatic Replies" at bounding box center [170, 444] width 100 height 15
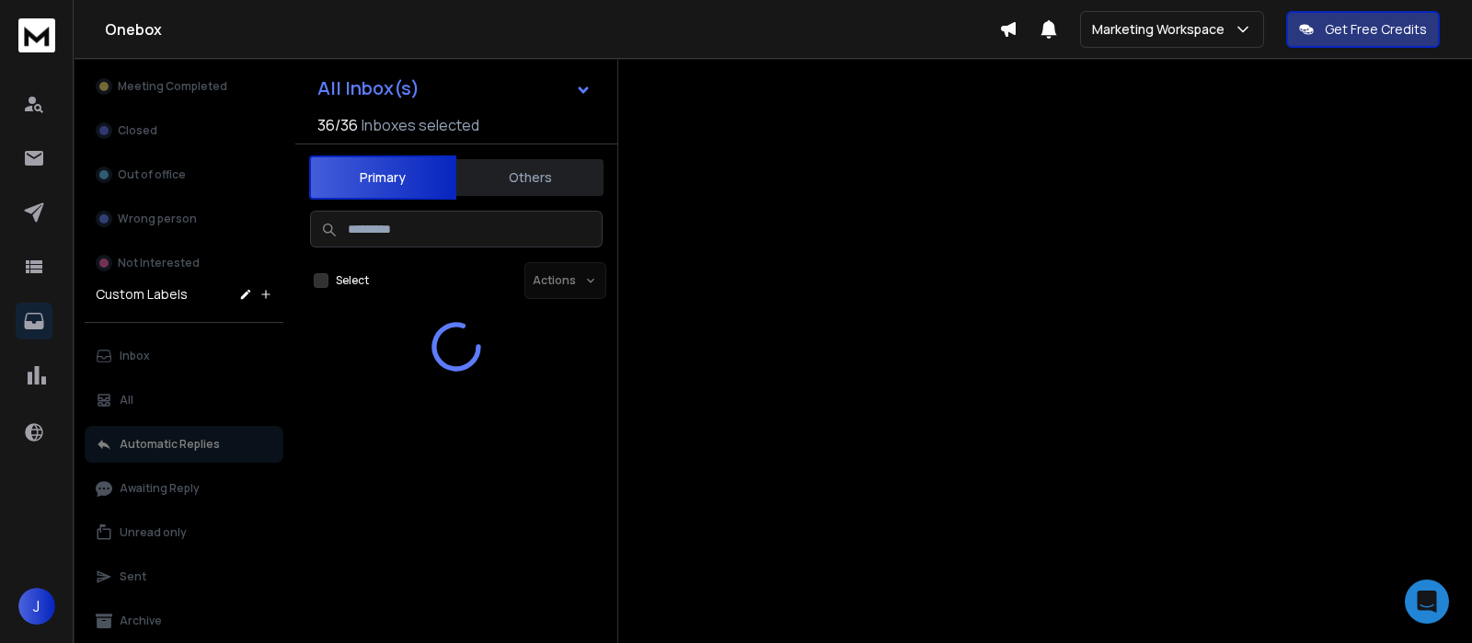
scroll to position [0, 0]
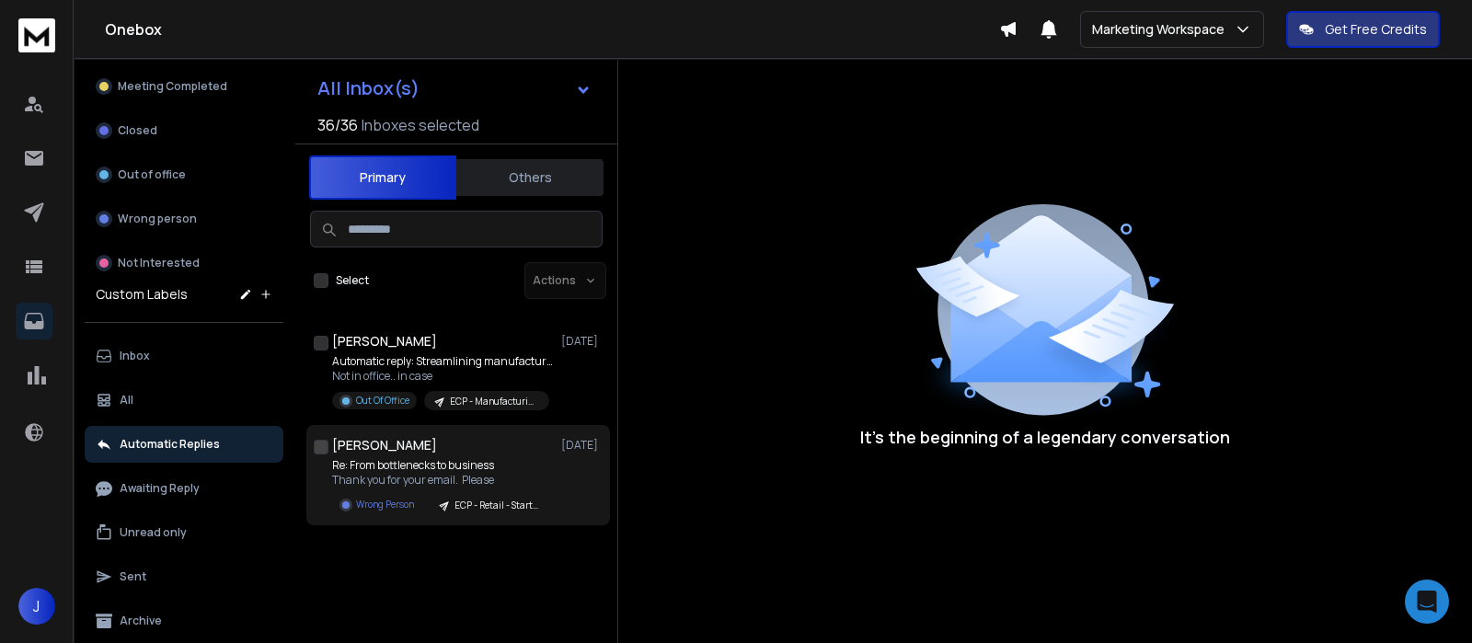
click at [489, 470] on p "Re: From bottlenecks to business" at bounding box center [442, 465] width 221 height 15
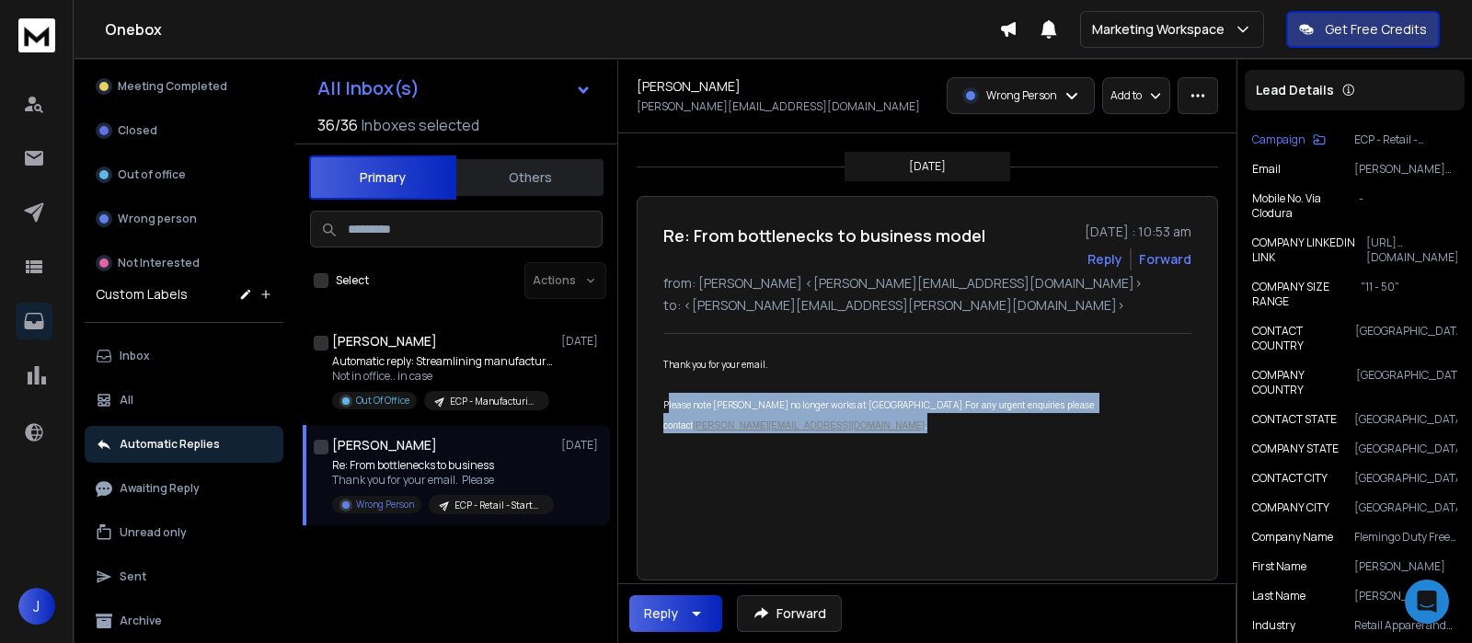
drag, startPoint x: 666, startPoint y: 411, endPoint x: 1161, endPoint y: 409, distance: 495.1
click at [1161, 409] on p "Please note [PERSON_NAME] no longer works at [GEOGRAPHIC_DATA]. For any urgent …" at bounding box center [919, 413] width 513 height 40
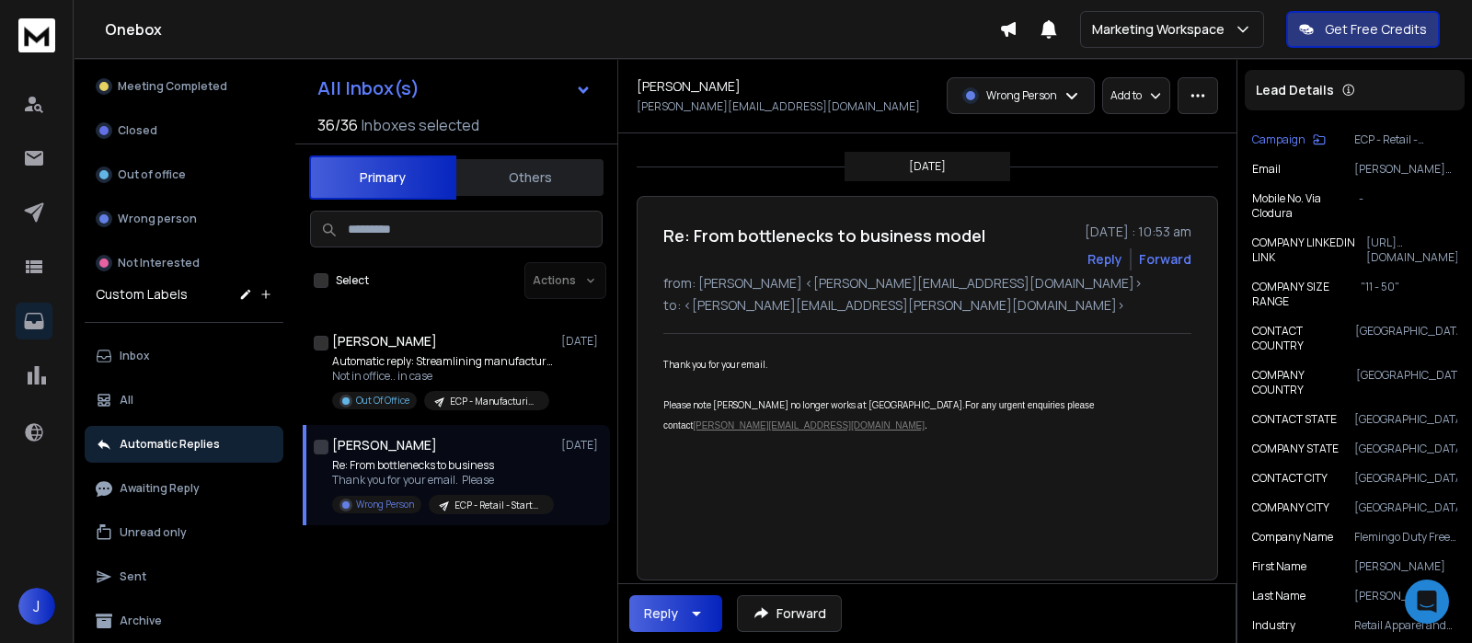
click at [1141, 474] on p at bounding box center [919, 484] width 513 height 20
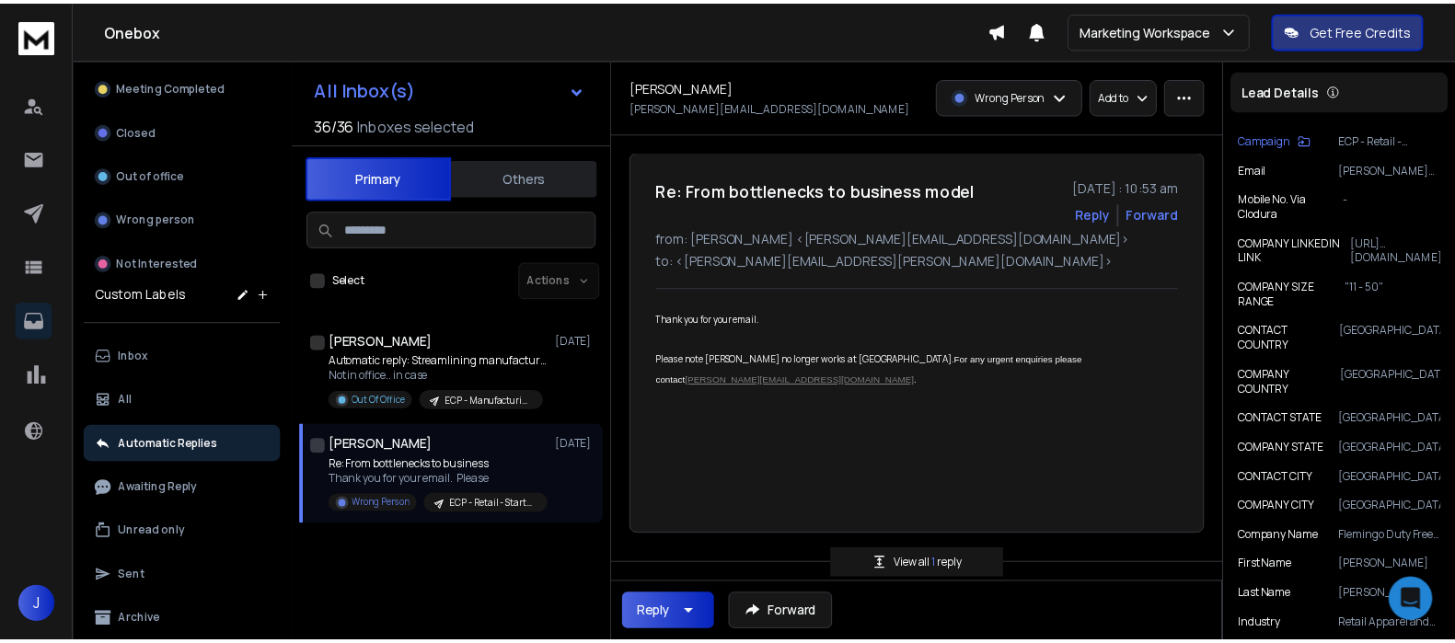
scroll to position [63, 0]
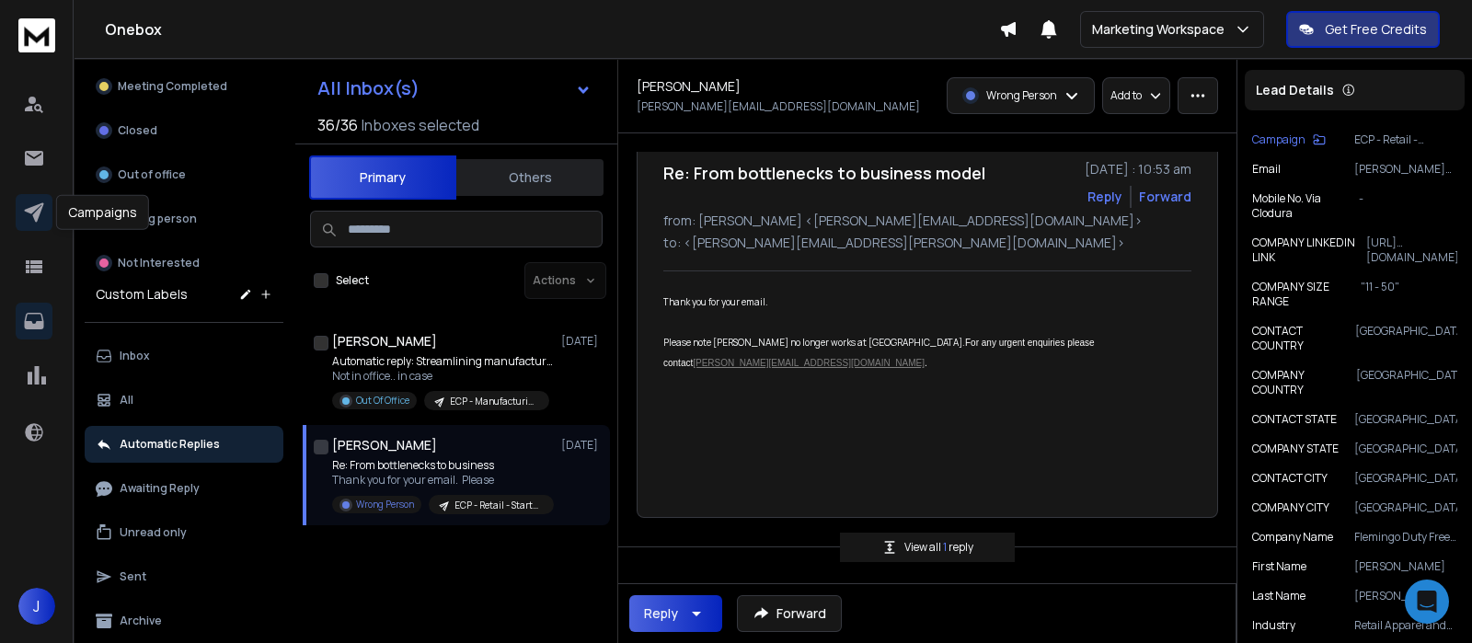
click at [37, 217] on icon at bounding box center [33, 211] width 19 height 19
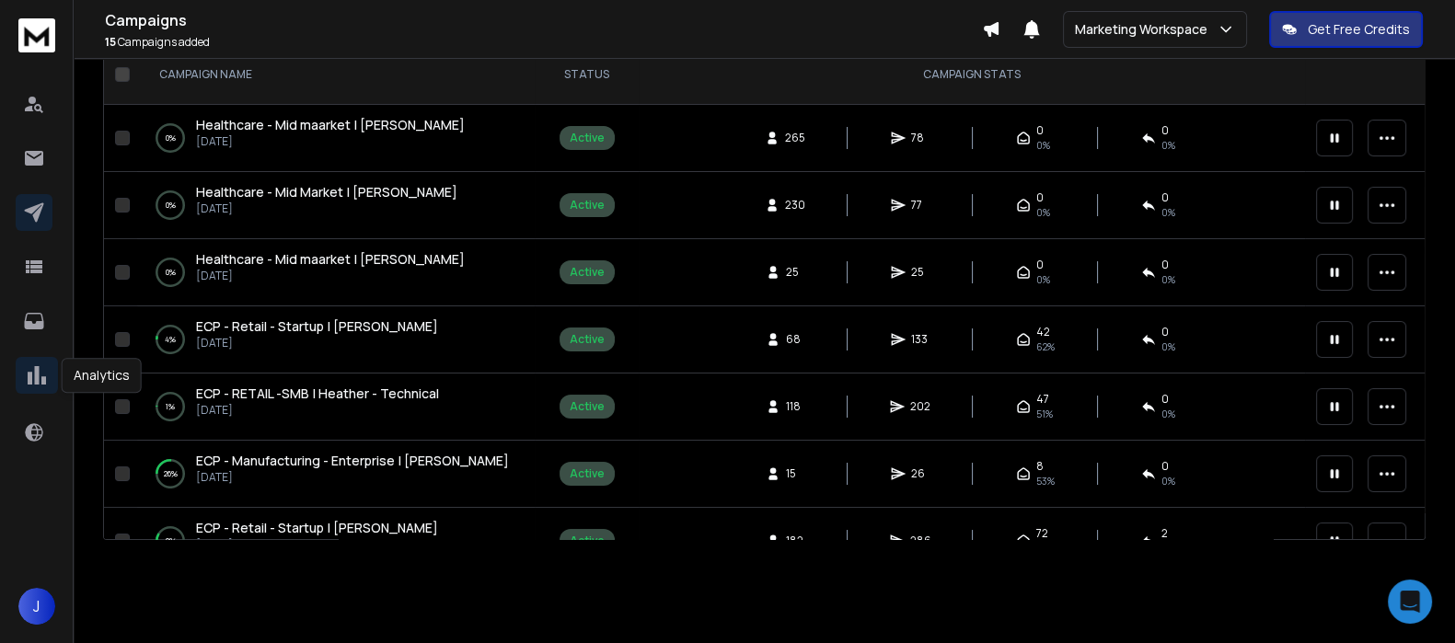
click at [32, 394] on link at bounding box center [37, 375] width 42 height 42
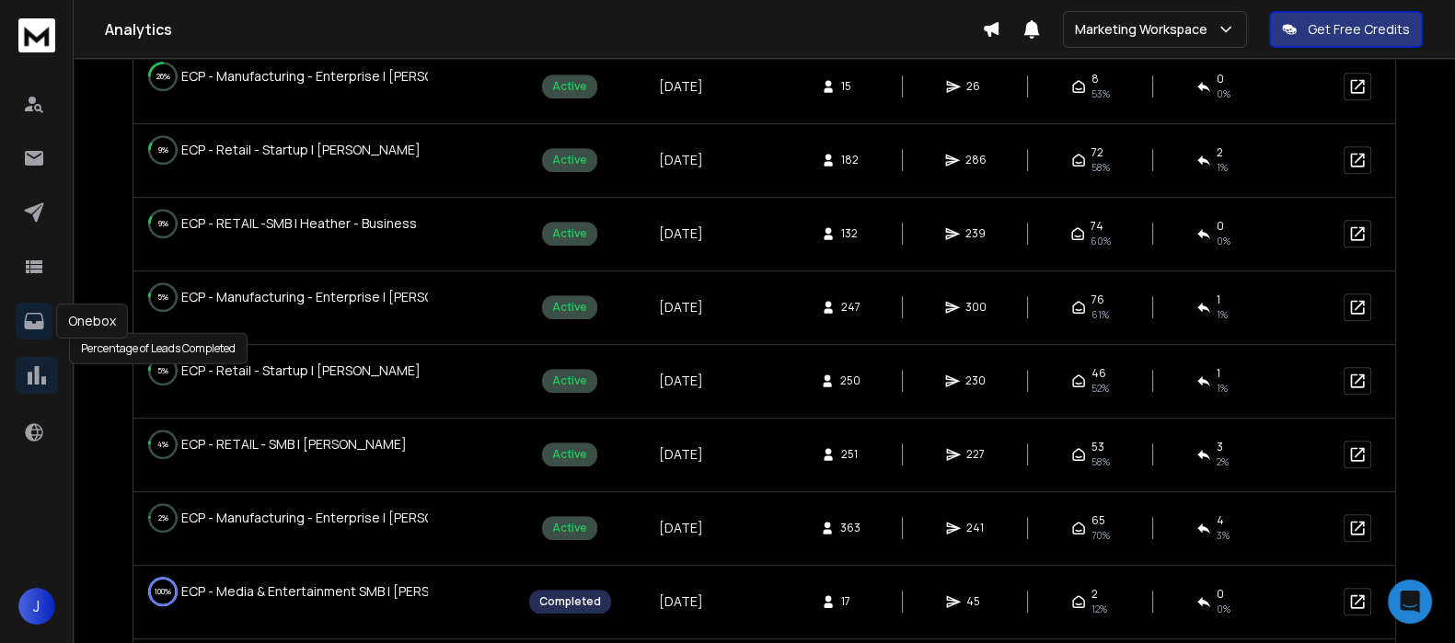
scroll to position [690, 0]
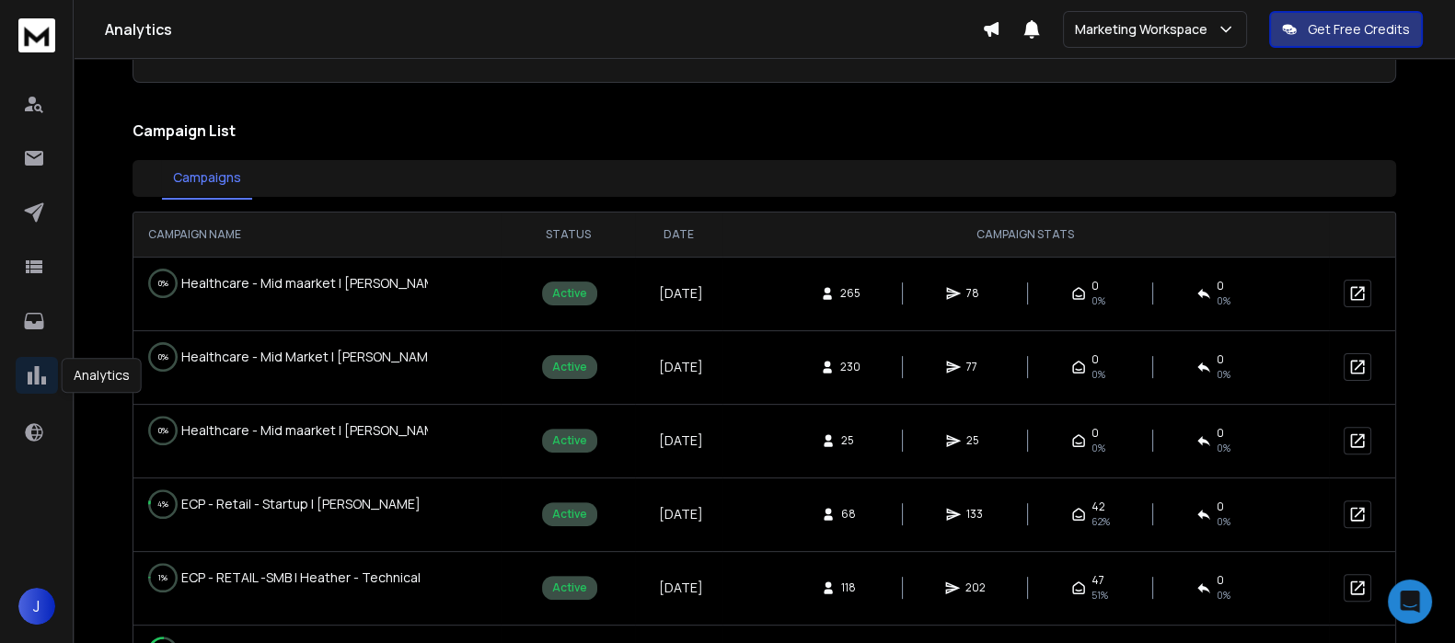
click at [41, 374] on icon at bounding box center [37, 376] width 28 height 28
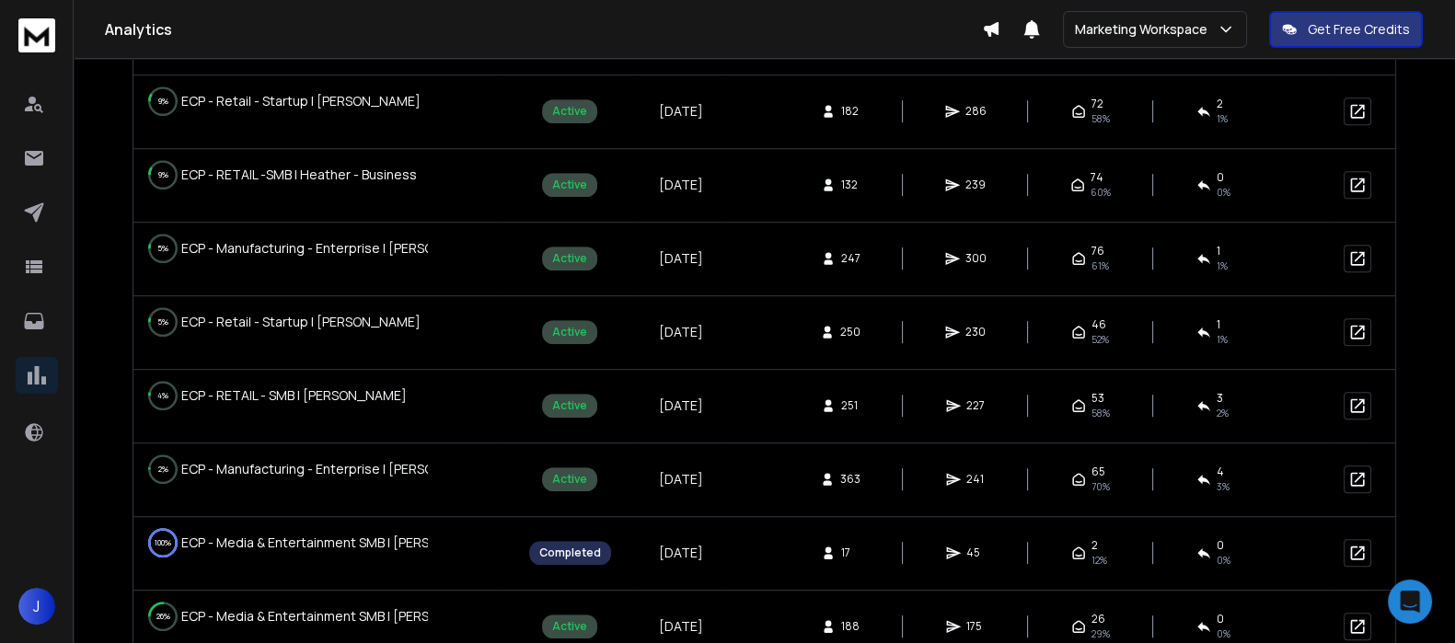
scroll to position [1425, 0]
